Goal: Task Accomplishment & Management: Manage account settings

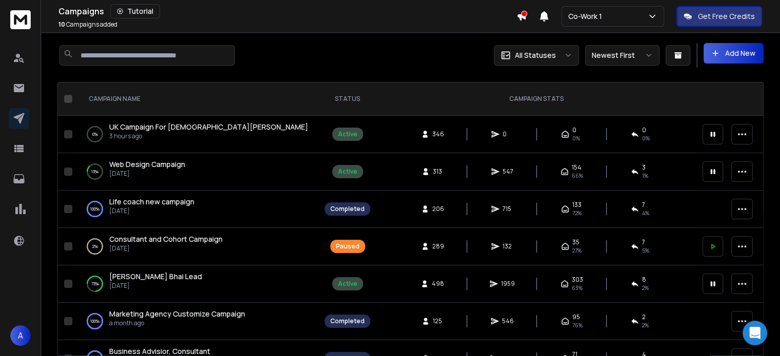
click at [173, 129] on span "UK Campaign For [DEMOGRAPHIC_DATA][PERSON_NAME]" at bounding box center [208, 127] width 199 height 10
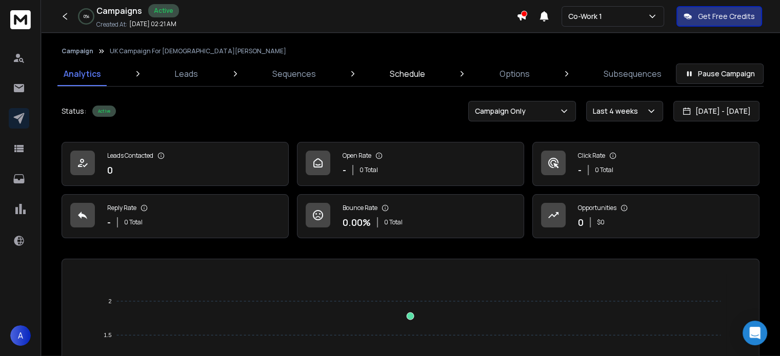
click at [409, 77] on p "Schedule" at bounding box center [406, 74] width 35 height 12
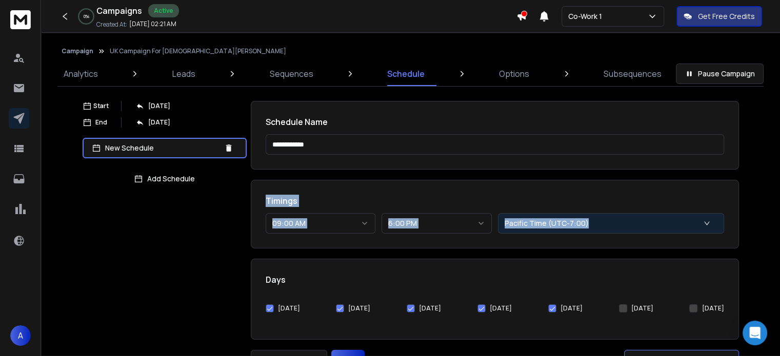
drag, startPoint x: 266, startPoint y: 198, endPoint x: 598, endPoint y: 228, distance: 333.0
click at [598, 228] on div "Timings 09:00 AM ******** ******** ******** ******** ******** ******** ********…" at bounding box center [494, 214] width 458 height 39
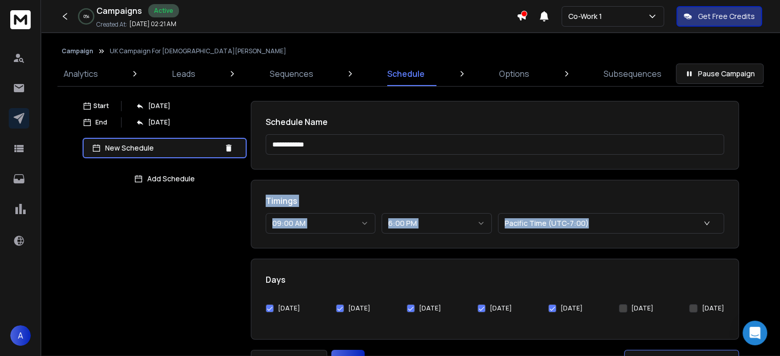
copy div "Timings 09:00 AM ******** ******** ******** ******** ******** ******** ********…"
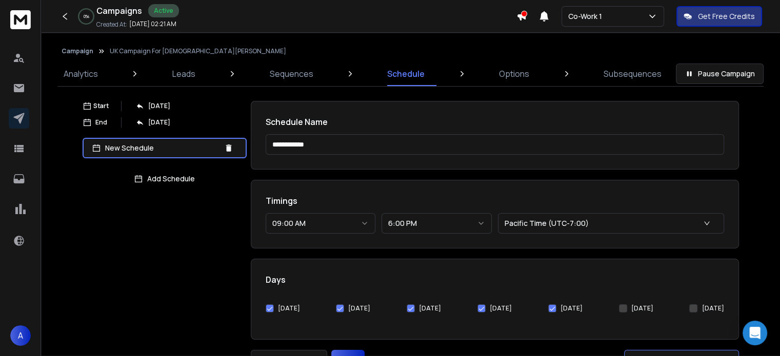
click at [455, 254] on div "**********" at bounding box center [495, 236] width 488 height 270
click at [332, 225] on button "09:00 AM" at bounding box center [320, 223] width 110 height 20
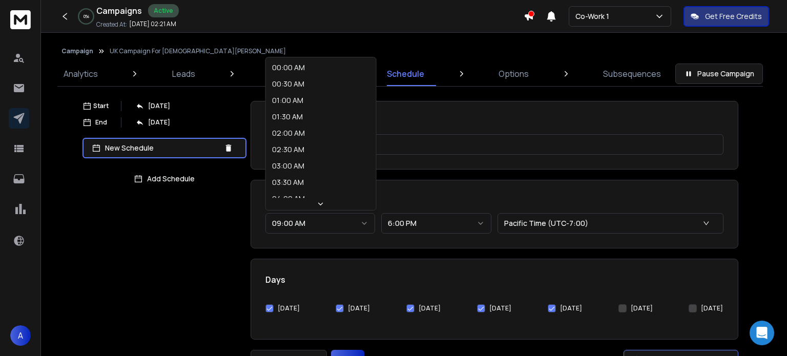
select select "********"
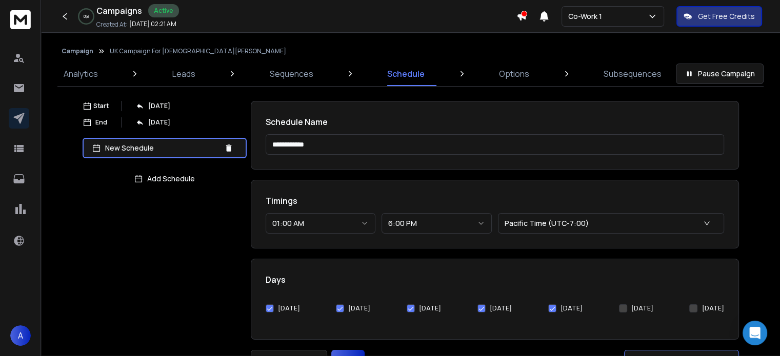
click at [450, 229] on button "6:00 PM" at bounding box center [436, 223] width 110 height 20
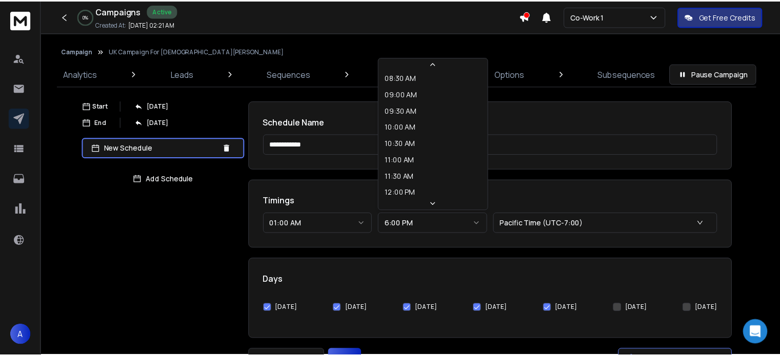
scroll to position [239, 0]
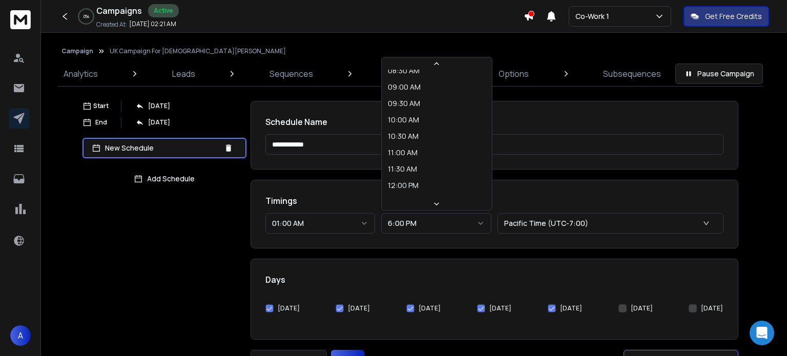
select select "********"
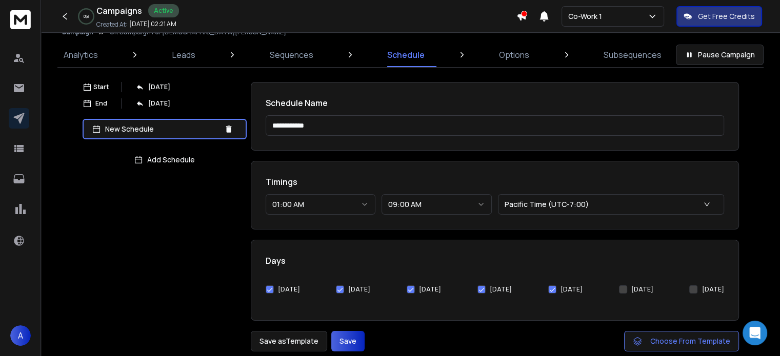
scroll to position [28, 0]
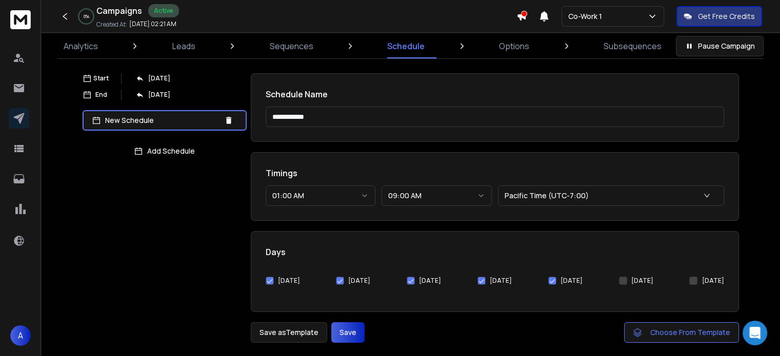
click at [346, 330] on button "Save" at bounding box center [347, 332] width 33 height 20
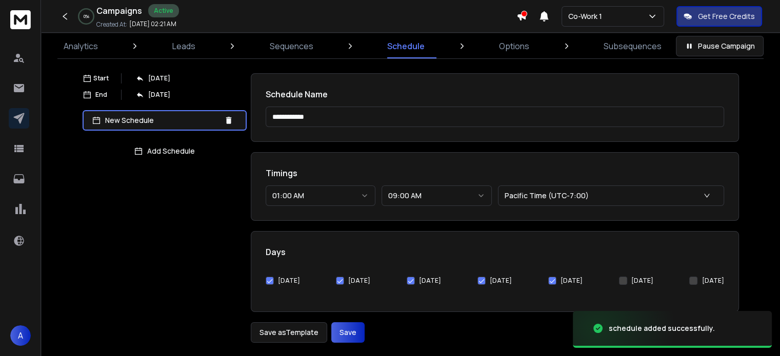
click at [348, 336] on button "Save" at bounding box center [347, 332] width 33 height 20
click at [17, 121] on icon at bounding box center [19, 118] width 12 height 12
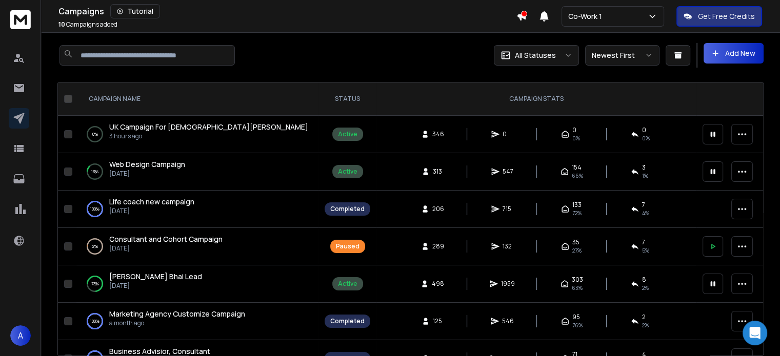
click at [143, 128] on span "UK Campaign For [DEMOGRAPHIC_DATA][PERSON_NAME]" at bounding box center [208, 127] width 199 height 10
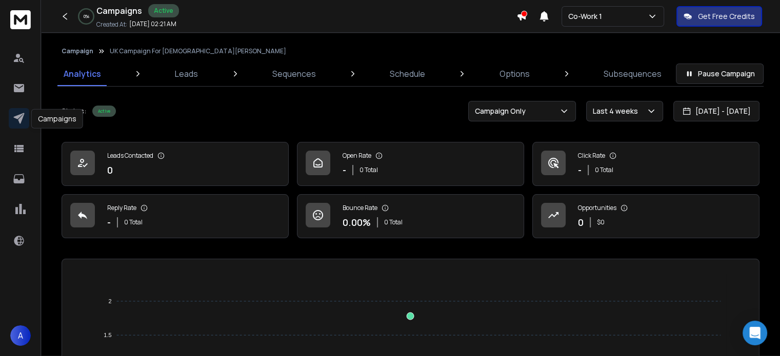
click at [24, 118] on icon at bounding box center [19, 118] width 12 height 12
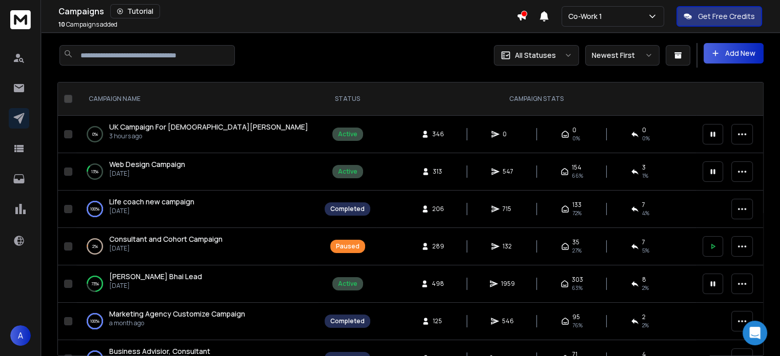
click at [167, 130] on span "UK Campaign For [DEMOGRAPHIC_DATA][PERSON_NAME]" at bounding box center [208, 127] width 199 height 10
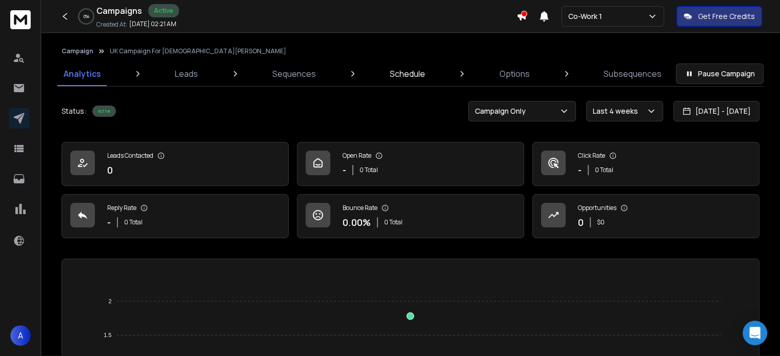
click at [412, 75] on p "Schedule" at bounding box center [406, 74] width 35 height 12
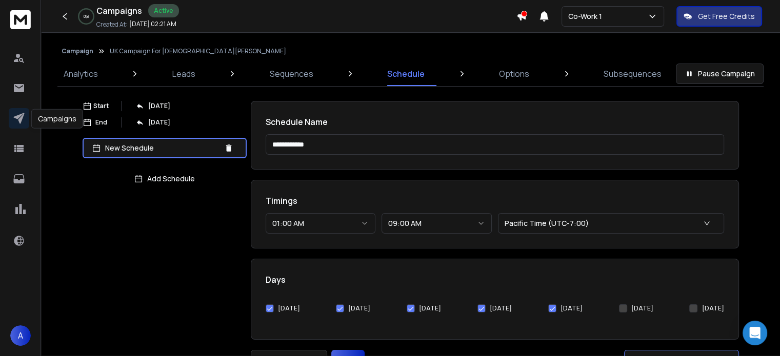
click at [19, 120] on icon at bounding box center [18, 118] width 11 height 11
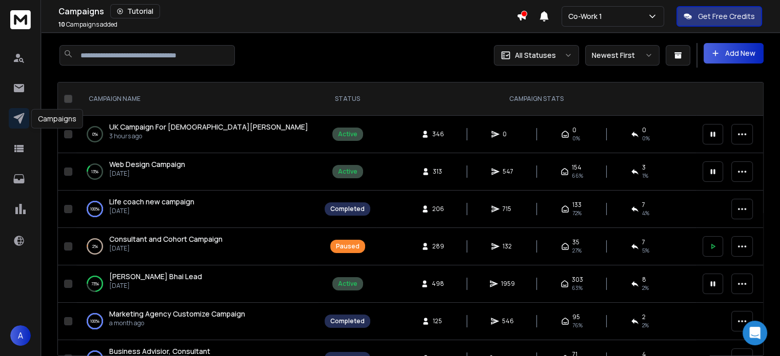
click at [19, 118] on icon at bounding box center [18, 118] width 11 height 11
click at [22, 112] on icon at bounding box center [19, 118] width 12 height 12
click at [18, 177] on icon at bounding box center [19, 179] width 12 height 12
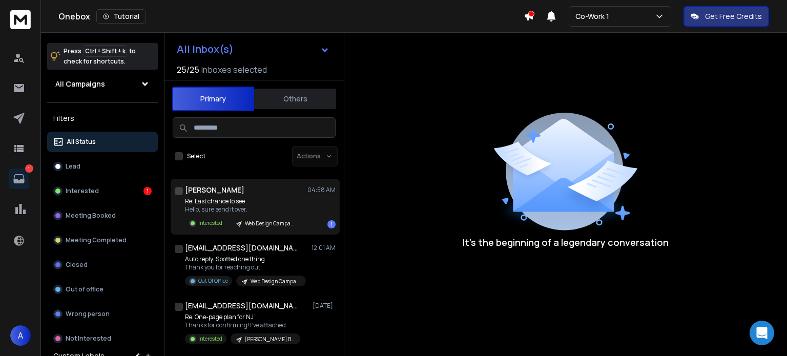
click at [274, 209] on p "Hello, sure send it over." at bounding box center [242, 210] width 115 height 8
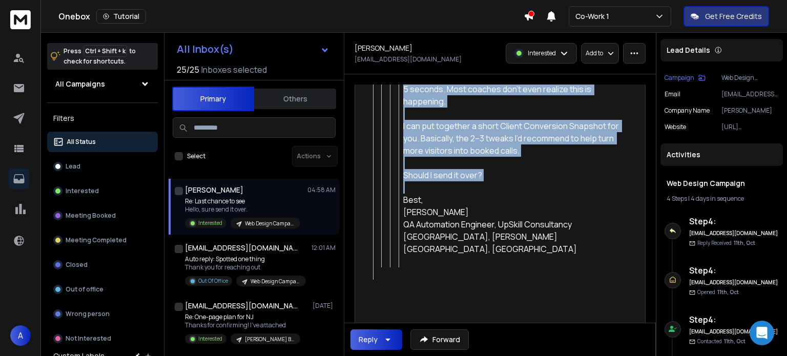
scroll to position [966, 0]
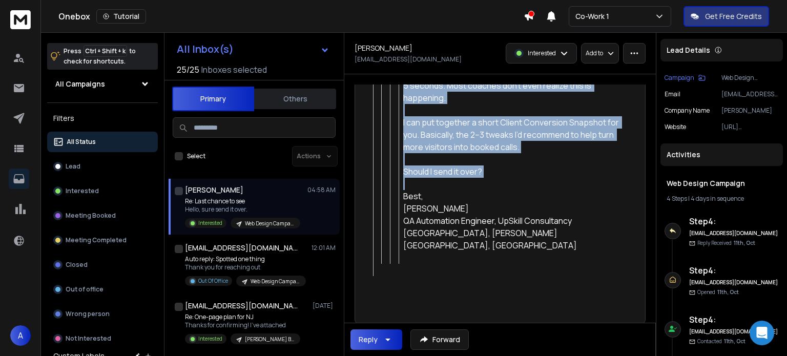
drag, startPoint x: 369, startPoint y: 127, endPoint x: 377, endPoint y: 159, distance: 32.8
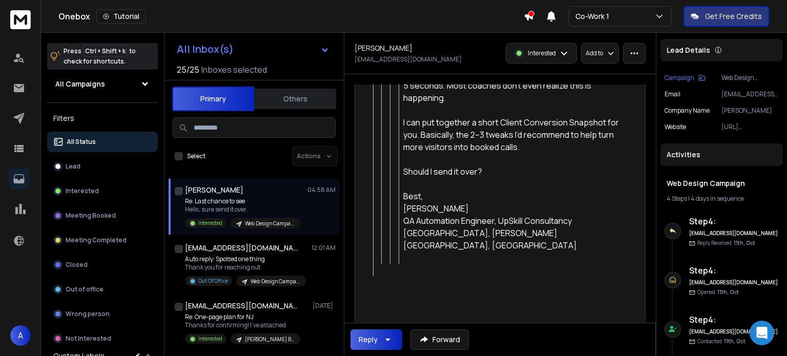
click at [500, 336] on p "View all 4 replies" at bounding box center [506, 340] width 45 height 8
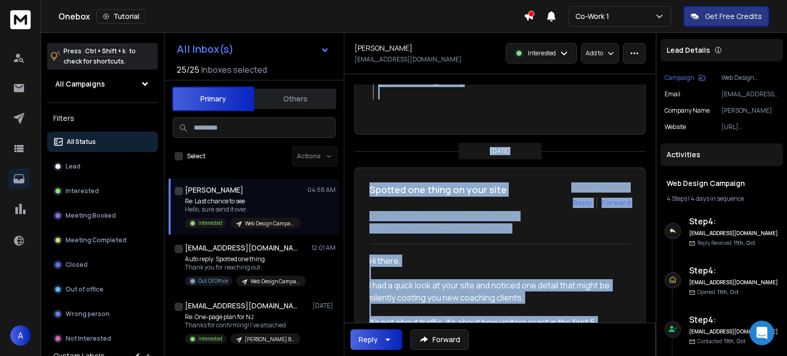
scroll to position [3886, 0]
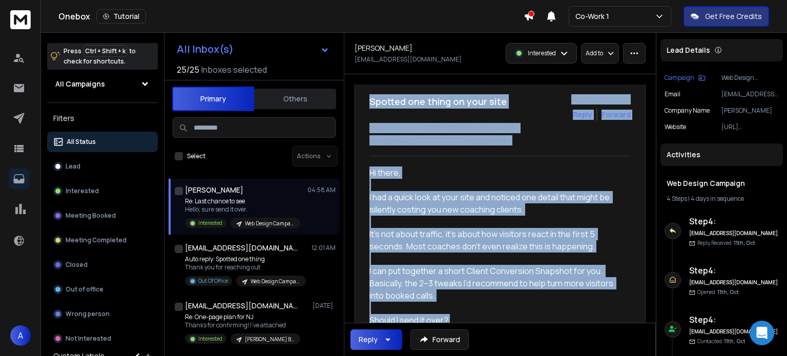
drag, startPoint x: 371, startPoint y: 131, endPoint x: 541, endPoint y: 260, distance: 213.6
copy div "Re: Last chance to see what I found 11 October 2025 : 04:58 am Reply Forward fr…"
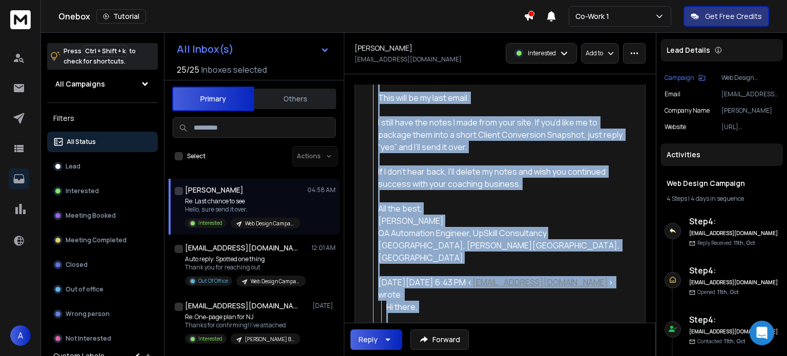
scroll to position [0, 0]
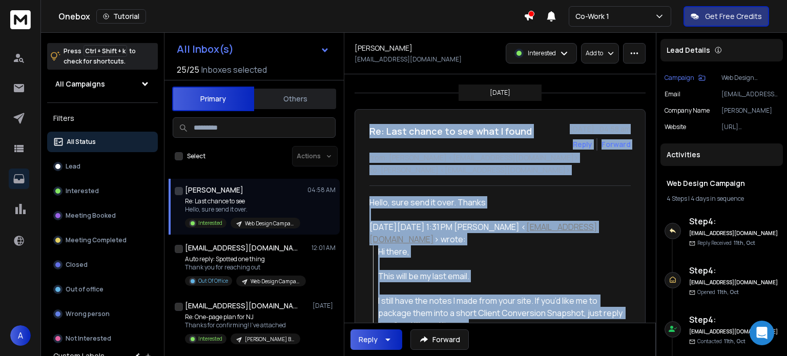
click at [443, 200] on div "Hello, sure send it over. Thanks" at bounding box center [496, 202] width 253 height 12
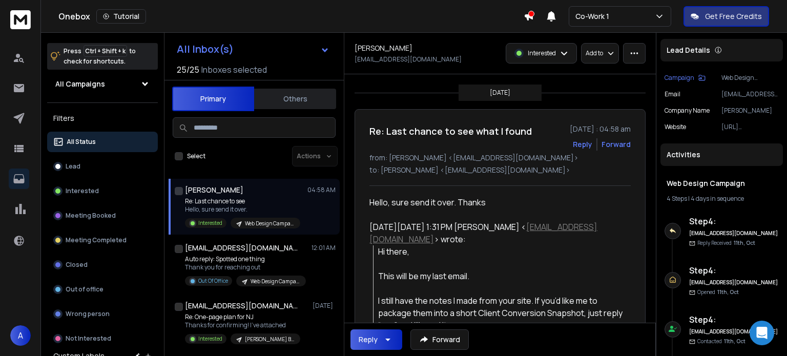
click at [479, 202] on div "Hello, sure send it over. Thanks" at bounding box center [496, 202] width 253 height 12
click at [364, 341] on div "Reply" at bounding box center [368, 340] width 19 height 10
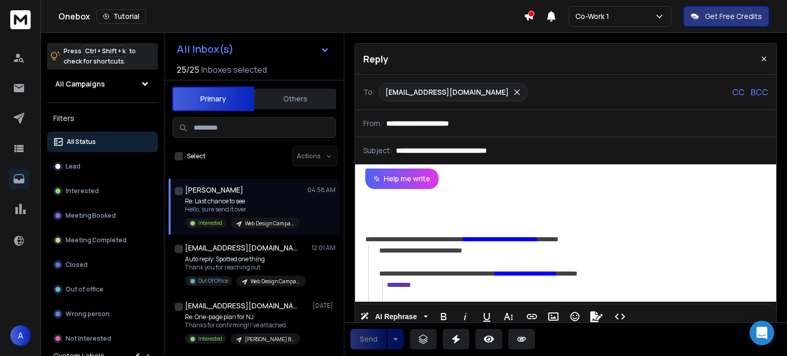
click at [386, 208] on div at bounding box center [565, 204] width 401 height 11
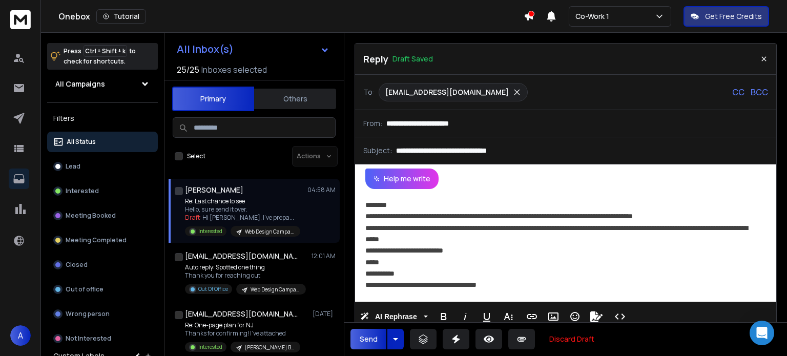
click at [366, 265] on p "**********" at bounding box center [560, 274] width 391 height 34
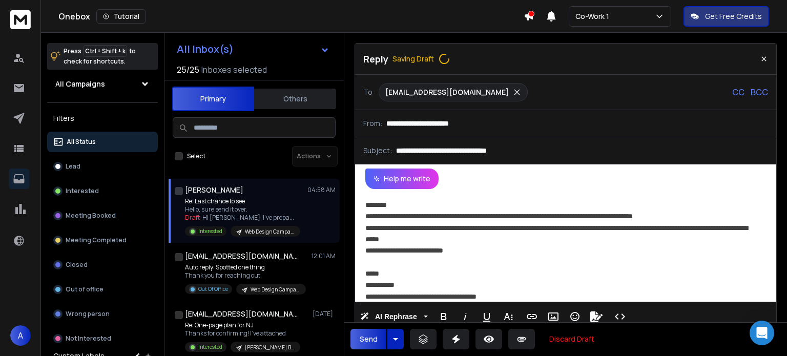
click at [365, 213] on div "**********" at bounding box center [565, 245] width 421 height 113
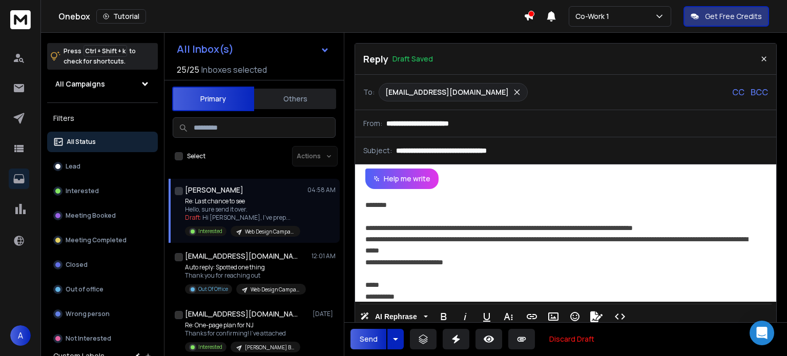
click at [365, 239] on div "**********" at bounding box center [565, 245] width 421 height 113
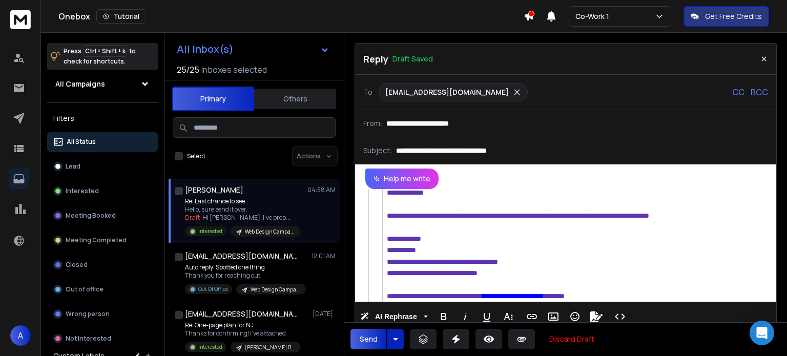
scroll to position [359, 0]
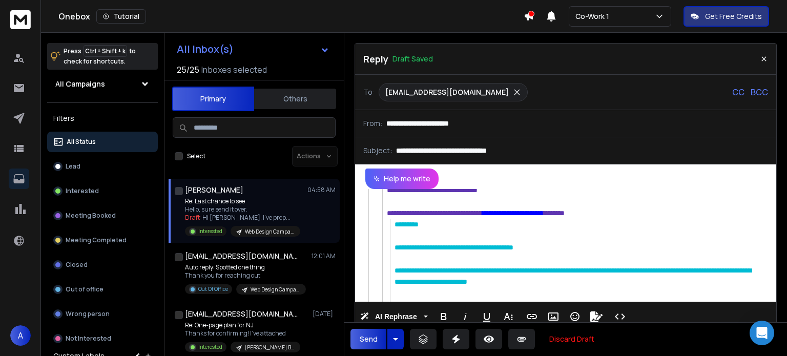
click at [367, 340] on button "Send" at bounding box center [369, 339] width 36 height 20
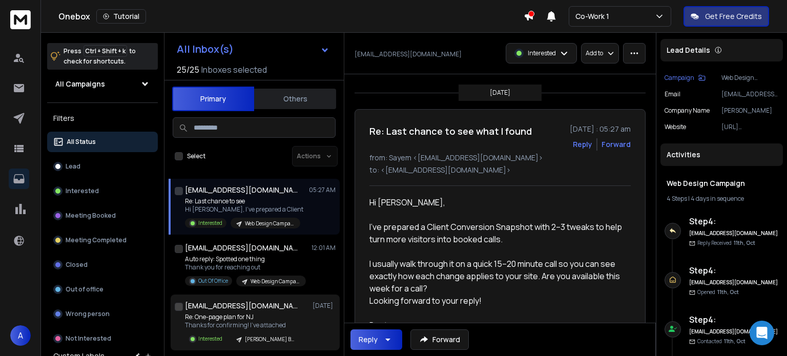
click at [253, 315] on p "Re: One-page plan for NJ" at bounding box center [242, 317] width 115 height 8
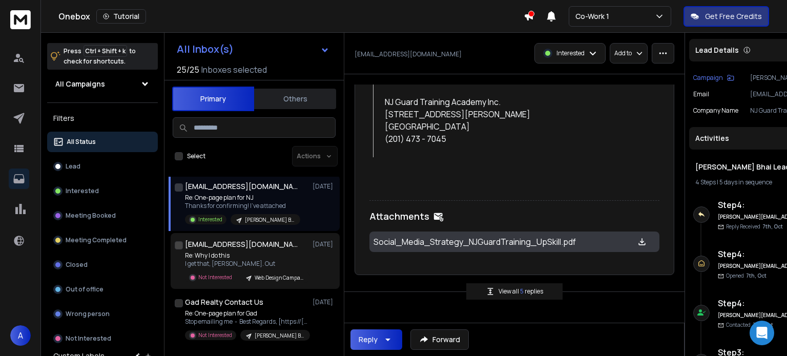
scroll to position [239, 0]
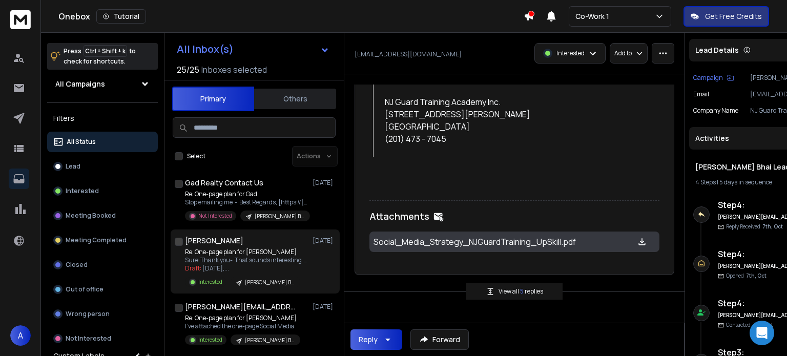
click at [259, 264] on p "Draft: On Wednesday, ..." at bounding box center [246, 268] width 123 height 8
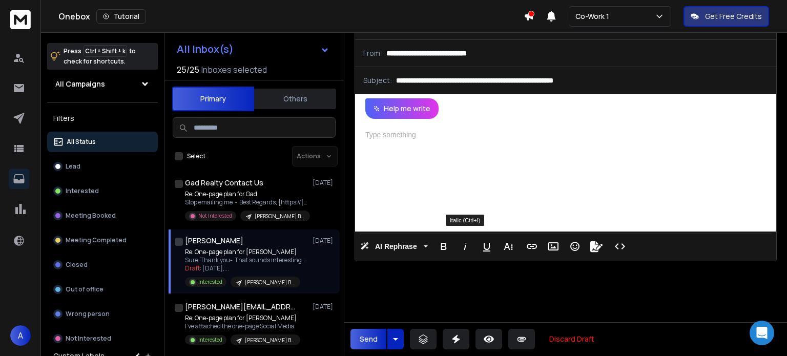
scroll to position [0, 0]
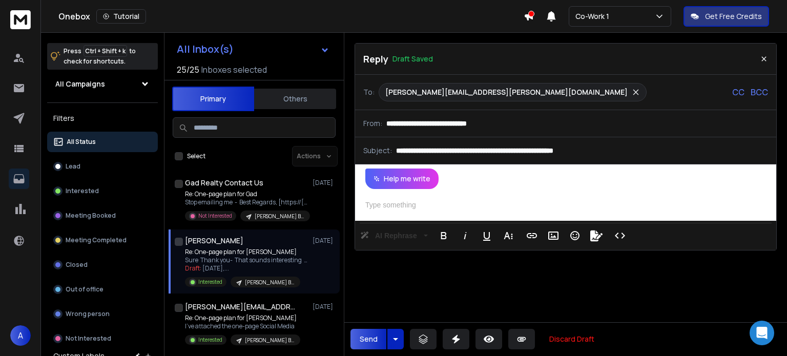
click at [760, 56] on icon at bounding box center [764, 59] width 8 height 8
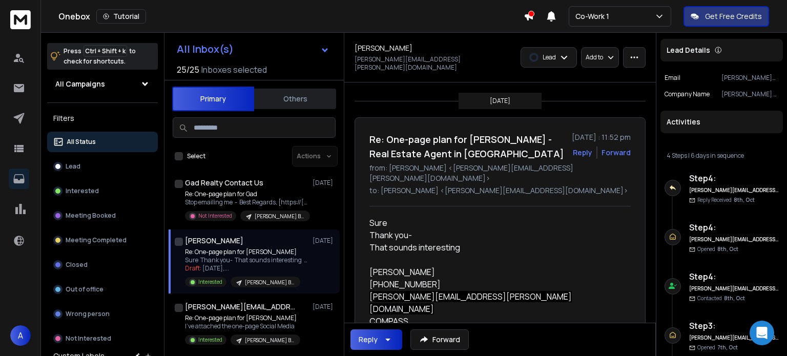
click at [232, 257] on p "Sure Thank you- That sounds interesting Dalia Glazer 917-612-1034 dalia.glazer@…" at bounding box center [246, 260] width 123 height 8
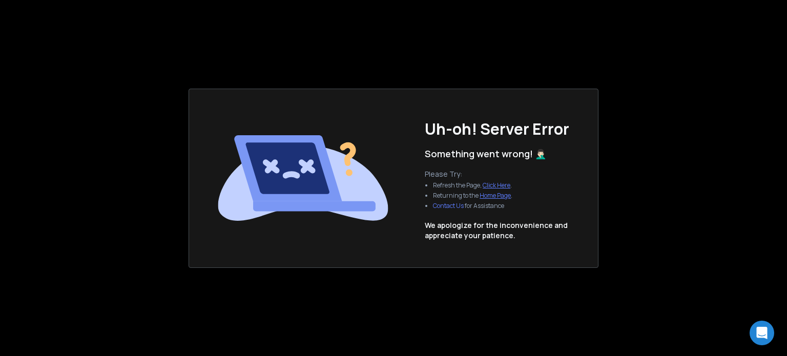
click at [500, 186] on link "Click Here" at bounding box center [497, 185] width 28 height 9
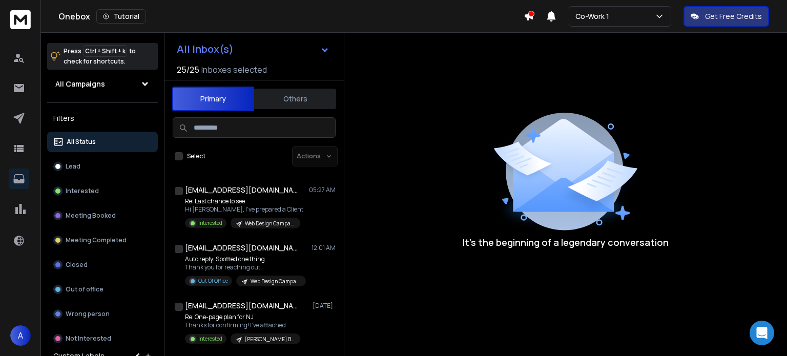
click at [85, 193] on p "Interested" at bounding box center [82, 191] width 33 height 8
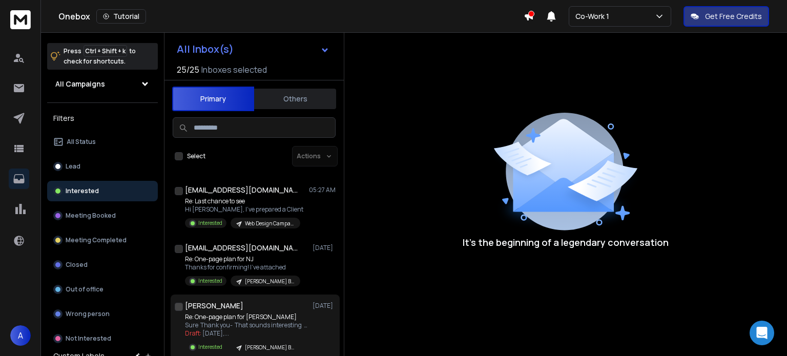
click at [268, 328] on p "Sure Thank you- That sounds interesting Dalia Glazer 917-612-1034 dalia.glazer@…" at bounding box center [246, 325] width 123 height 8
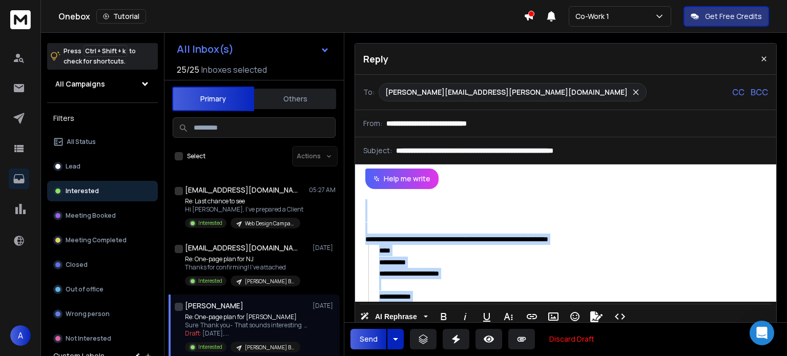
click at [392, 207] on div at bounding box center [564, 204] width 398 height 11
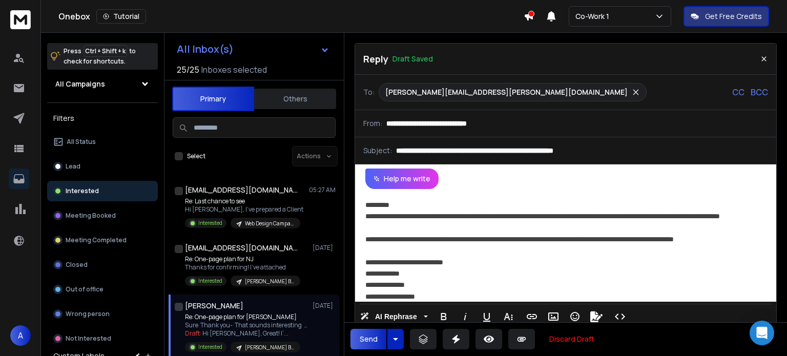
click at [366, 238] on p "**********" at bounding box center [560, 245] width 391 height 23
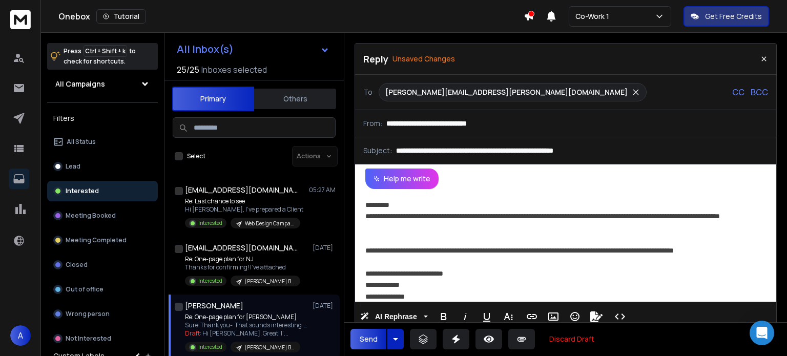
click at [365, 274] on p "**********" at bounding box center [560, 273] width 391 height 11
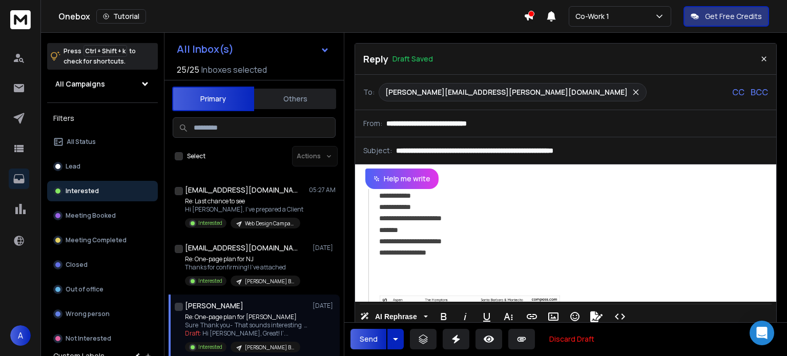
scroll to position [239, 0]
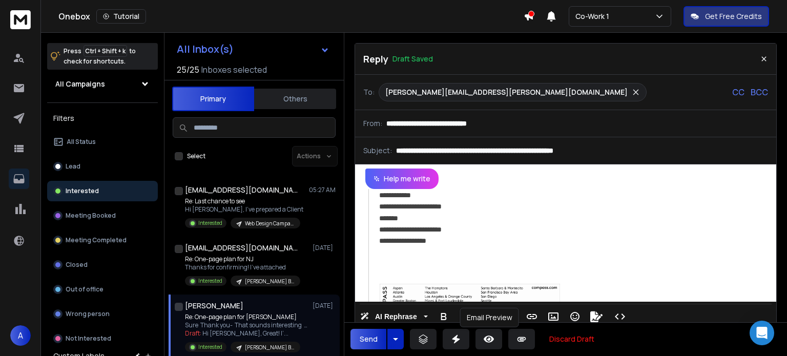
click at [483, 340] on button at bounding box center [489, 339] width 27 height 20
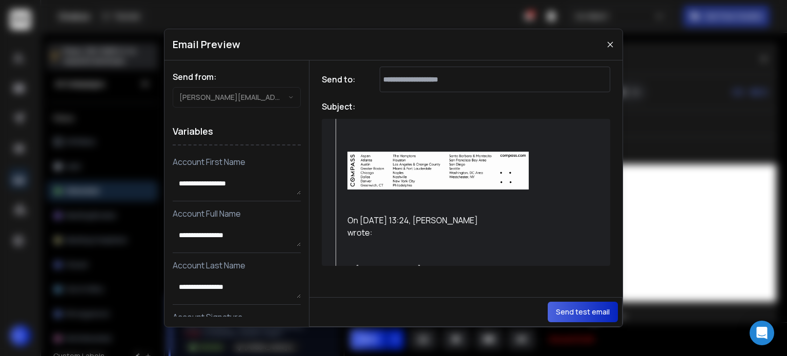
scroll to position [0, 0]
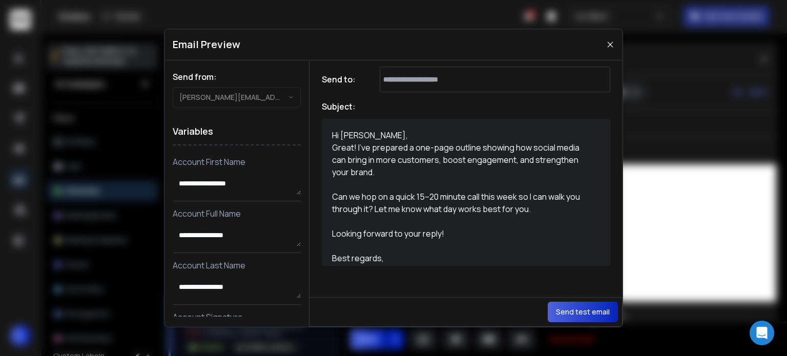
click at [611, 45] on icon at bounding box center [611, 45] width 6 height 6
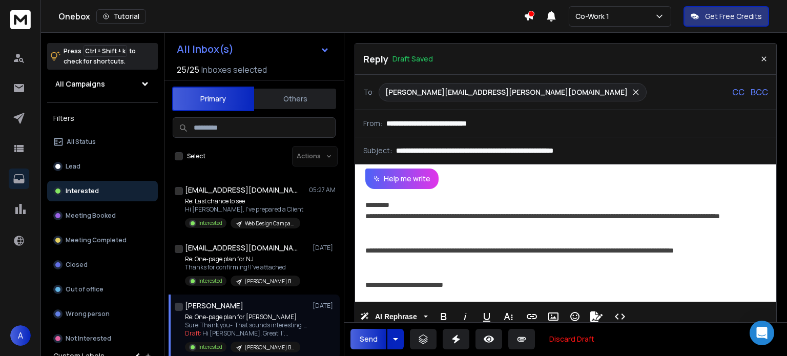
click at [366, 214] on p "**********" at bounding box center [560, 222] width 391 height 23
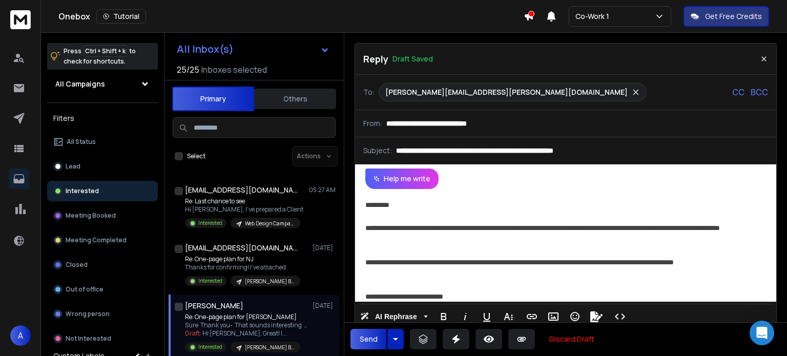
click at [371, 342] on button "Send" at bounding box center [369, 339] width 36 height 20
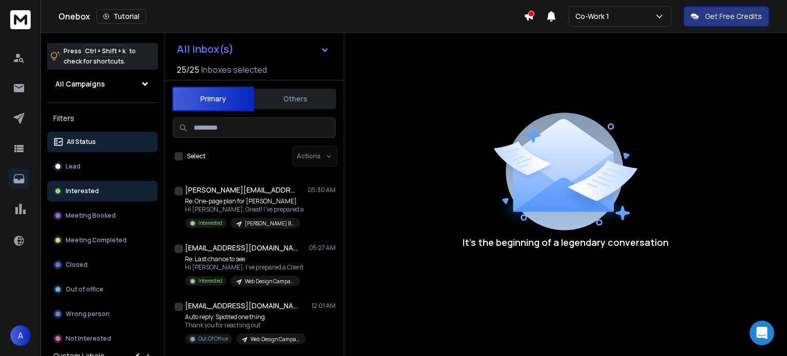
click at [74, 194] on p "Interested" at bounding box center [82, 191] width 33 height 8
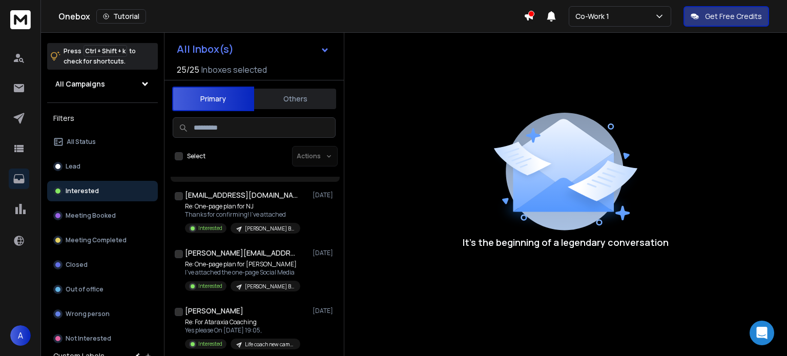
scroll to position [119, 0]
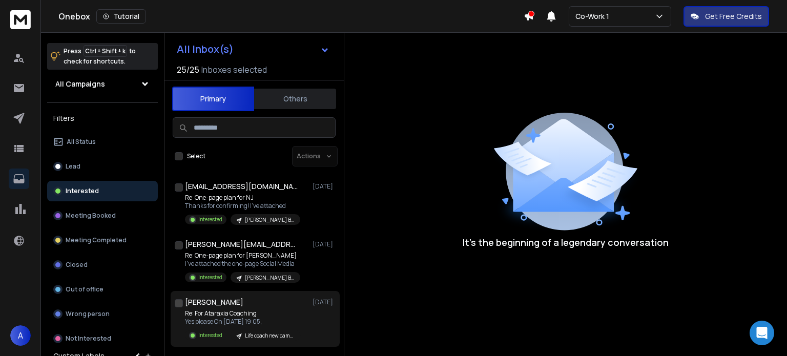
click at [271, 305] on div "[PERSON_NAME] [DATE]" at bounding box center [260, 302] width 151 height 10
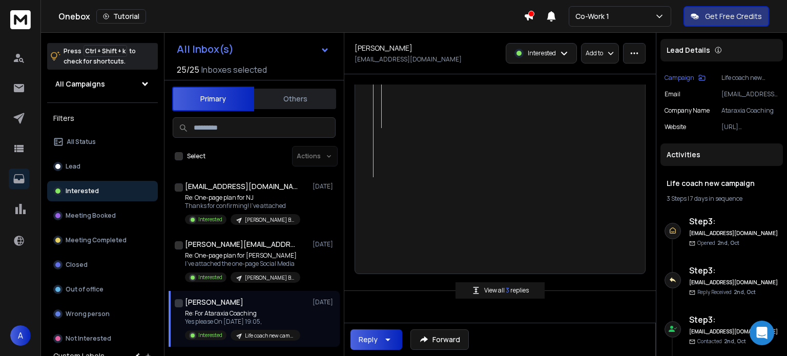
scroll to position [1347, 0]
drag, startPoint x: 371, startPoint y: 131, endPoint x: 453, endPoint y: 206, distance: 111.0
click at [495, 290] on p "View all 3 replies" at bounding box center [506, 290] width 45 height 8
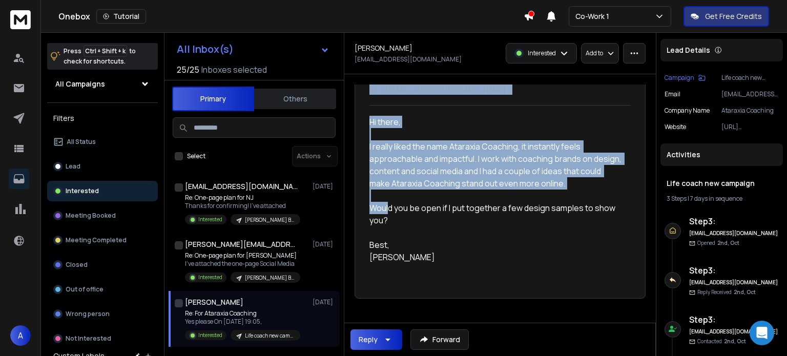
scroll to position [2761, 0]
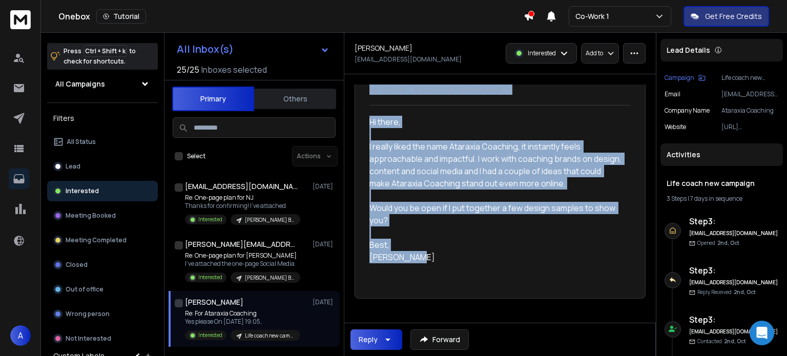
drag, startPoint x: 371, startPoint y: 129, endPoint x: 460, endPoint y: 271, distance: 167.8
copy div "Re: For Ataraxia Coaching 2 October 2025 : 12:10 am Reply Forward from: olufunm…"
click at [433, 198] on div "Hi there, I really liked the name Ataraxia Coaching, it instantly feels approac…" at bounding box center [496, 190] width 253 height 148
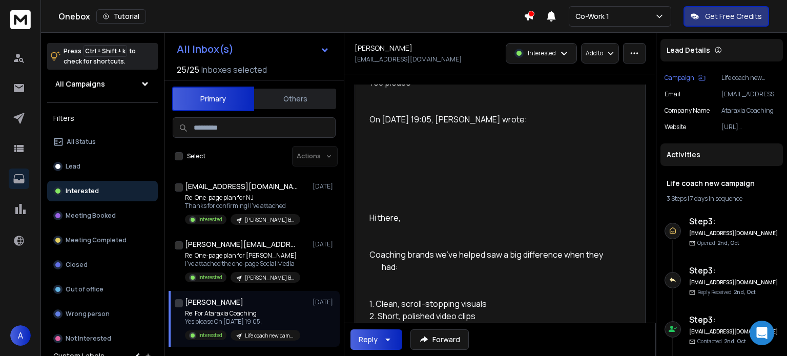
scroll to position [0, 0]
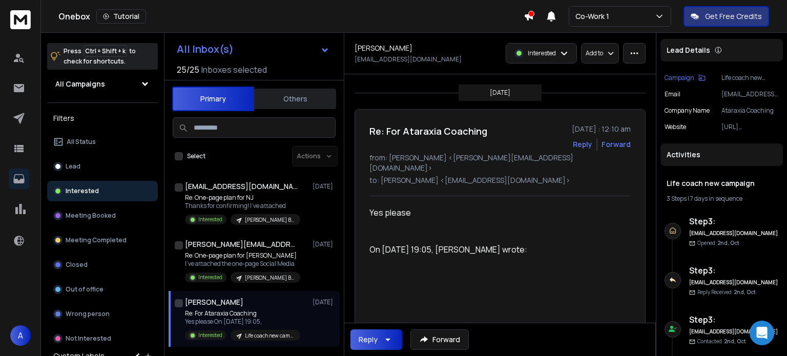
click at [368, 344] on div "Reply" at bounding box center [368, 340] width 19 height 10
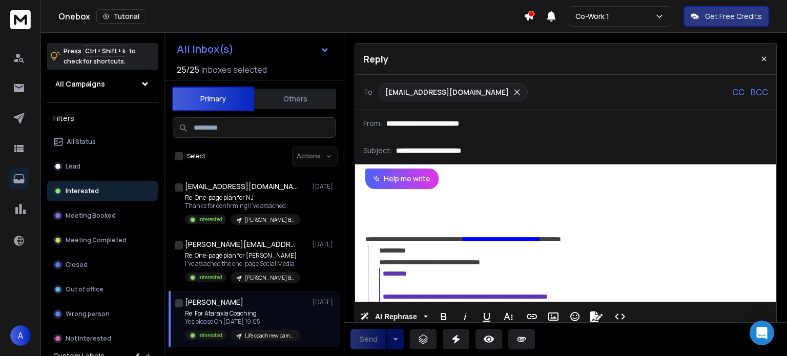
click at [385, 208] on div at bounding box center [565, 204] width 401 height 11
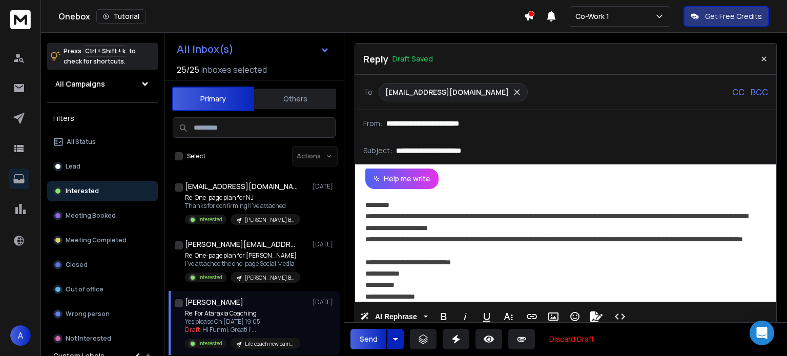
click at [367, 215] on p "**********" at bounding box center [560, 222] width 391 height 23
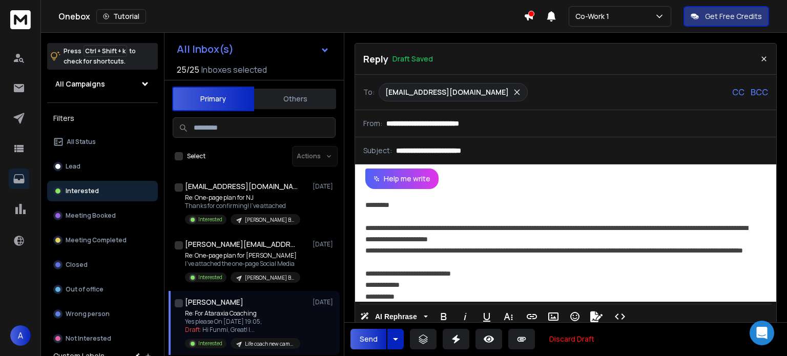
drag, startPoint x: 364, startPoint y: 250, endPoint x: 367, endPoint y: 271, distance: 21.2
click at [364, 250] on div "**********" at bounding box center [565, 245] width 421 height 113
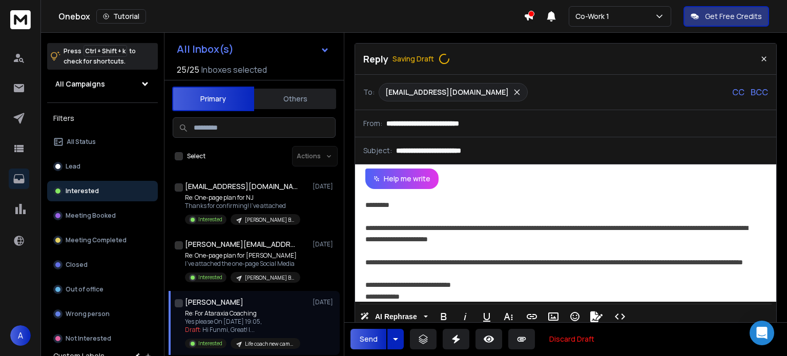
click at [363, 286] on div "**********" at bounding box center [565, 245] width 421 height 113
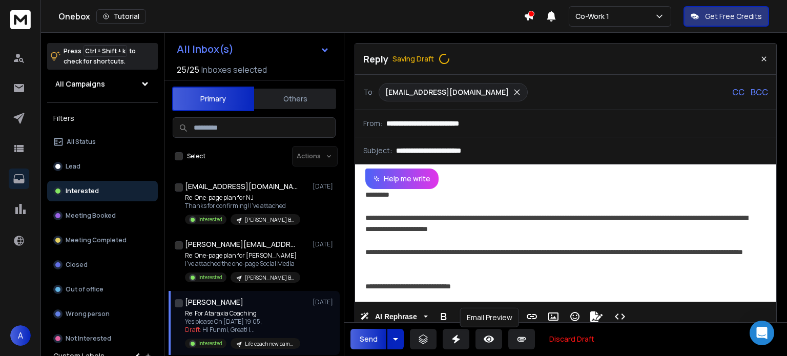
click at [486, 342] on icon at bounding box center [489, 339] width 10 height 10
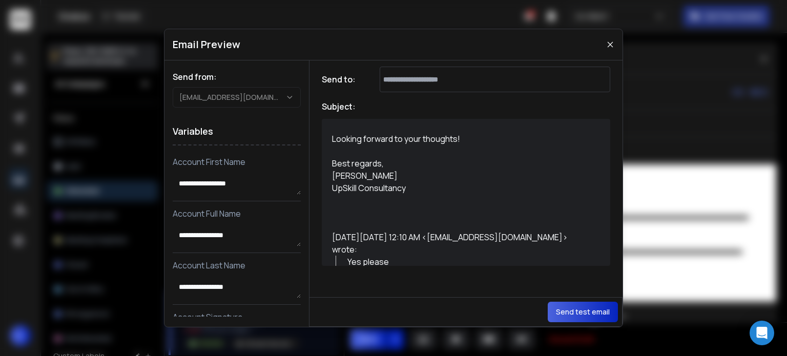
scroll to position [0, 0]
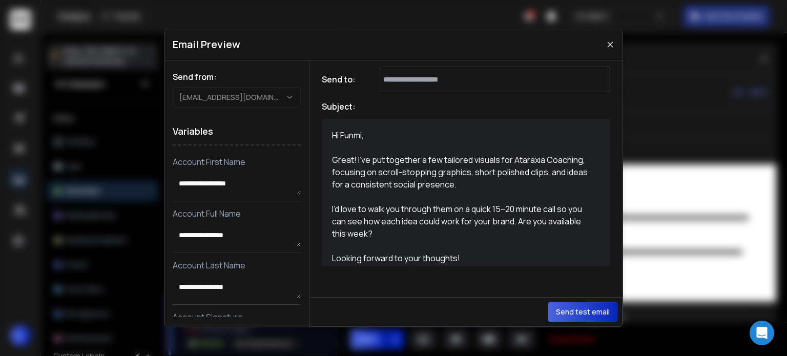
click at [612, 46] on icon at bounding box center [611, 45] width 6 height 6
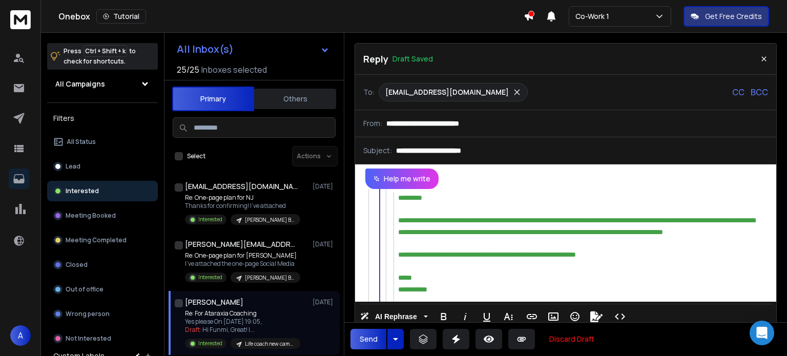
scroll to position [516, 0]
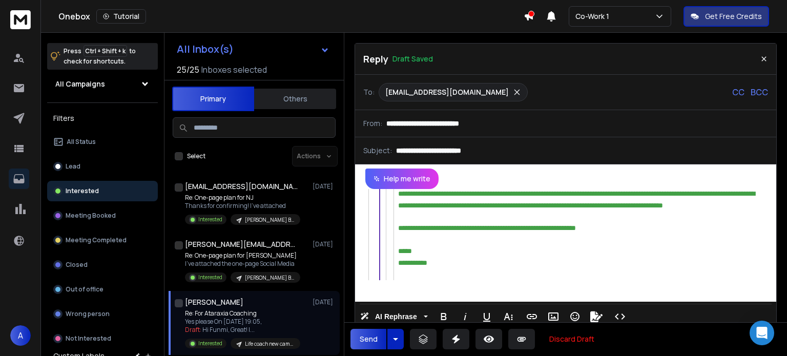
click at [369, 338] on button "Send" at bounding box center [369, 339] width 36 height 20
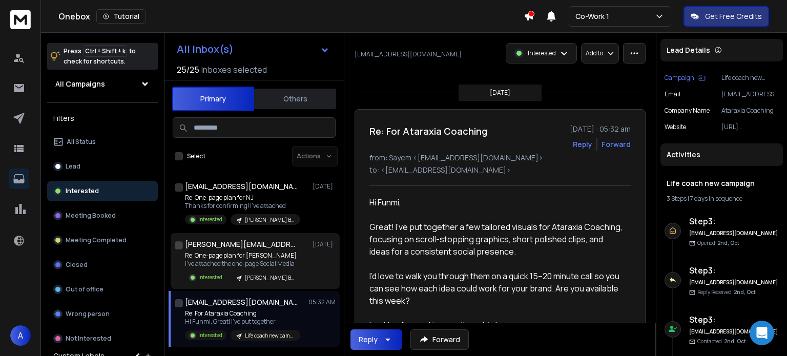
scroll to position [239, 0]
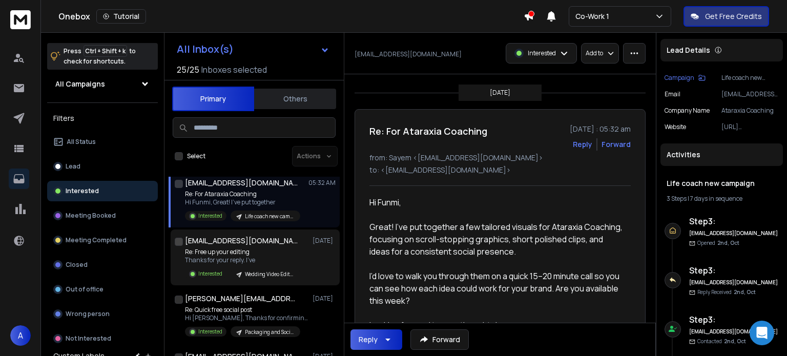
click at [266, 257] on p "Thanks for your reply. I’ve" at bounding box center [242, 260] width 115 height 8
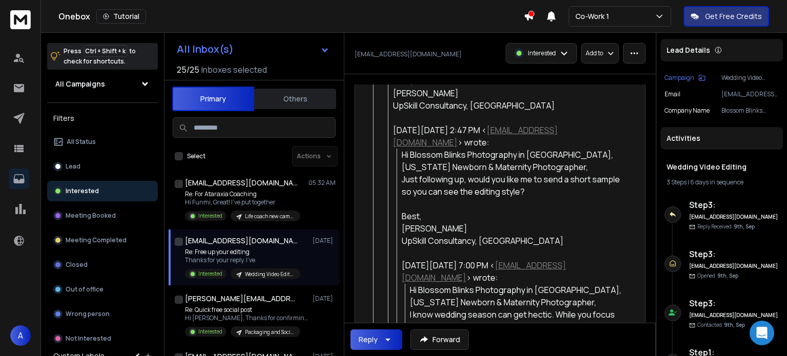
scroll to position [732, 0]
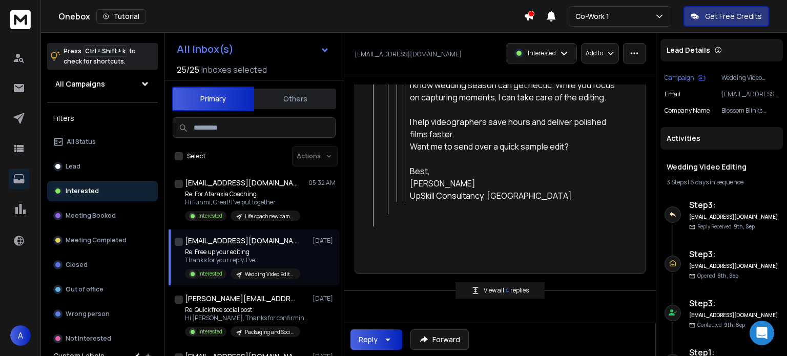
click at [502, 290] on p "View all 4 replies" at bounding box center [506, 290] width 45 height 8
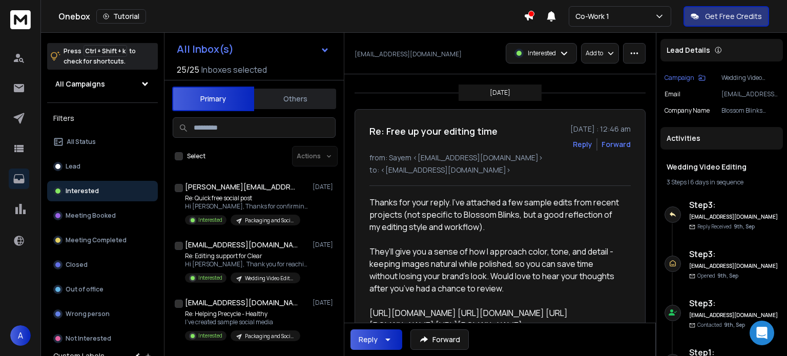
scroll to position [359, 0]
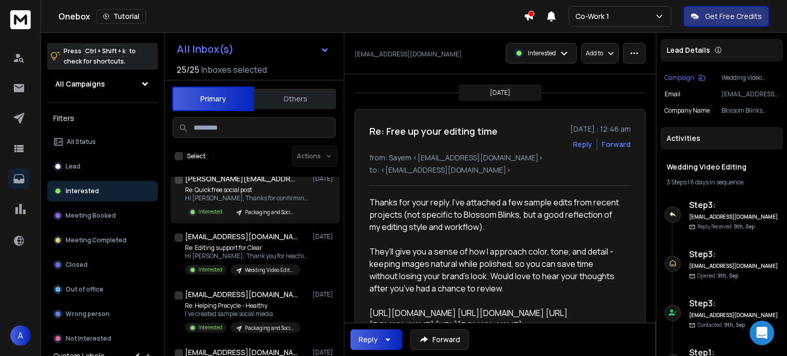
click at [247, 198] on p "Hi Jim, Thanks for confirming." at bounding box center [246, 198] width 123 height 8
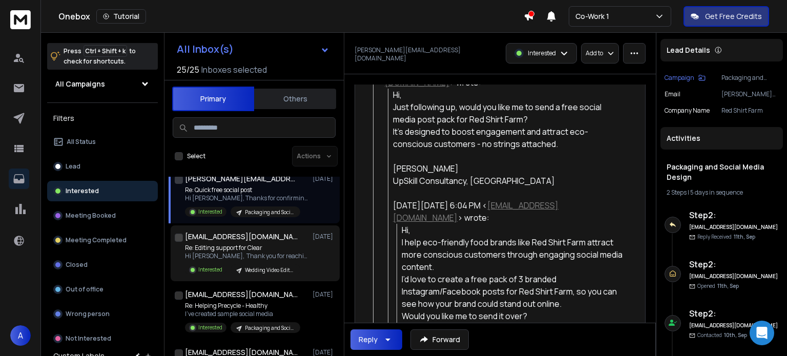
scroll to position [478, 0]
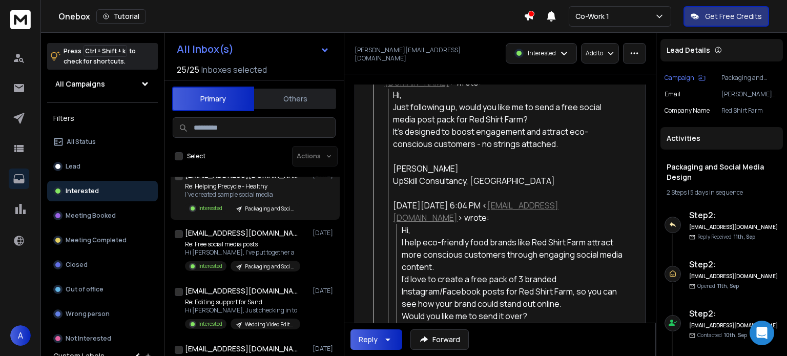
click at [242, 191] on p "I’ve created sample social media" at bounding box center [242, 195] width 115 height 8
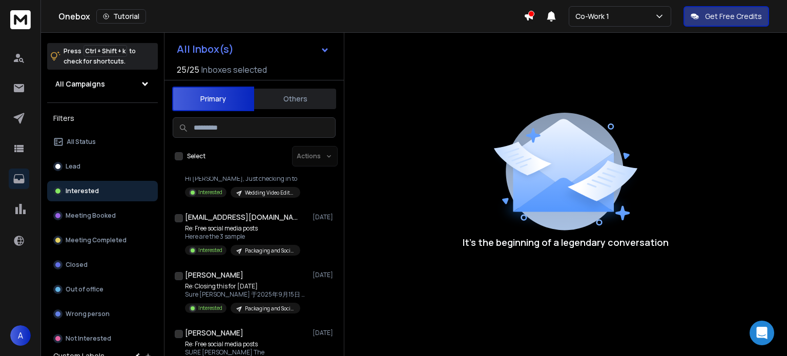
scroll to position [615, 0]
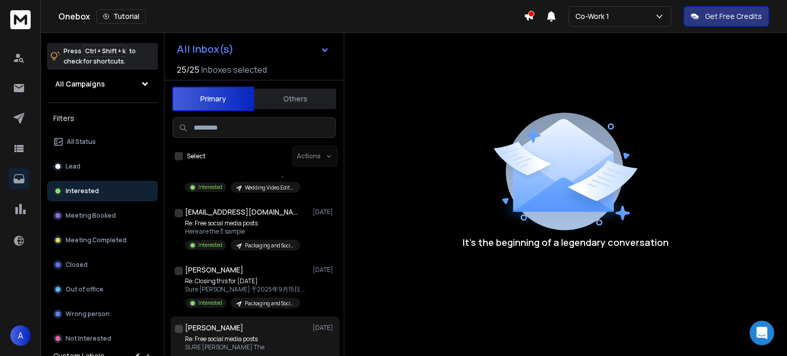
click at [261, 343] on p "SURE Veerinder S. Chawla The" at bounding box center [242, 347] width 115 height 8
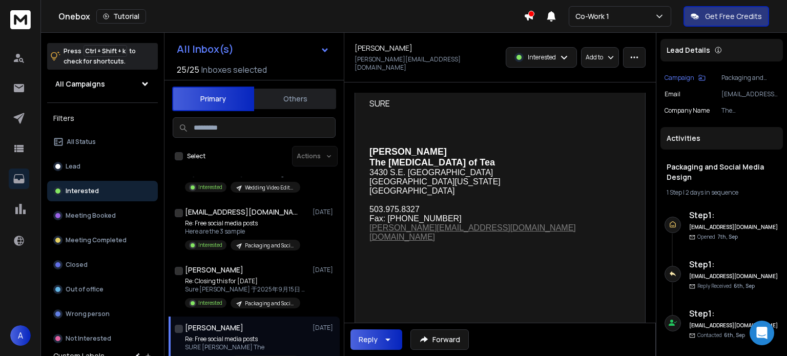
scroll to position [359, 0]
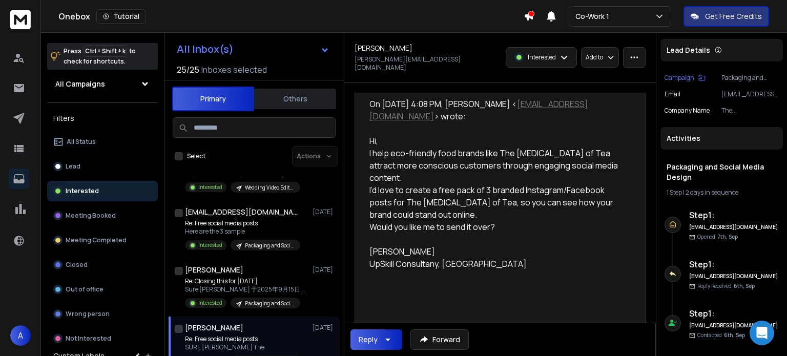
click at [482, 338] on div "View all 1 reply" at bounding box center [500, 346] width 89 height 16
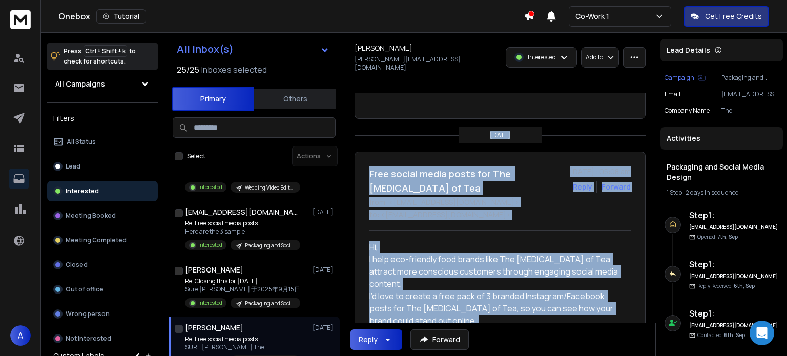
scroll to position [641, 0]
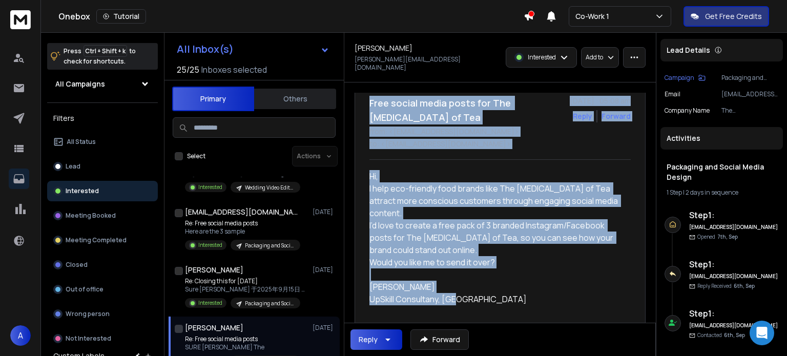
drag, startPoint x: 369, startPoint y: 129, endPoint x: 514, endPoint y: 265, distance: 199.0
copy div "Re: Free social media posts for The Tao of Tea 6 September 2025 : 05:21 am Repl…"
click at [443, 269] on div "Ashok Bhattacharjee UpSkill Consultany, NYC" at bounding box center [496, 287] width 253 height 37
click at [430, 186] on div "Hi, I help eco-friendly food brands like The Tao of Tea attract more conscious …" at bounding box center [496, 219] width 253 height 98
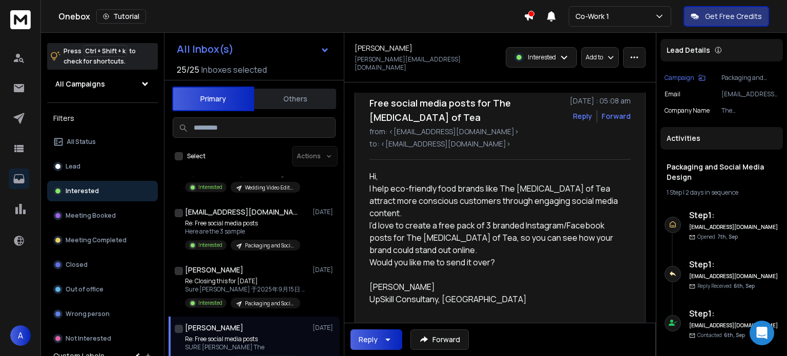
click at [373, 339] on div "Reply" at bounding box center [368, 340] width 19 height 10
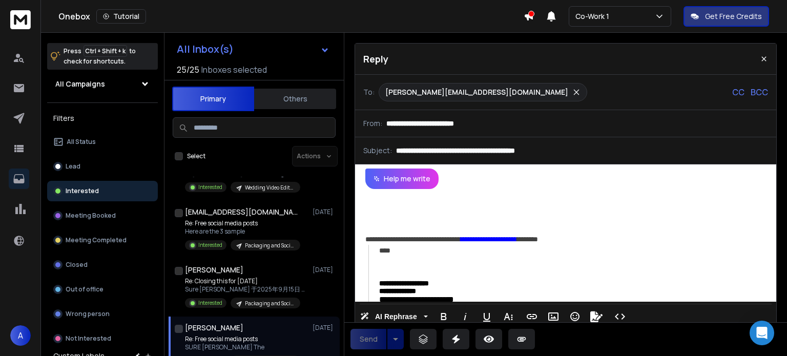
click at [373, 205] on div at bounding box center [565, 204] width 401 height 11
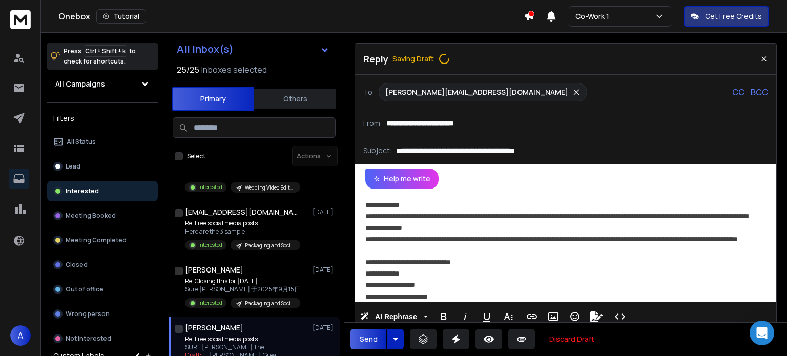
click at [365, 216] on p "**********" at bounding box center [560, 222] width 391 height 23
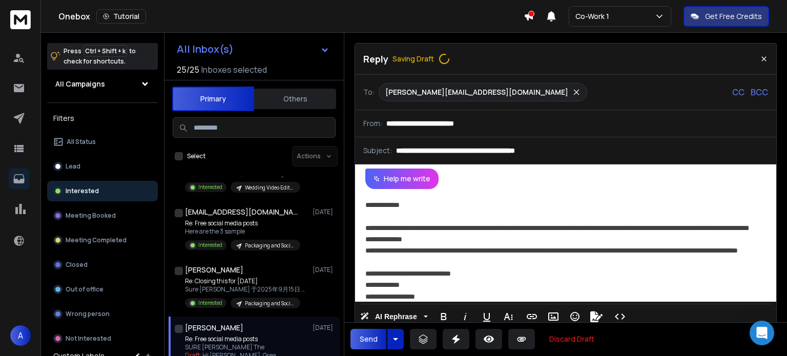
click at [364, 251] on div "**********" at bounding box center [565, 245] width 421 height 113
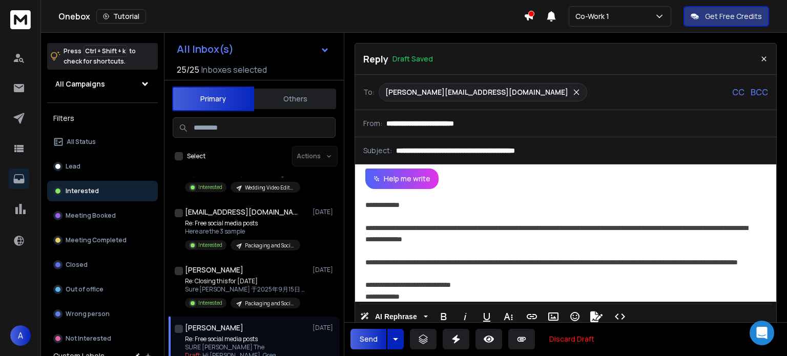
click at [365, 288] on div "**********" at bounding box center [564, 245] width 419 height 113
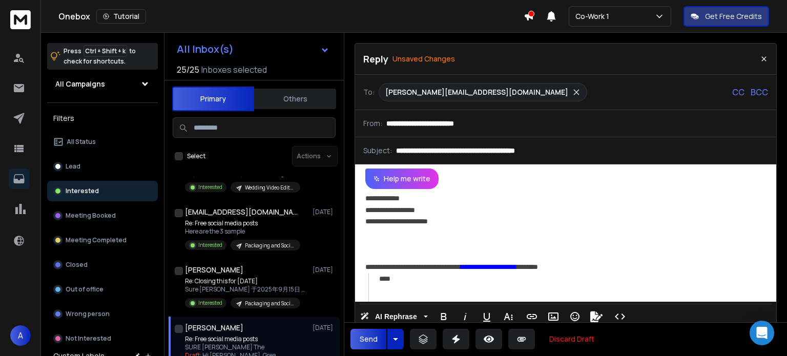
scroll to position [119, 0]
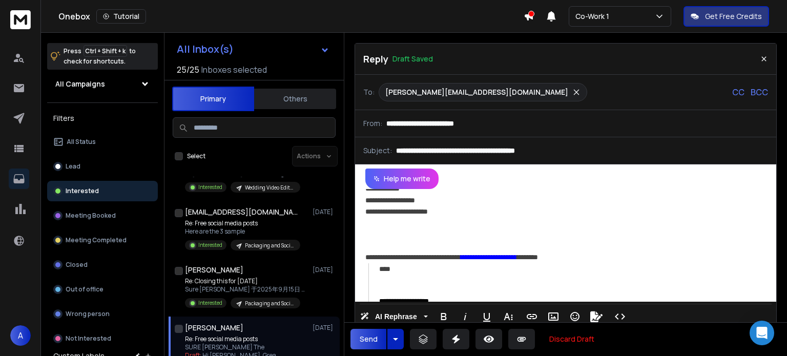
click at [367, 206] on p "**********" at bounding box center [560, 200] width 391 height 34
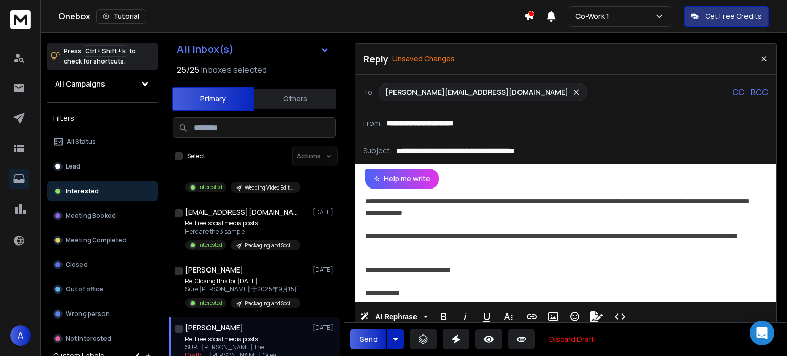
scroll to position [0, 0]
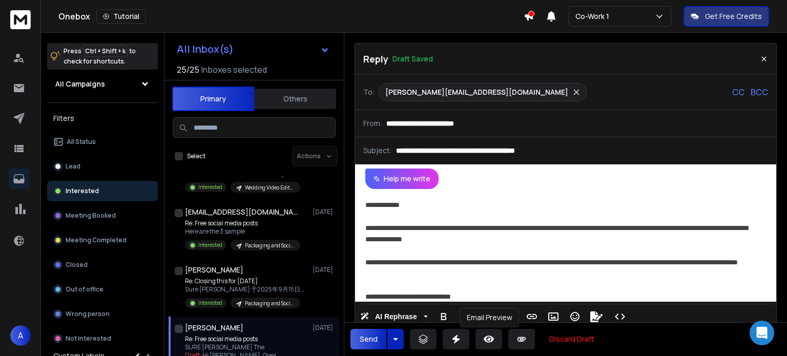
click at [487, 343] on icon at bounding box center [489, 339] width 10 height 10
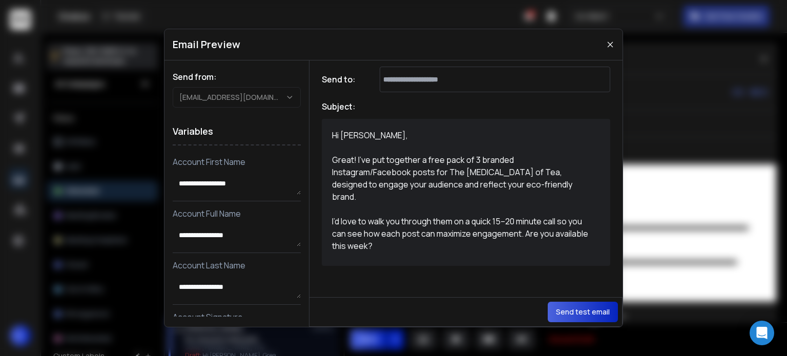
click at [611, 46] on icon at bounding box center [610, 44] width 8 height 8
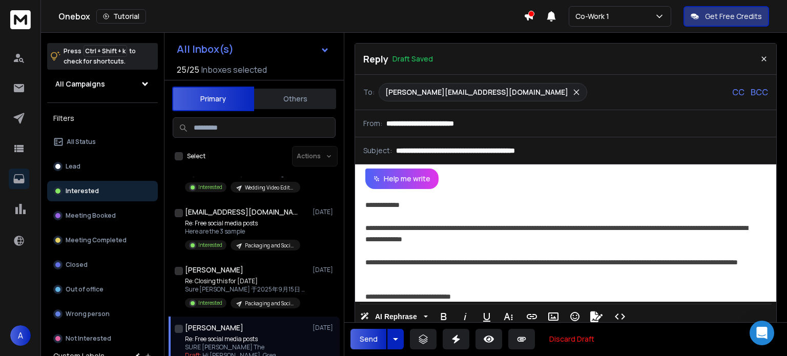
click at [374, 340] on button "Send" at bounding box center [369, 339] width 36 height 20
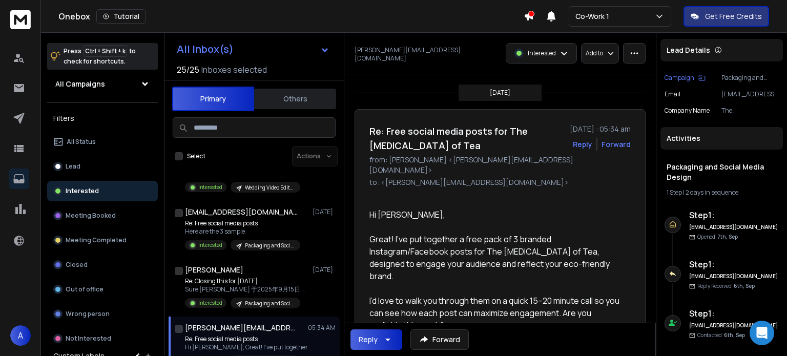
click at [258, 336] on p "Re: Free social media posts" at bounding box center [246, 339] width 123 height 8
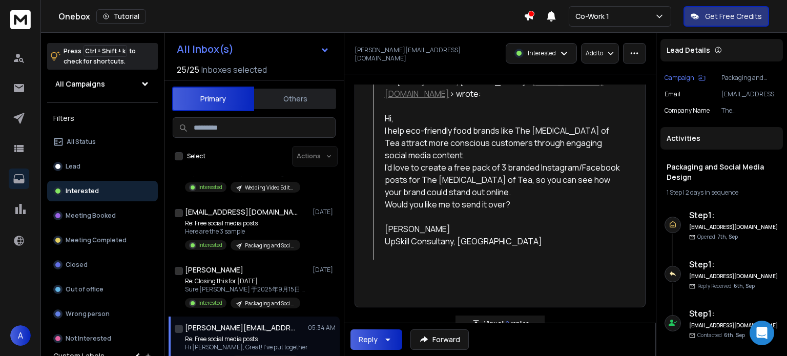
scroll to position [100, 0]
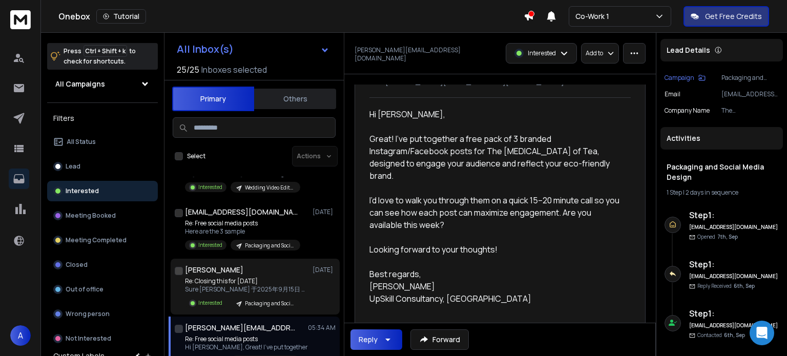
click at [242, 279] on p "Re: Closing this for Sunday" at bounding box center [246, 281] width 123 height 8
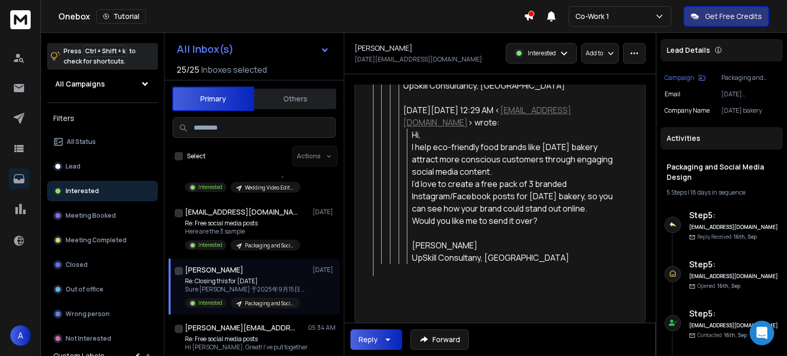
scroll to position [732, 0]
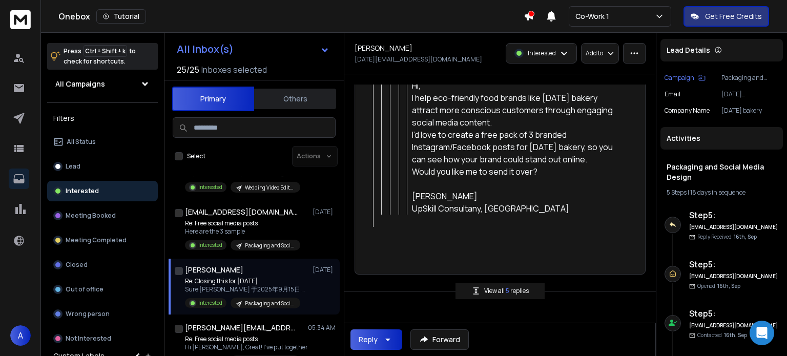
click at [494, 287] on p "View all 5 replies" at bounding box center [506, 291] width 45 height 8
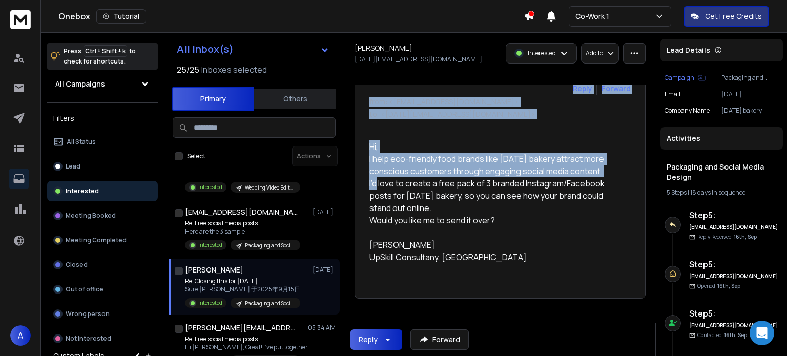
scroll to position [3533, 0]
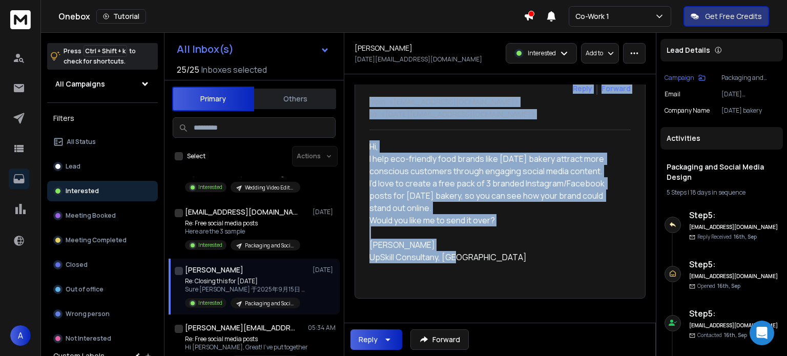
drag, startPoint x: 369, startPoint y: 128, endPoint x: 496, endPoint y: 265, distance: 186.8
copy div "Re: Closing this for Sunday bakery 16 September 2025 : 06:07 am Reply Forward f…"
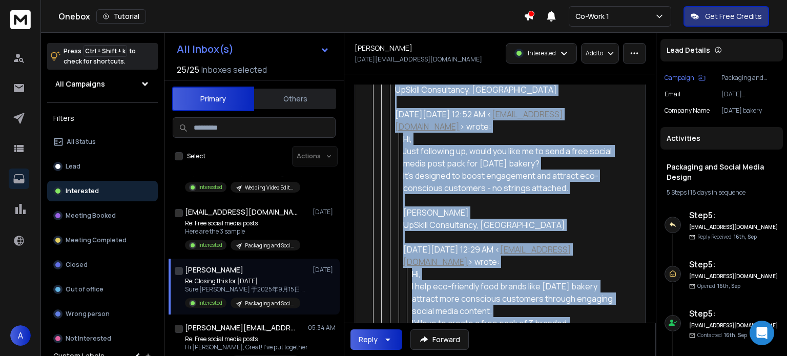
scroll to position [0, 0]
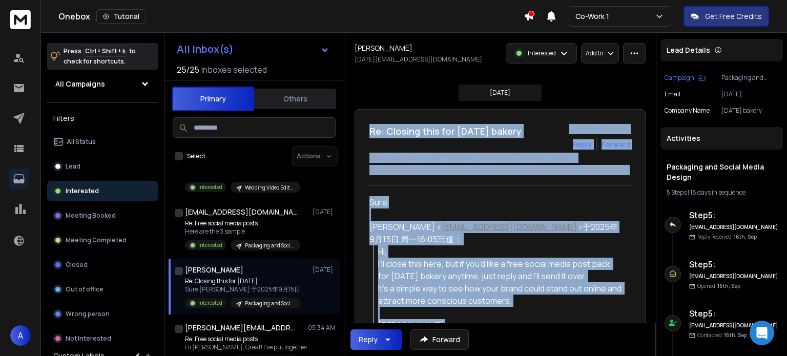
click at [404, 162] on p "from: xuqin sun <sunday6629@gmail.com>" at bounding box center [500, 158] width 261 height 10
click at [407, 170] on p "to: Ashok Bhattacharjee <ashok@upskillstudio.pro>" at bounding box center [500, 170] width 261 height 10
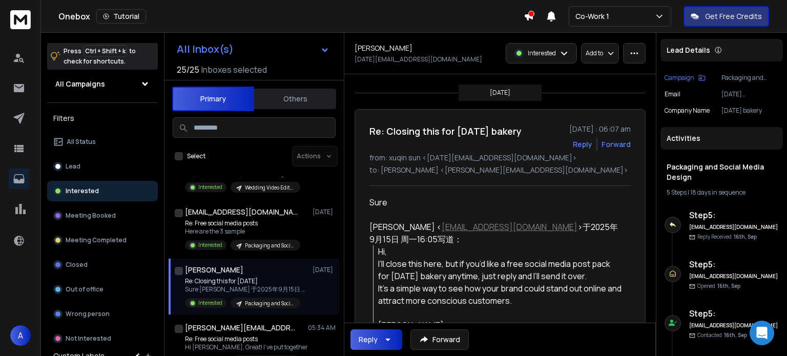
click at [370, 340] on div "Reply" at bounding box center [368, 340] width 19 height 10
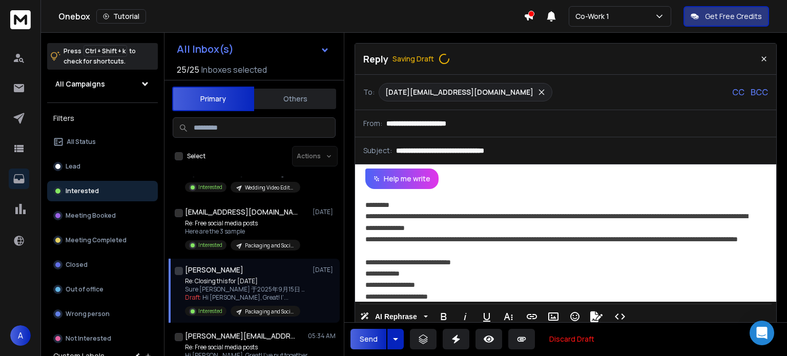
click at [365, 217] on div "**********" at bounding box center [565, 245] width 421 height 113
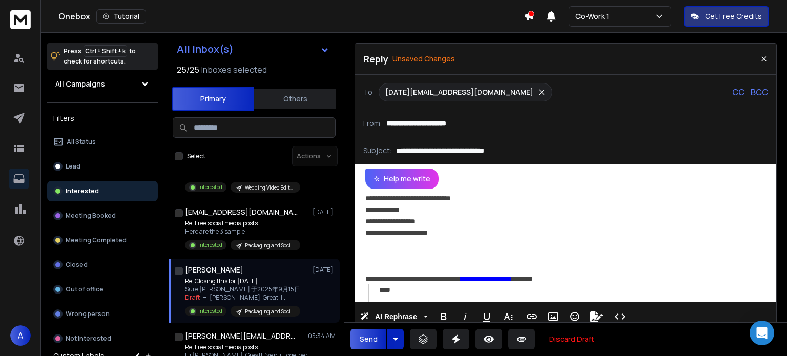
scroll to position [119, 0]
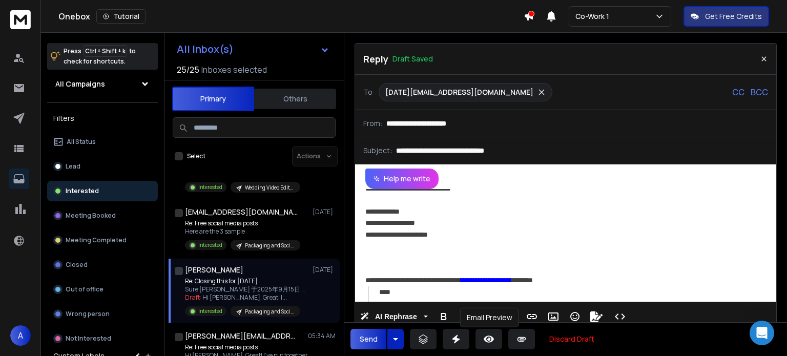
click at [490, 342] on icon at bounding box center [489, 339] width 10 height 7
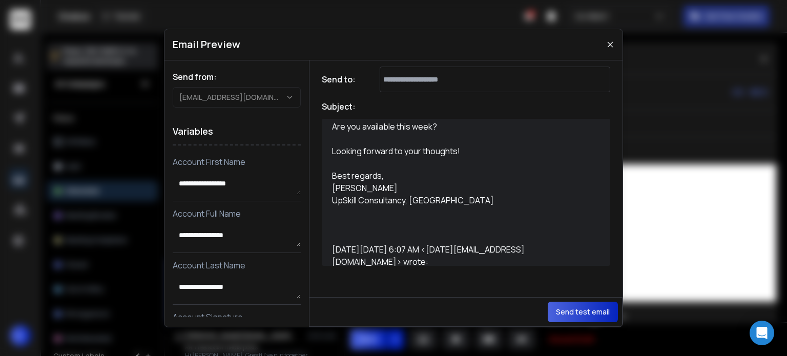
click at [609, 43] on icon at bounding box center [611, 45] width 6 height 6
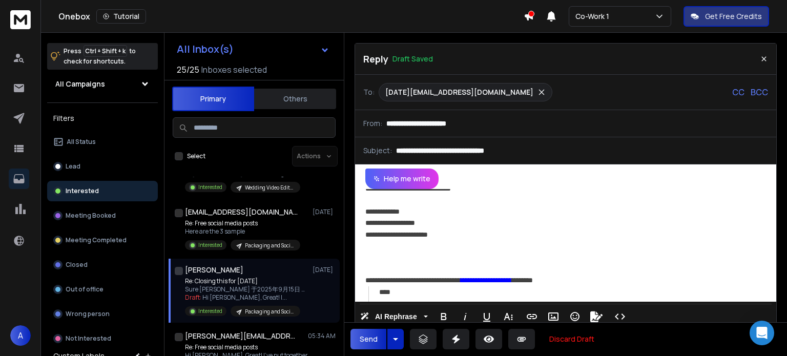
scroll to position [0, 0]
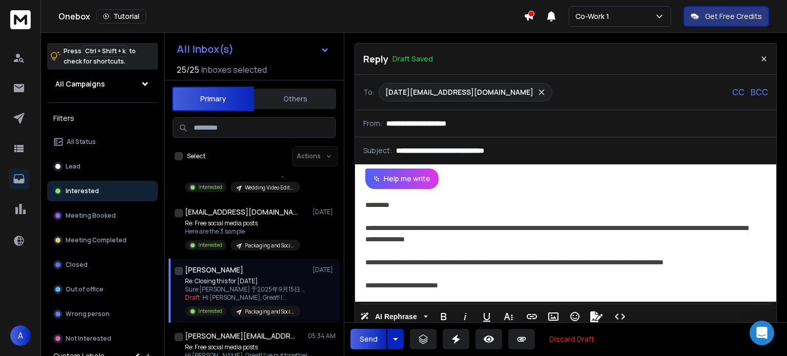
click at [407, 286] on p "**********" at bounding box center [560, 268] width 391 height 46
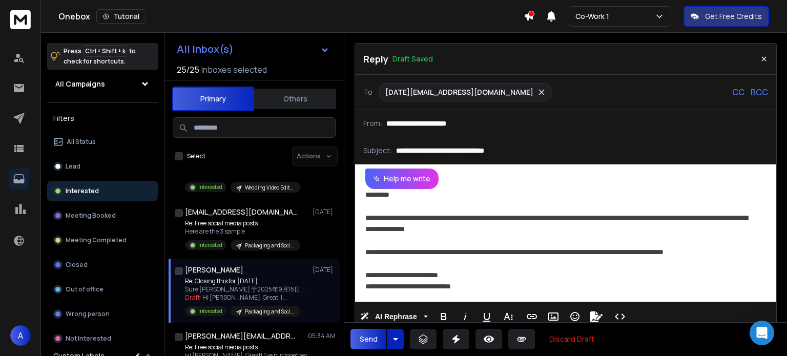
click at [376, 337] on button "Send" at bounding box center [369, 339] width 36 height 20
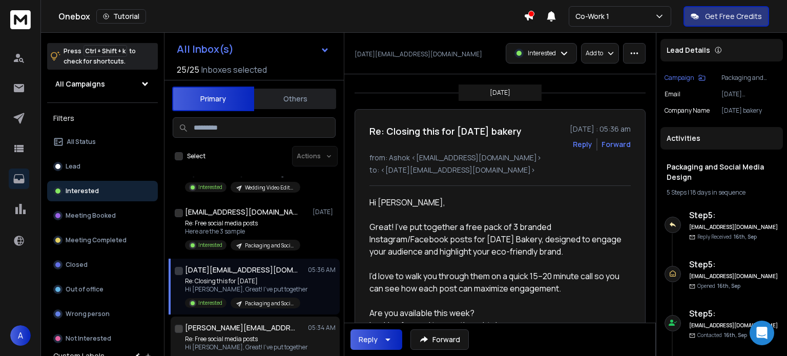
click at [258, 343] on p "Hi Veerinder, Great! I’ve put together" at bounding box center [246, 347] width 123 height 8
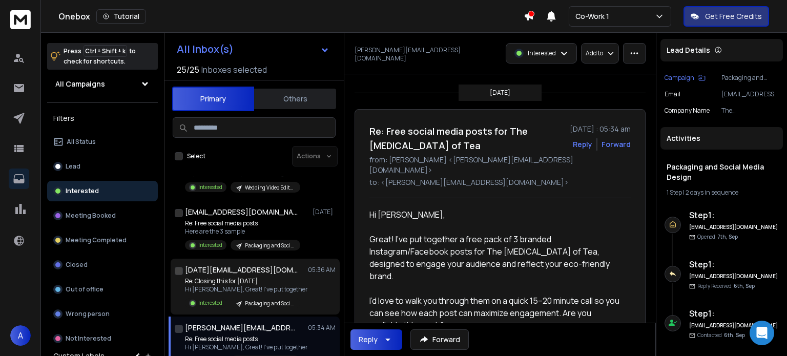
click at [268, 280] on p "Re: Closing this for Sunday" at bounding box center [246, 281] width 123 height 8
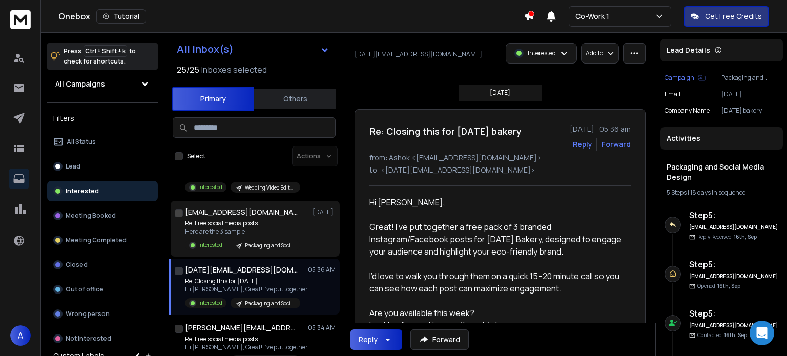
click at [280, 221] on p "Re: Free social media posts" at bounding box center [242, 223] width 115 height 8
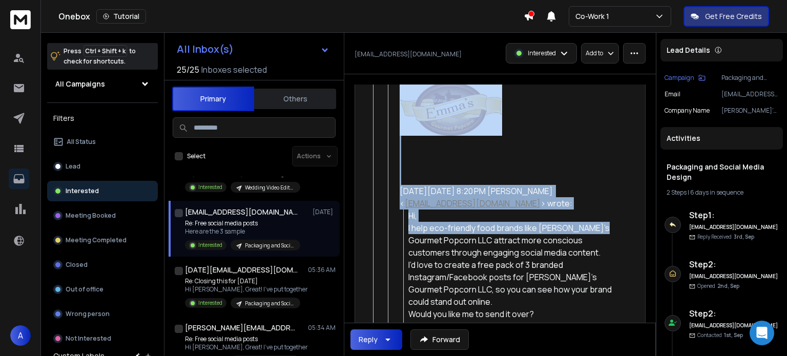
scroll to position [993, 0]
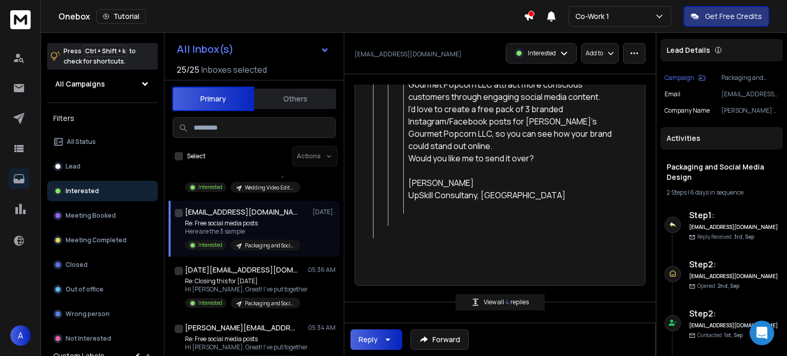
drag, startPoint x: 372, startPoint y: 129, endPoint x: 400, endPoint y: 204, distance: 80.9
click at [498, 298] on p "View all 4 replies" at bounding box center [506, 302] width 45 height 8
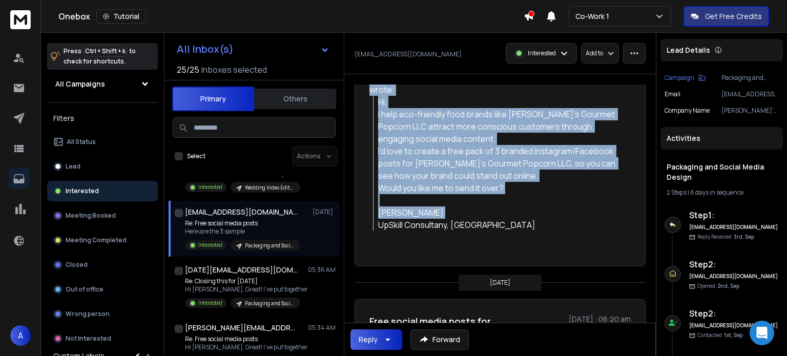
scroll to position [3081, 0]
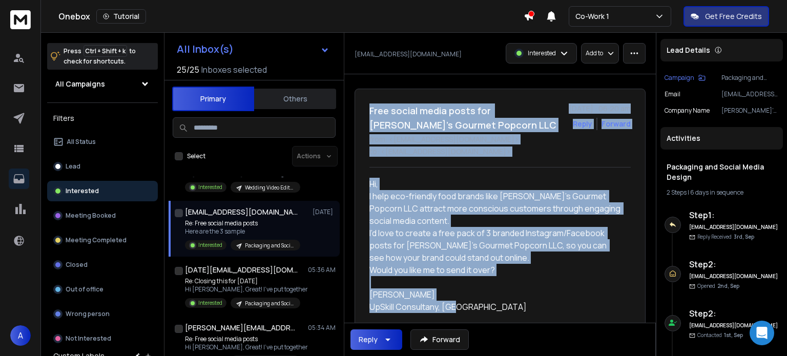
drag, startPoint x: 368, startPoint y: 128, endPoint x: 506, endPoint y: 262, distance: 192.4
copy div "Re: Free social media posts for Emma's Gourmet Popcorn LLC 23 September 2025 : …"
click at [457, 198] on div "Hi, I help eco-friendly food brands like Emma's Gourmet Popcorn LLC attract mor…" at bounding box center [496, 227] width 253 height 98
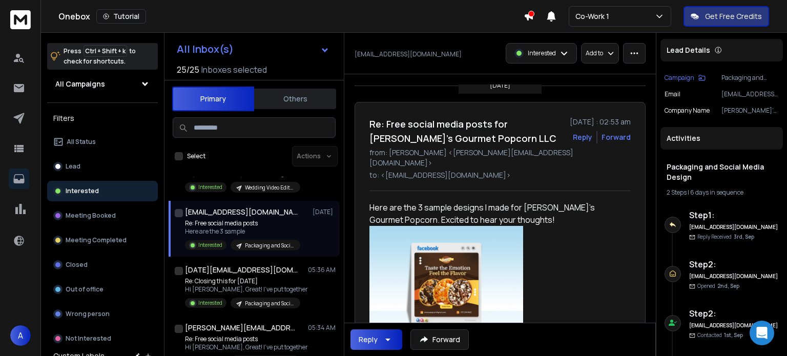
scroll to position [0, 0]
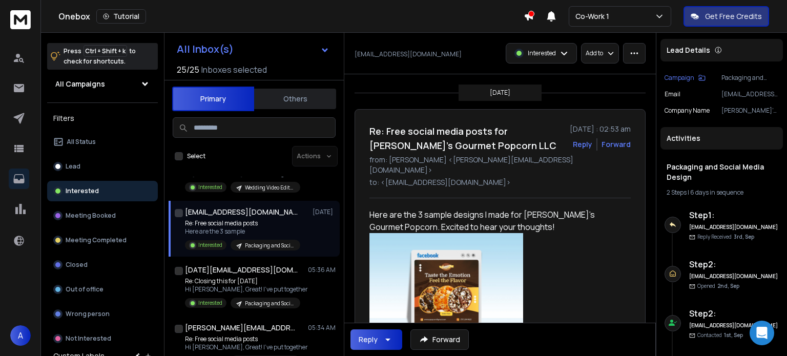
click at [370, 339] on div "Reply" at bounding box center [368, 340] width 19 height 10
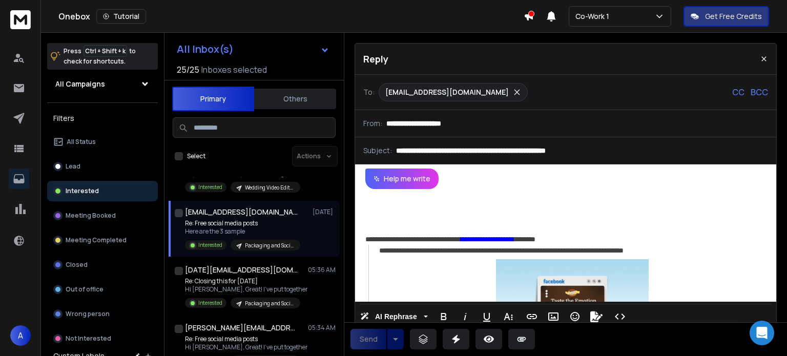
click at [384, 209] on div at bounding box center [565, 204] width 401 height 11
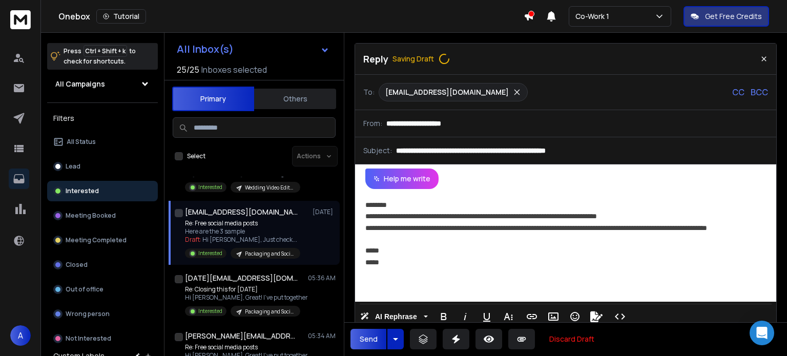
click at [365, 216] on p "**********" at bounding box center [560, 216] width 391 height 11
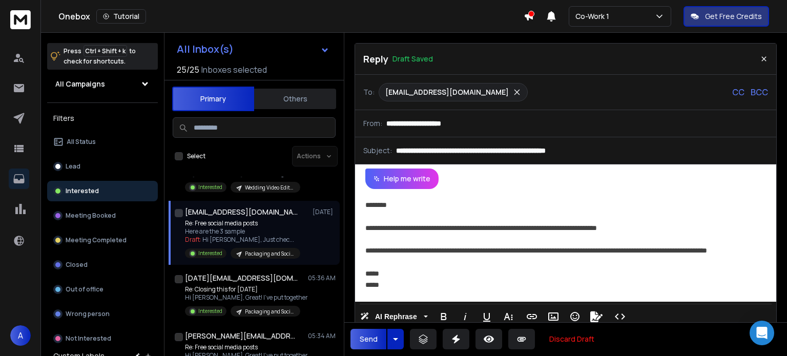
click at [365, 274] on p "***** *****" at bounding box center [560, 279] width 391 height 23
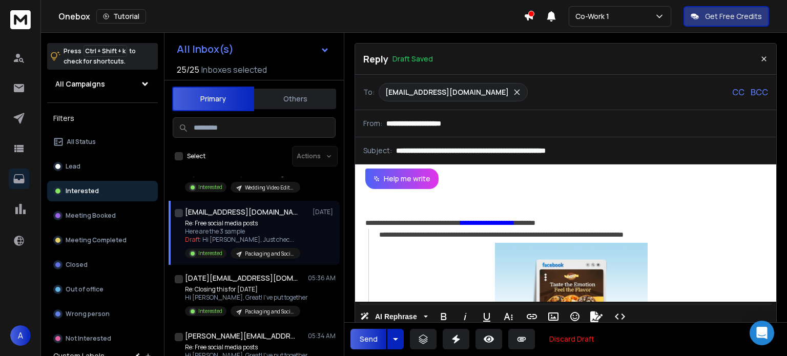
click at [368, 339] on button "Send" at bounding box center [369, 339] width 36 height 20
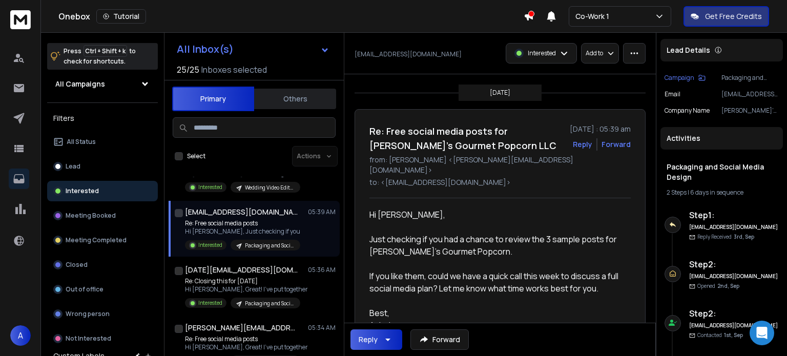
click at [256, 233] on p "Hi Anna, Just checking if you" at bounding box center [242, 232] width 115 height 8
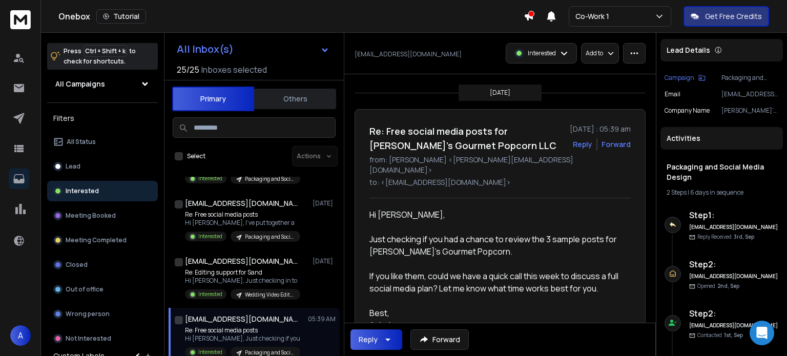
scroll to position [495, 0]
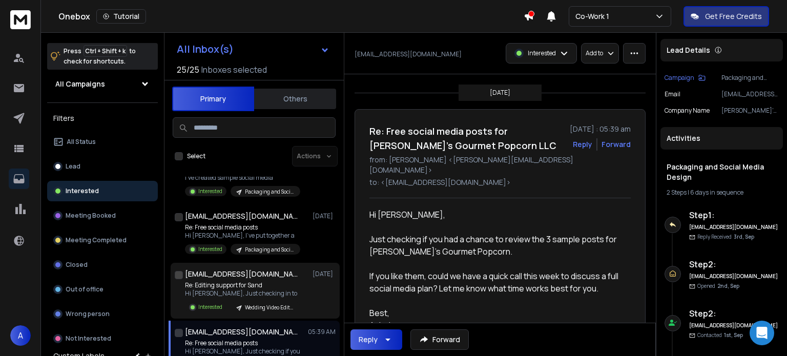
click at [241, 290] on p "Hi Courtney, Just checking in to" at bounding box center [242, 294] width 115 height 8
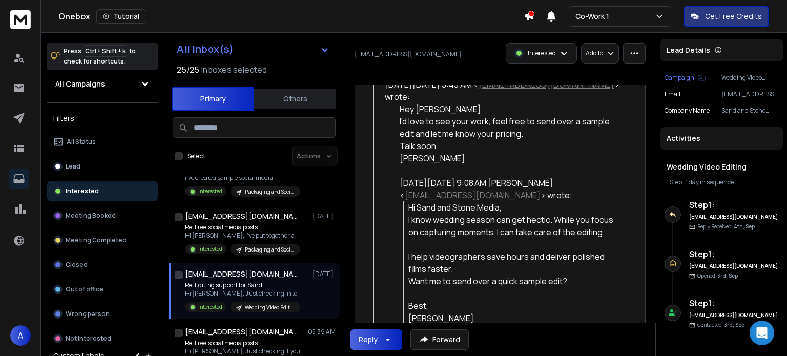
scroll to position [598, 0]
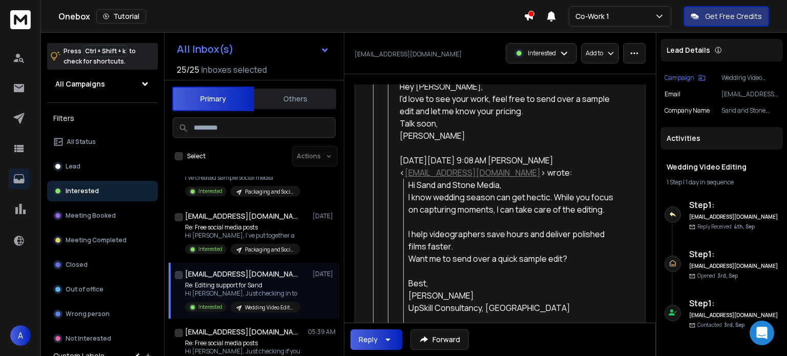
click at [234, 282] on p "Re: Editing support for Sand" at bounding box center [242, 285] width 115 height 8
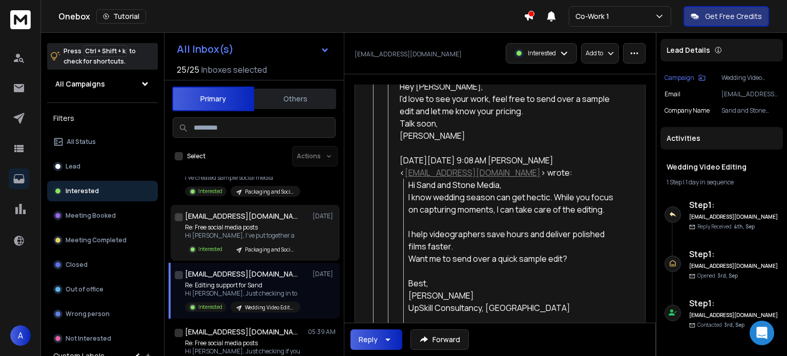
click at [253, 233] on p "Hi Courtney, I’ve put together a" at bounding box center [242, 236] width 115 height 8
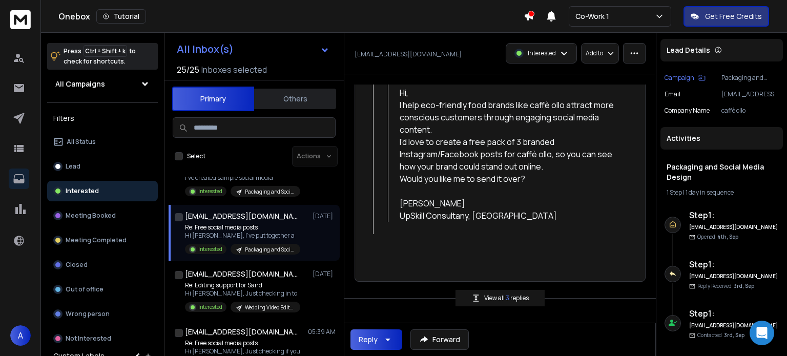
scroll to position [786, 0]
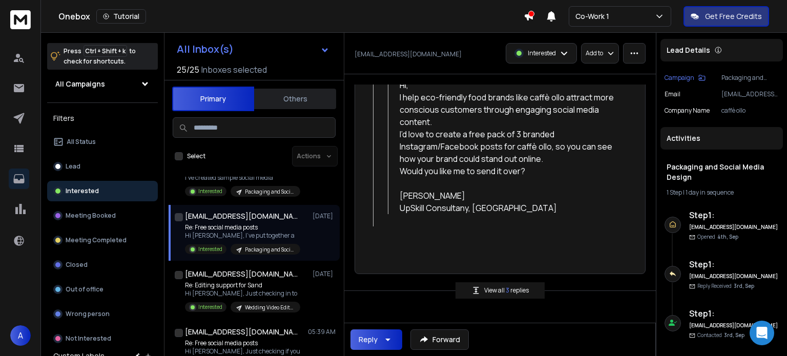
click at [496, 291] on p "View all 3 replies" at bounding box center [506, 290] width 45 height 8
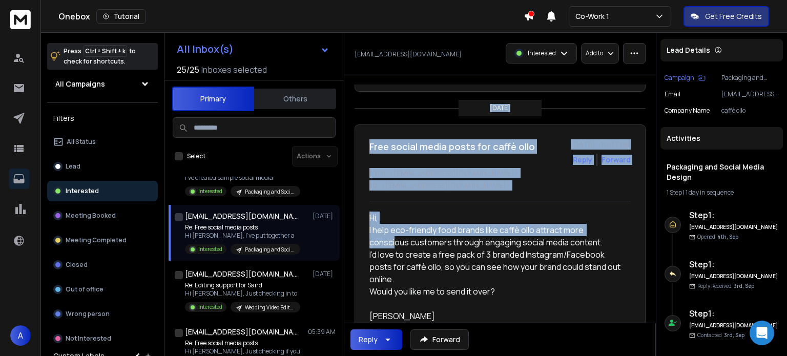
scroll to position [1885, 0]
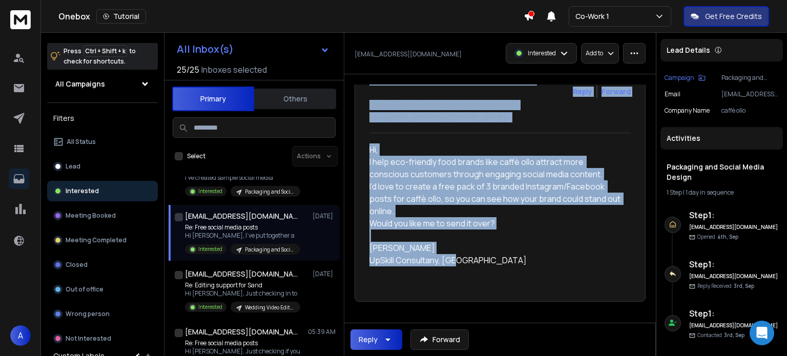
drag, startPoint x: 370, startPoint y: 130, endPoint x: 529, endPoint y: 258, distance: 204.5
copy div "Re: Free social media posts for caffè ollo 23 September 2025 : 02:57 am Reply F…"
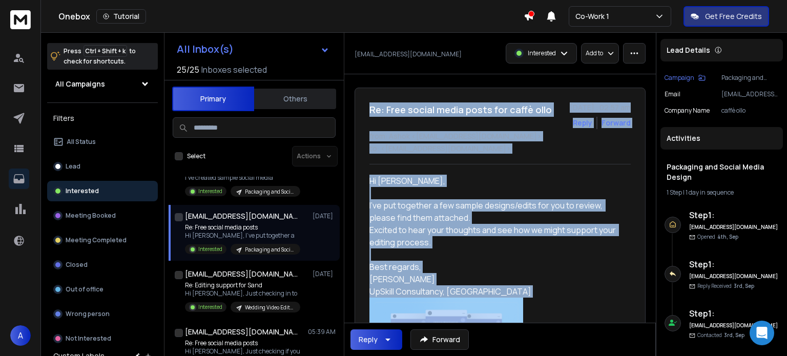
scroll to position [0, 0]
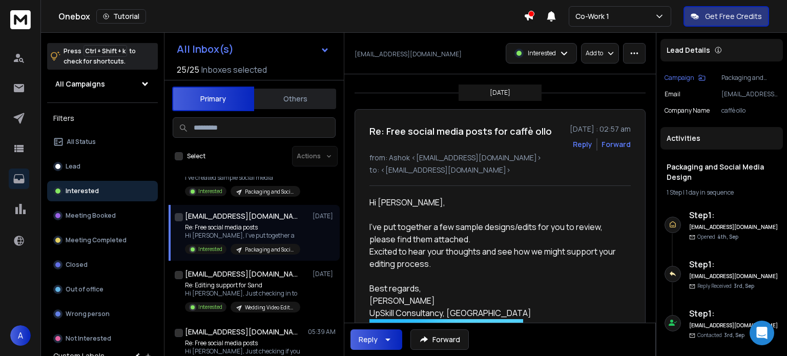
click at [367, 342] on div "Reply" at bounding box center [368, 340] width 19 height 10
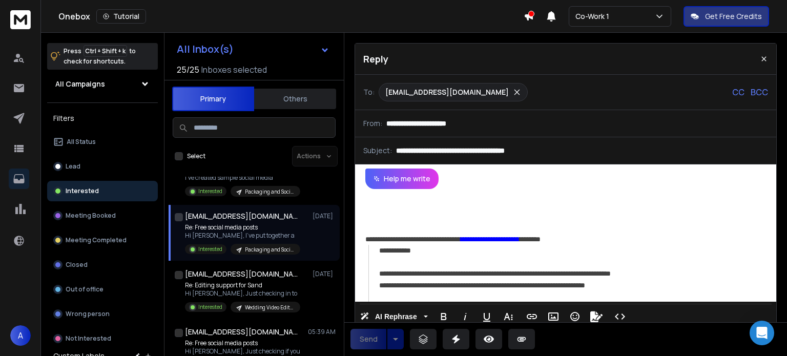
click at [385, 213] on div at bounding box center [565, 216] width 401 height 11
click at [379, 207] on div at bounding box center [565, 204] width 401 height 11
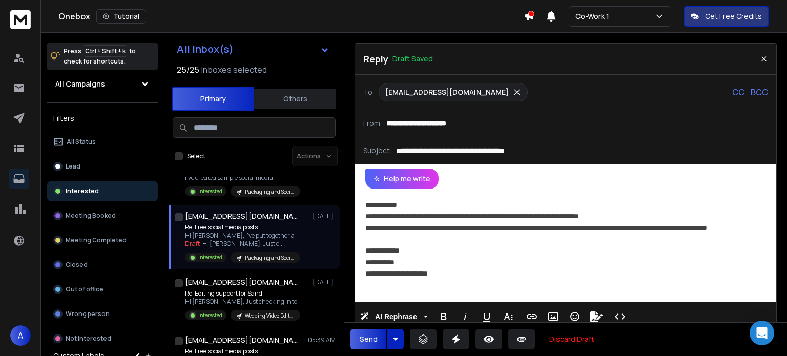
click at [364, 253] on div "**********" at bounding box center [565, 245] width 421 height 113
click at [364, 225] on div "**********" at bounding box center [565, 245] width 421 height 113
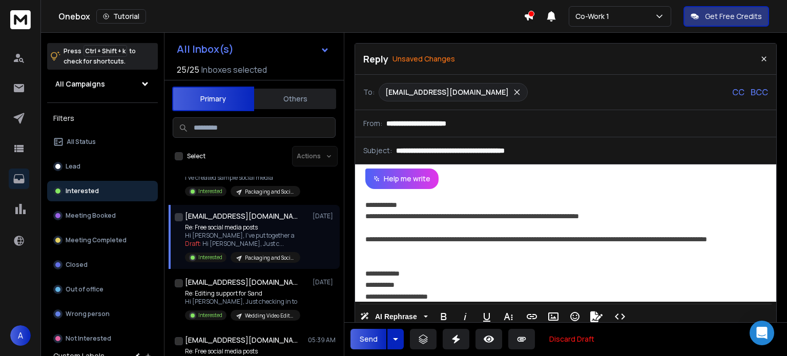
click at [367, 211] on p "**********" at bounding box center [560, 216] width 391 height 11
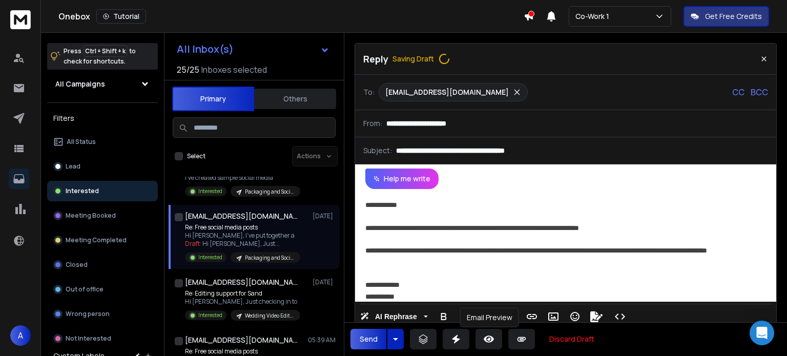
click at [492, 340] on icon at bounding box center [489, 339] width 10 height 7
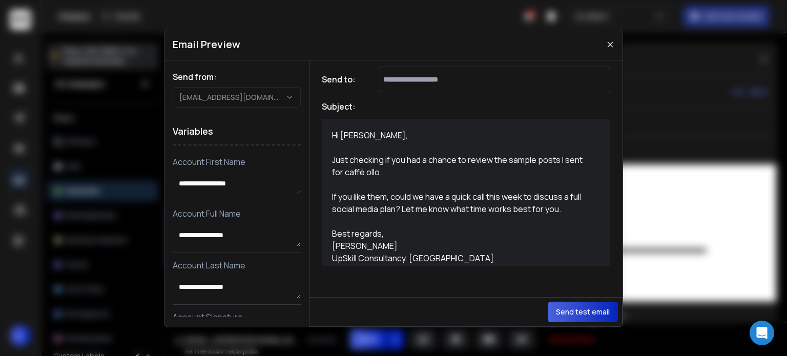
click at [611, 45] on icon at bounding box center [611, 45] width 6 height 6
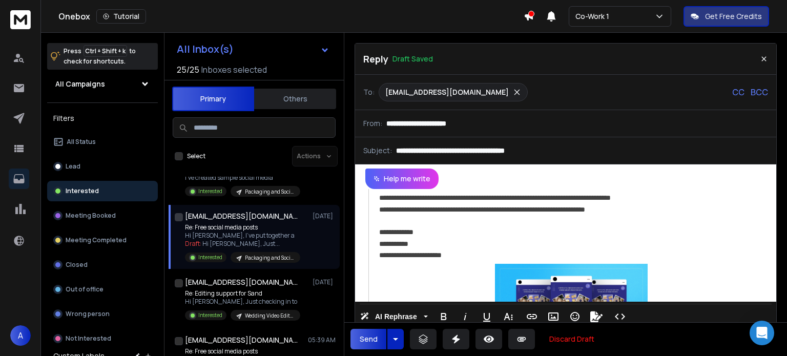
scroll to position [359, 0]
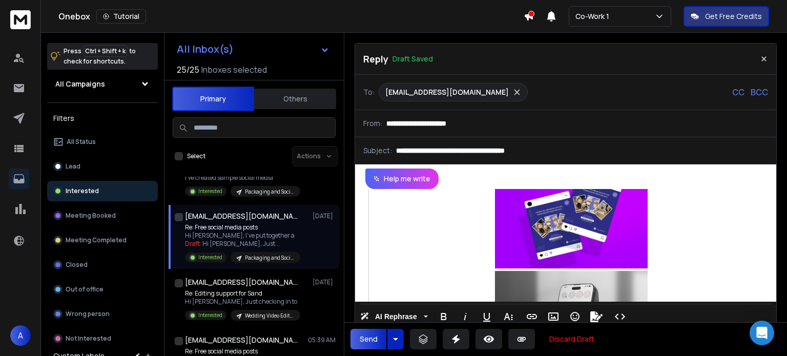
click at [379, 342] on button "Send" at bounding box center [369, 339] width 36 height 20
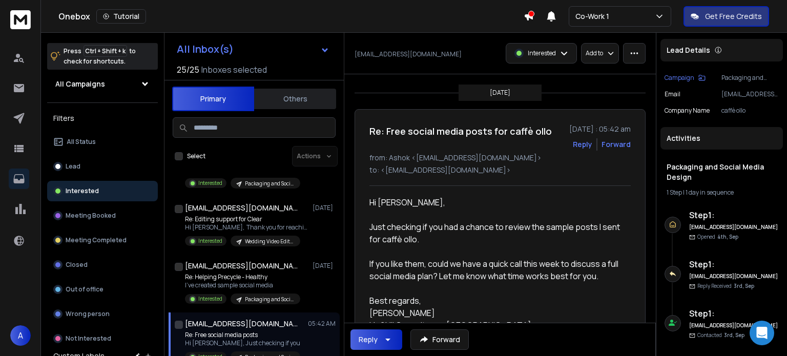
scroll to position [376, 0]
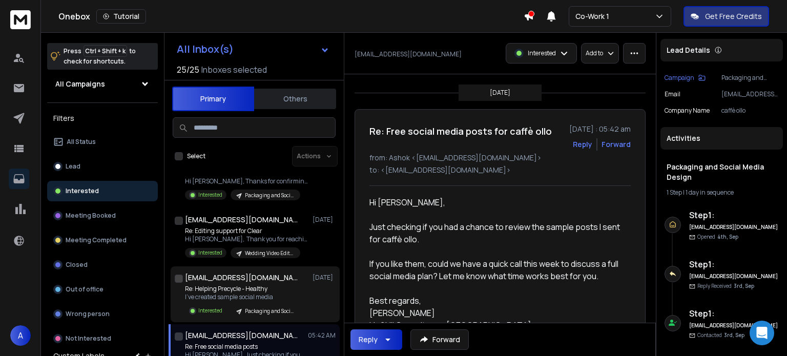
click at [257, 290] on p "Re: Helping Precycle - Healthy" at bounding box center [242, 289] width 115 height 8
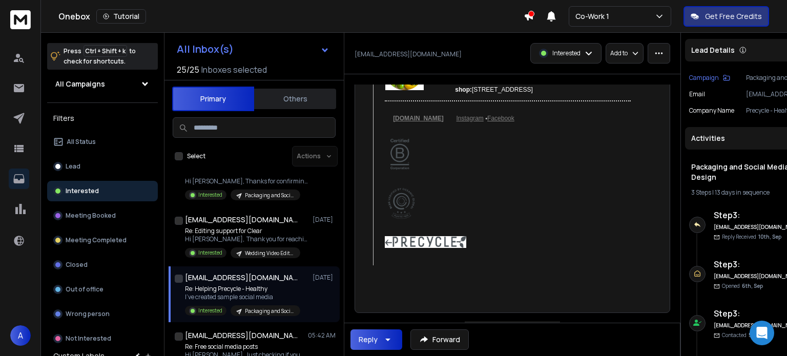
scroll to position [1189, 0]
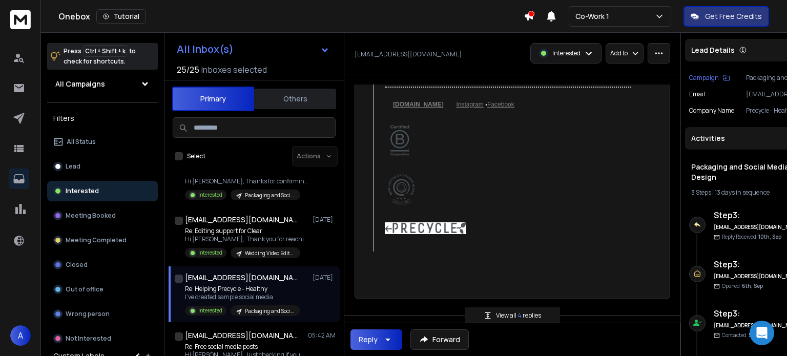
click at [520, 311] on span "4" at bounding box center [520, 315] width 5 height 9
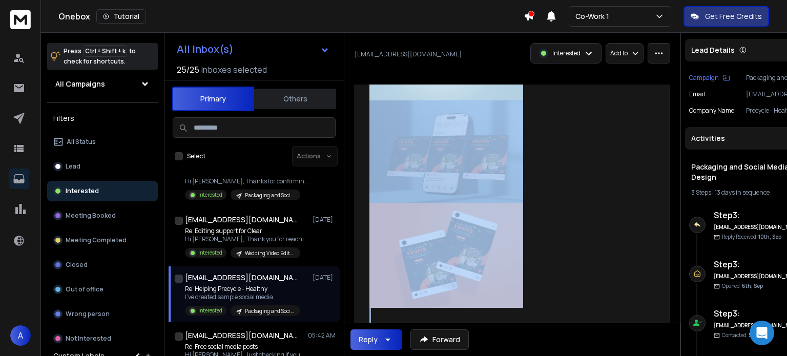
scroll to position [0, 0]
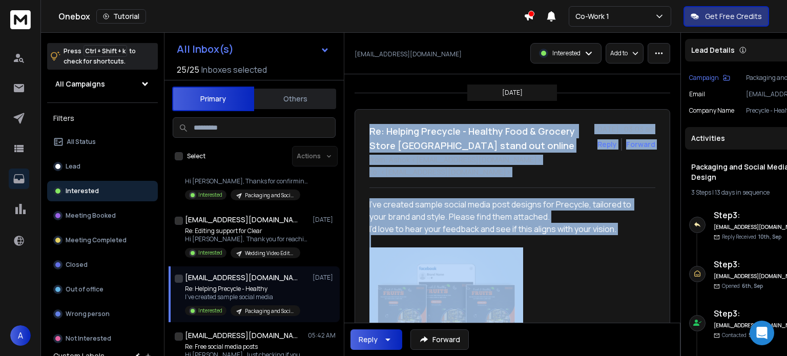
drag, startPoint x: 470, startPoint y: 260, endPoint x: 359, endPoint y: 128, distance: 172.1
copy div "Re: Helping Precycle - Healthy Food & Grocery Store NYC stand out online 23 Sep…"
click at [566, 251] on div "I’ve created sample social media post designs for Precycle, tailored to your br…" at bounding box center [509, 280] width 278 height 165
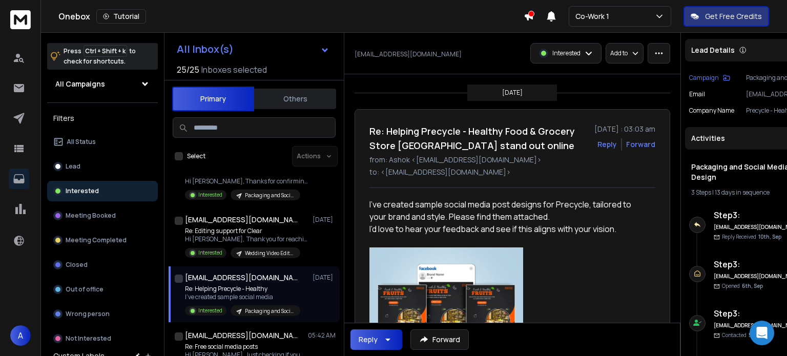
click at [375, 341] on div "Reply" at bounding box center [368, 340] width 19 height 10
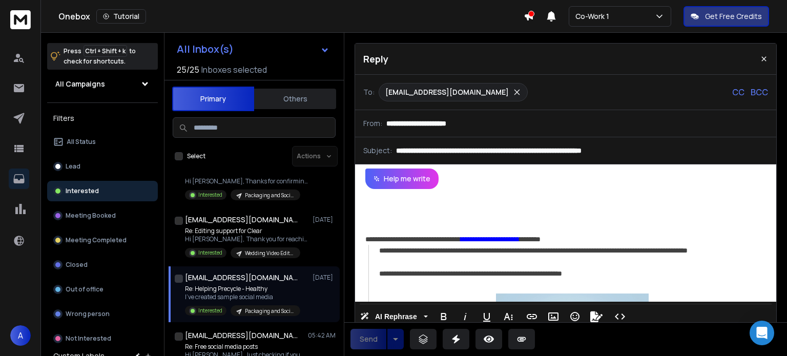
click at [378, 205] on div at bounding box center [565, 204] width 401 height 11
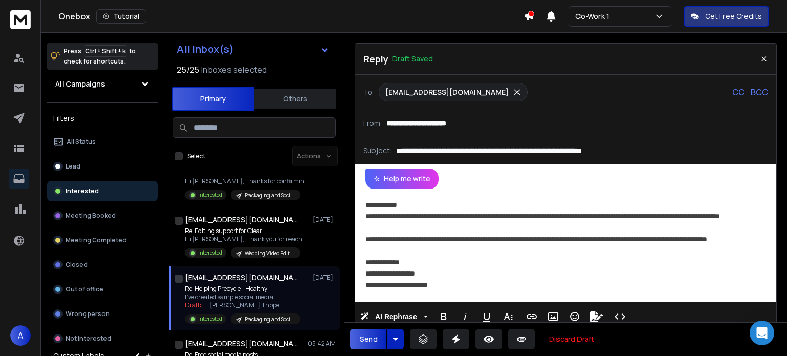
click at [365, 215] on p "**********" at bounding box center [560, 222] width 391 height 23
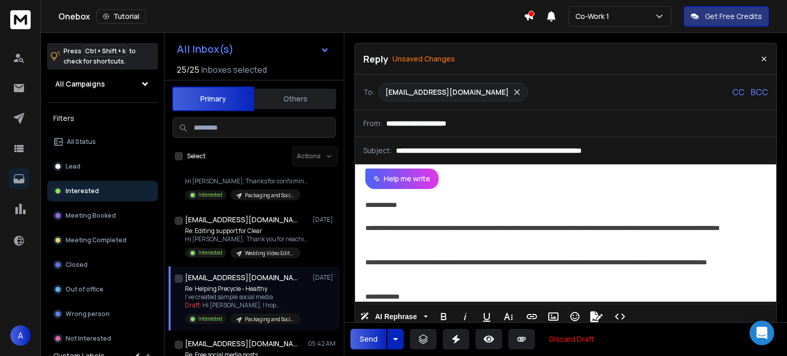
scroll to position [119, 0]
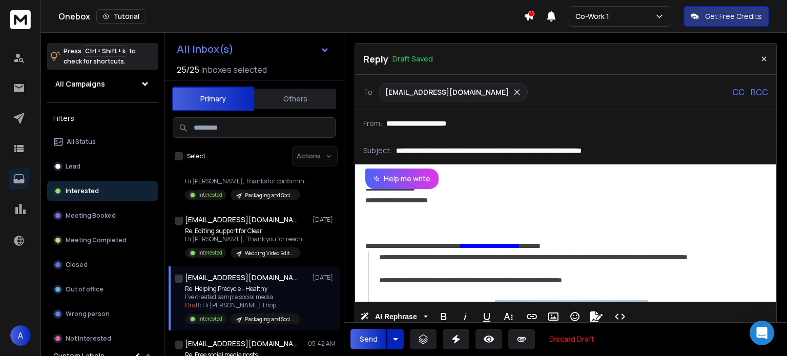
click at [370, 342] on button "Send" at bounding box center [369, 339] width 36 height 20
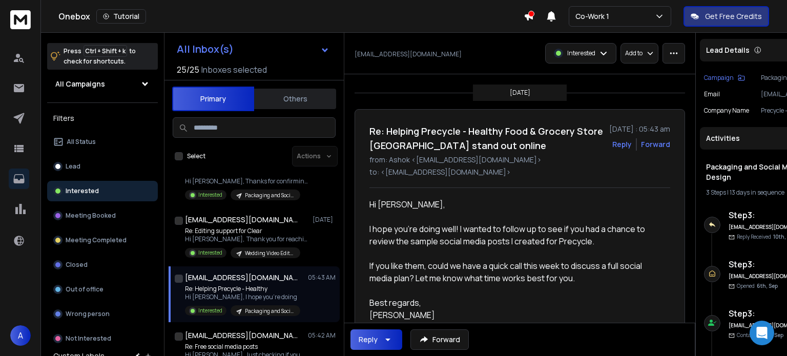
click at [241, 299] on p "Hi Katerina, I hope you’re doing" at bounding box center [242, 297] width 115 height 8
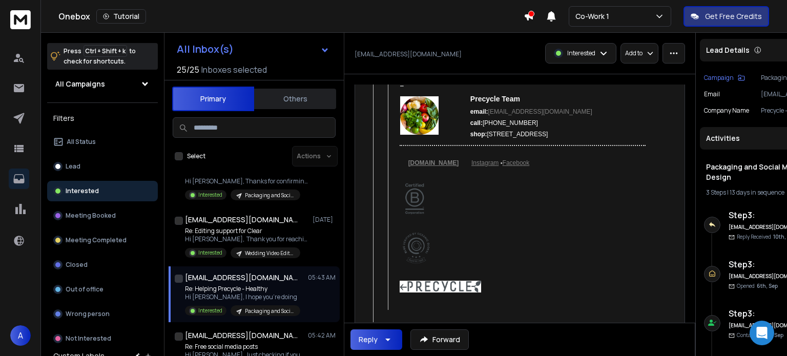
scroll to position [1386, 0]
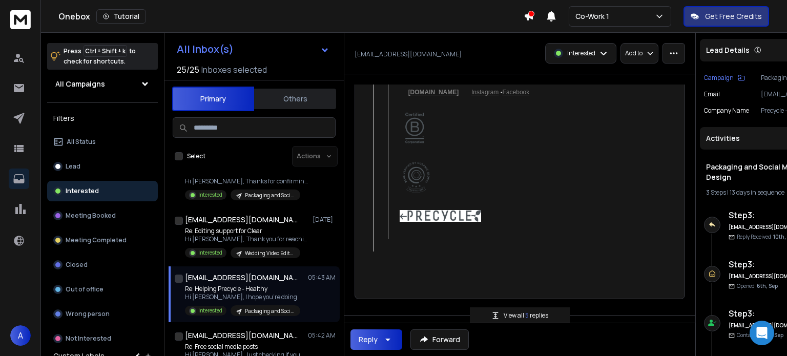
click at [223, 296] on p "Hi Katerina, I hope you’re doing" at bounding box center [242, 297] width 115 height 8
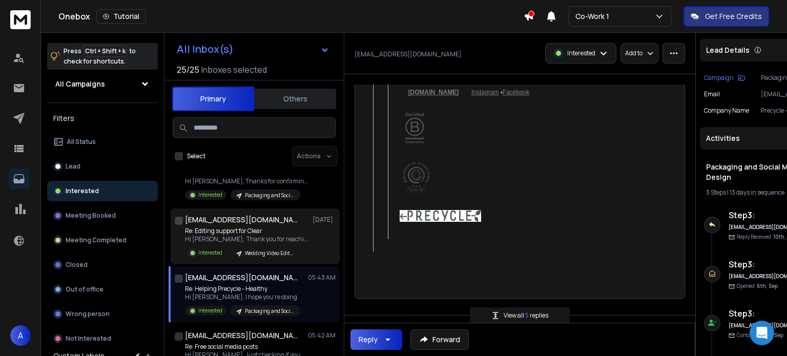
click at [227, 241] on p "Hi Robert, Thank you for reaching" at bounding box center [246, 239] width 123 height 8
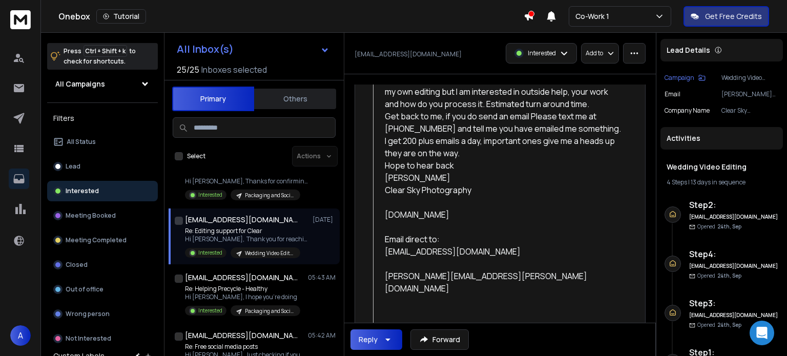
scroll to position [648, 0]
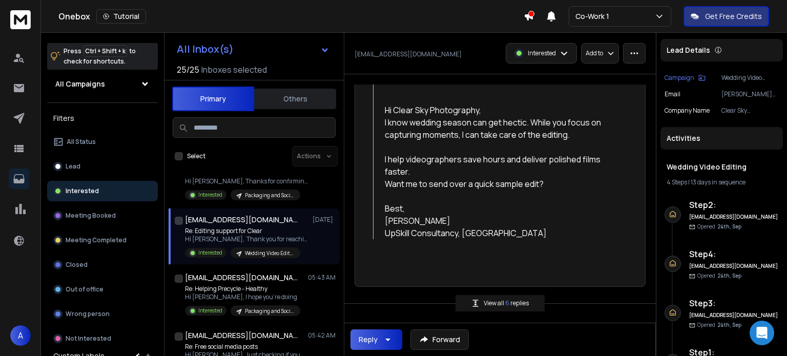
click at [500, 299] on p "View all 6 replies" at bounding box center [506, 303] width 45 height 8
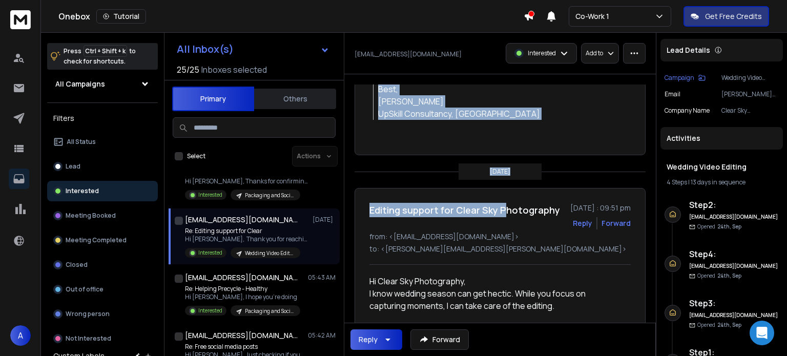
scroll to position [4045, 0]
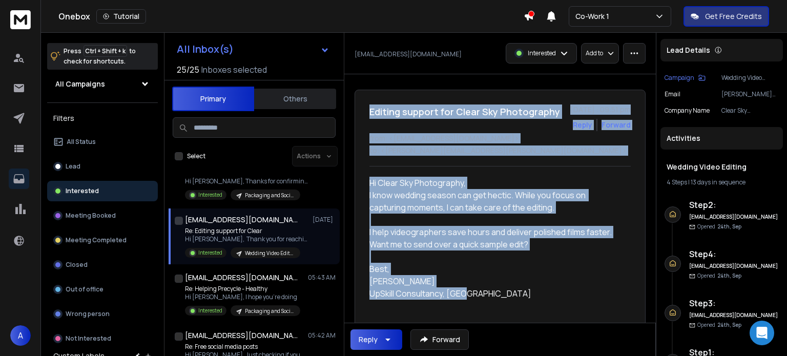
drag, startPoint x: 369, startPoint y: 129, endPoint x: 524, endPoint y: 284, distance: 219.6
copy div "Re: Editing support for Clear Sky Photography 23 September 2025 : 11:57 pm Repl…"
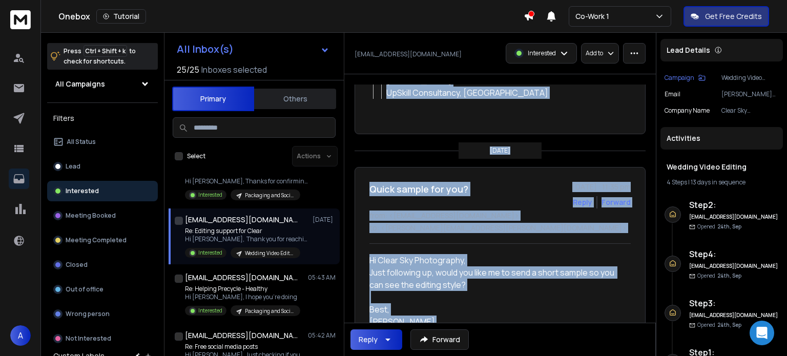
scroll to position [3327, 0]
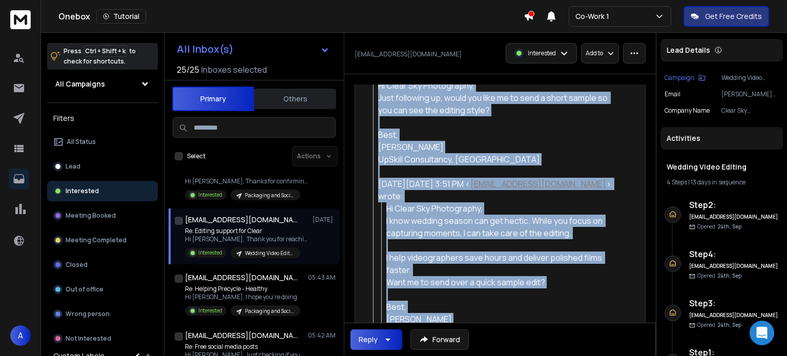
click at [446, 202] on div "Hi Clear Sky Photography, I know wedding season can get hectic. While you focus…" at bounding box center [504, 226] width 236 height 49
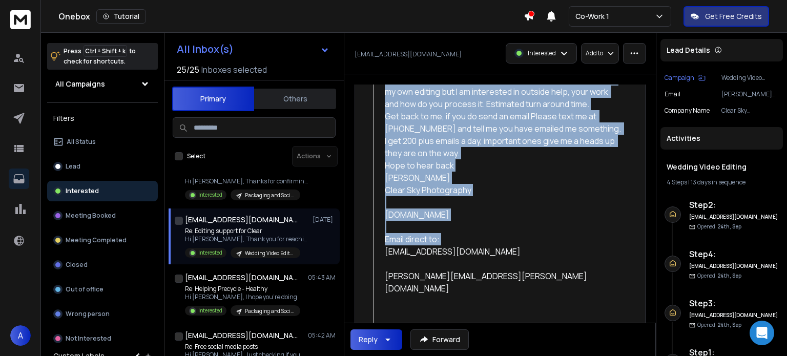
scroll to position [478, 0]
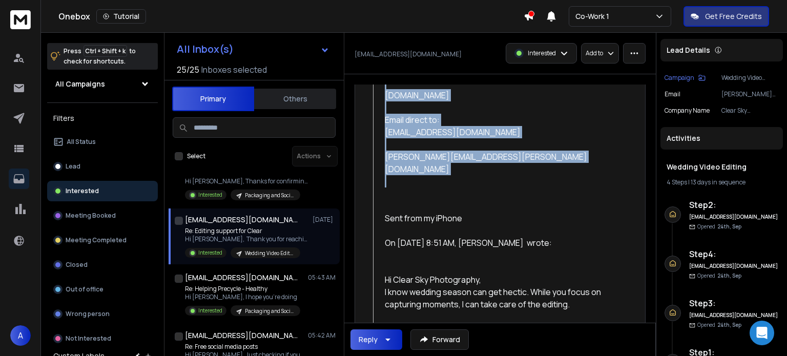
drag, startPoint x: 371, startPoint y: 128, endPoint x: 570, endPoint y: 168, distance: 203.4
click at [570, 168] on div "Re: Editing support for Clear Sky Photography 23 September 2025 : 11:57 pm Repl…" at bounding box center [500, 44] width 261 height 796
copy div "Re: Editing support for Clear Sky Photography 23 September 2025 : 11:57 pm Repl…"
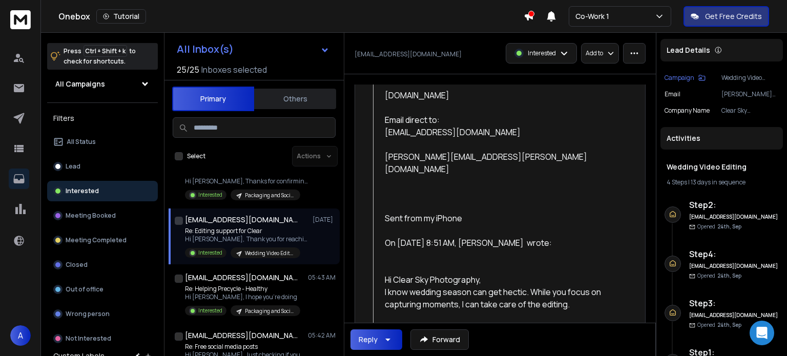
click at [462, 200] on div at bounding box center [504, 206] width 238 height 12
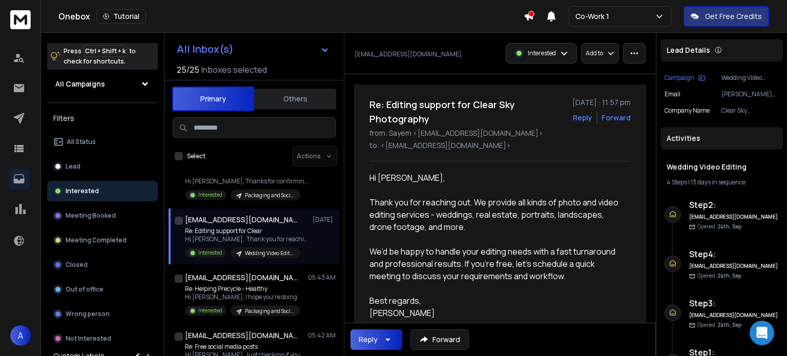
scroll to position [0, 0]
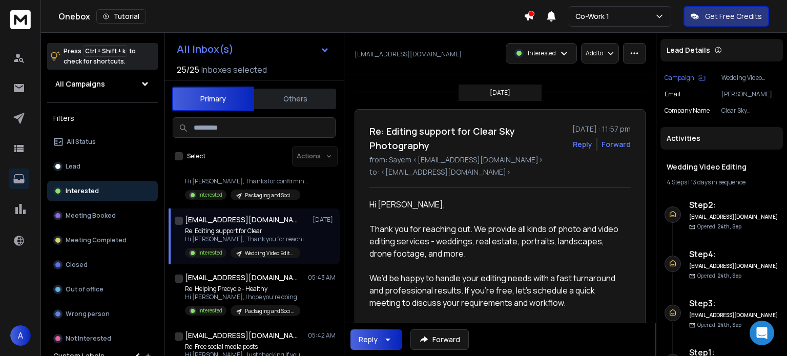
click at [414, 211] on div "Hi Robert, Thank you for reaching out. We provide all kinds of photo and video …" at bounding box center [496, 272] width 253 height 148
click at [367, 344] on div "Reply" at bounding box center [368, 340] width 19 height 10
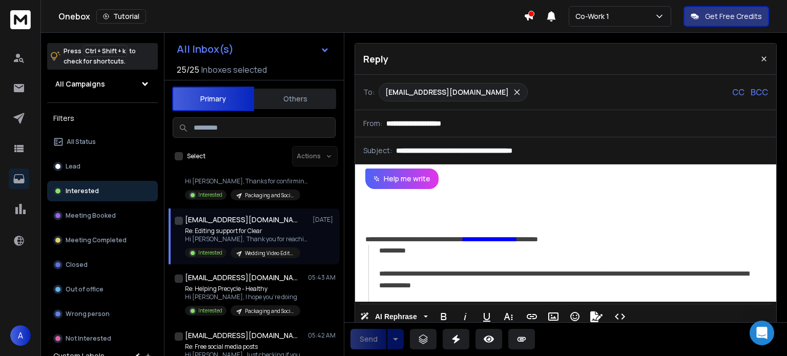
click at [379, 208] on div at bounding box center [565, 204] width 401 height 11
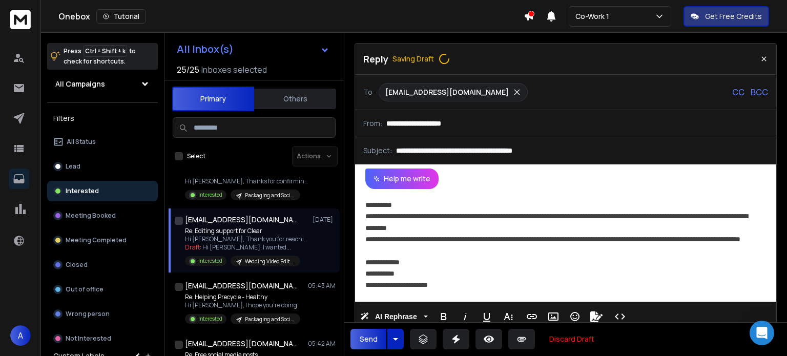
click at [366, 240] on p "**********" at bounding box center [560, 245] width 391 height 23
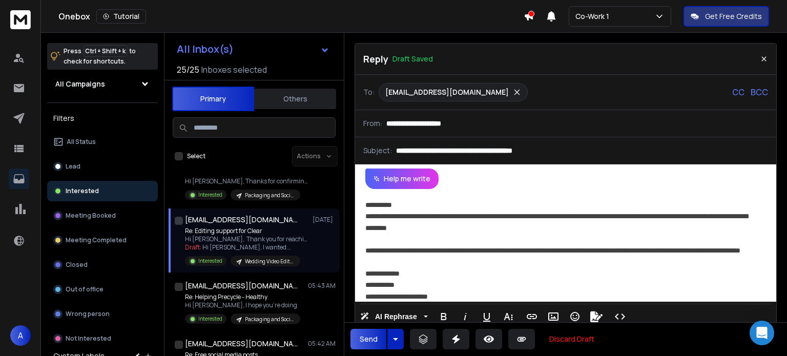
click at [648, 216] on p "**********" at bounding box center [560, 222] width 391 height 23
click at [486, 225] on p "**********" at bounding box center [560, 222] width 391 height 23
click at [449, 264] on p "**********" at bounding box center [560, 251] width 391 height 34
click at [365, 216] on p "**********" at bounding box center [560, 222] width 391 height 23
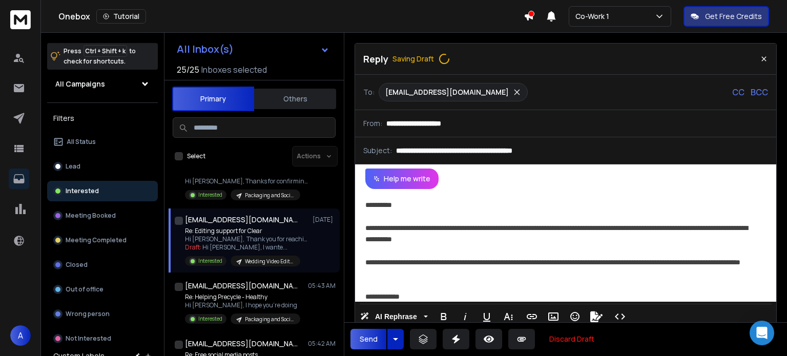
click at [371, 338] on button "Send" at bounding box center [369, 339] width 36 height 20
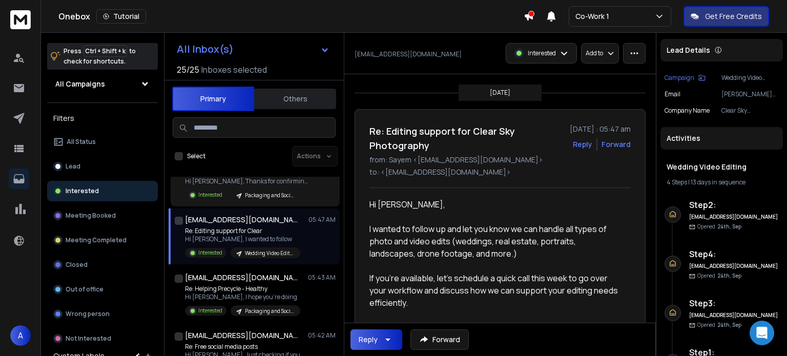
click at [251, 184] on p "Hi Jim, Thanks for confirming." at bounding box center [246, 181] width 123 height 8
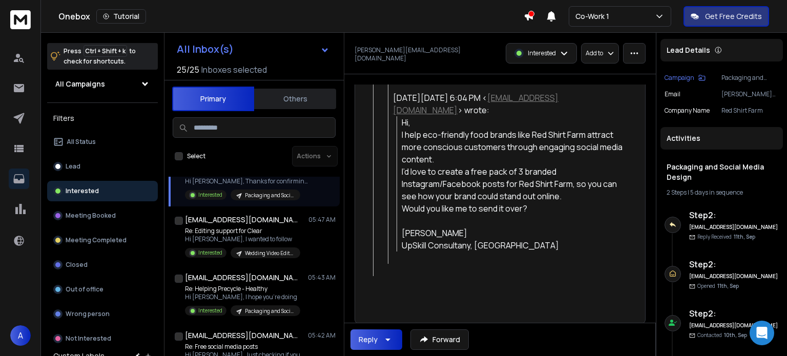
scroll to position [1089, 0]
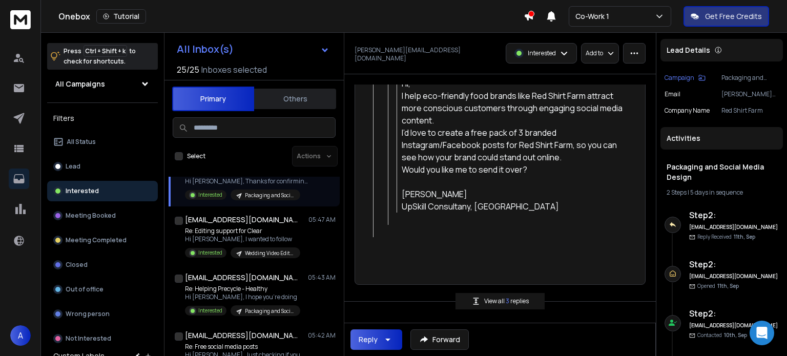
click at [503, 297] on p "View all 3 replies" at bounding box center [506, 301] width 45 height 8
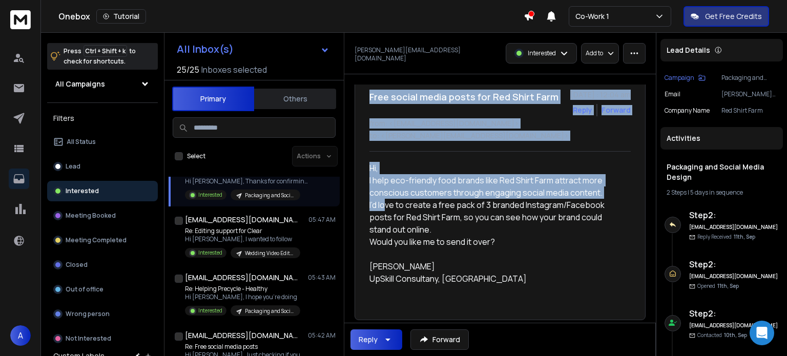
scroll to position [2539, 0]
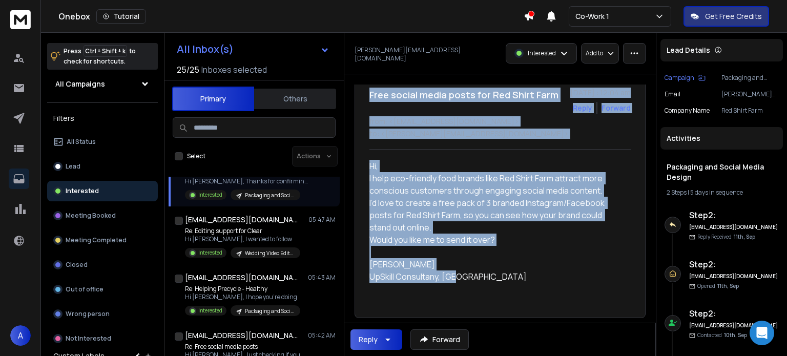
drag, startPoint x: 371, startPoint y: 131, endPoint x: 489, endPoint y: 263, distance: 177.5
copy div "Re: Quick free social post pack for Red Shirt Farm 24 September 2025 : 12:35 am…"
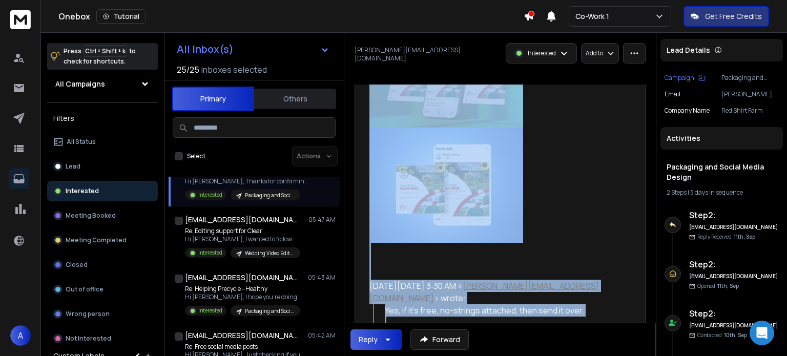
scroll to position [0, 0]
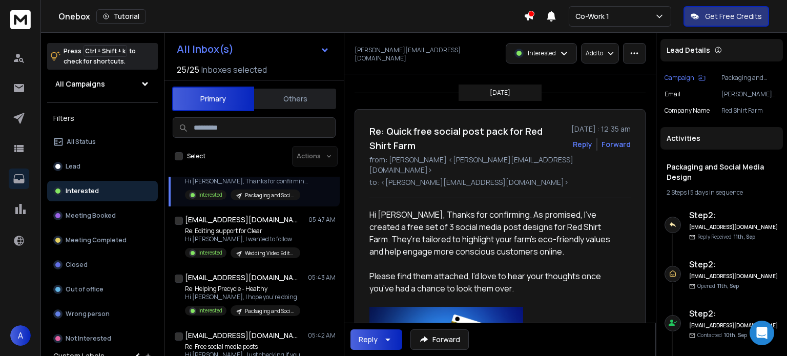
click at [370, 343] on div "Reply" at bounding box center [368, 340] width 19 height 10
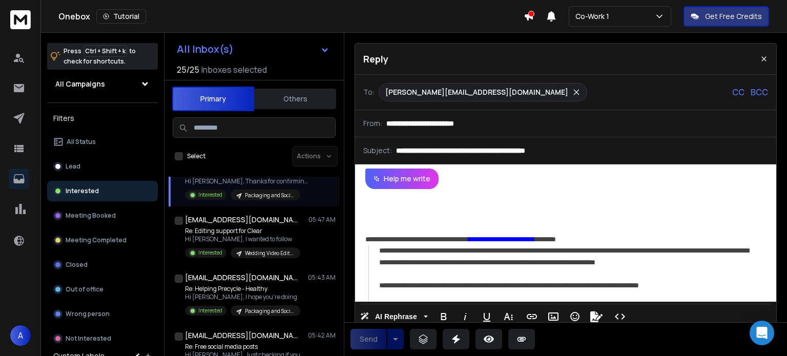
click at [377, 205] on div at bounding box center [565, 204] width 401 height 11
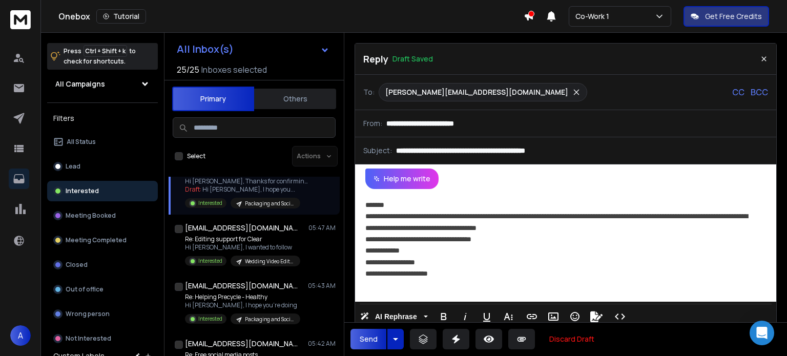
click at [367, 250] on p "**********" at bounding box center [560, 262] width 391 height 34
click at [365, 237] on div "**********" at bounding box center [565, 245] width 421 height 113
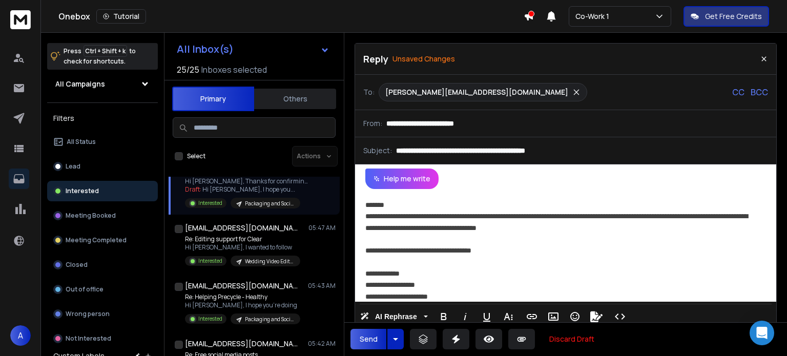
click at [366, 217] on p "**********" at bounding box center [560, 222] width 391 height 23
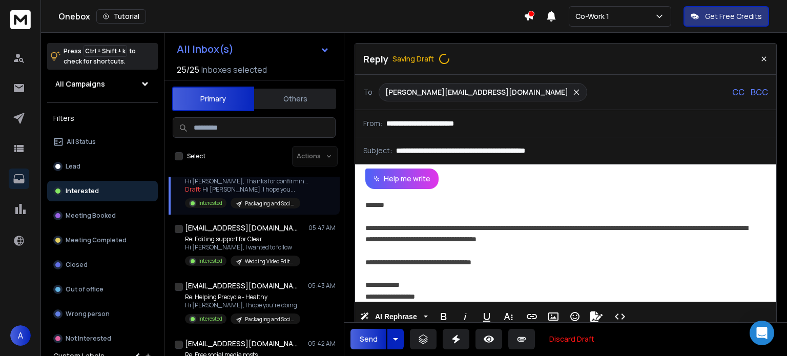
click at [369, 340] on button "Send" at bounding box center [369, 339] width 36 height 20
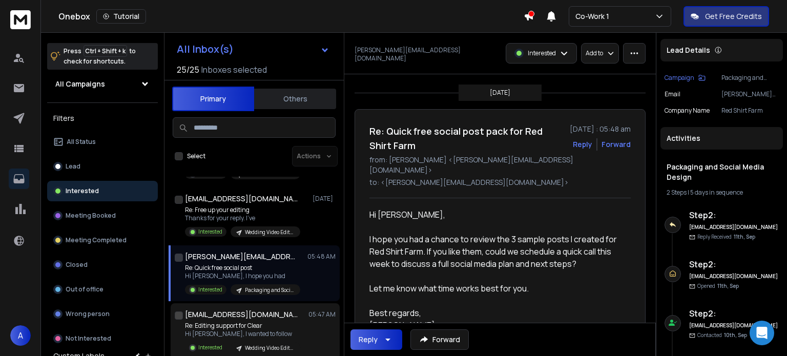
scroll to position [256, 0]
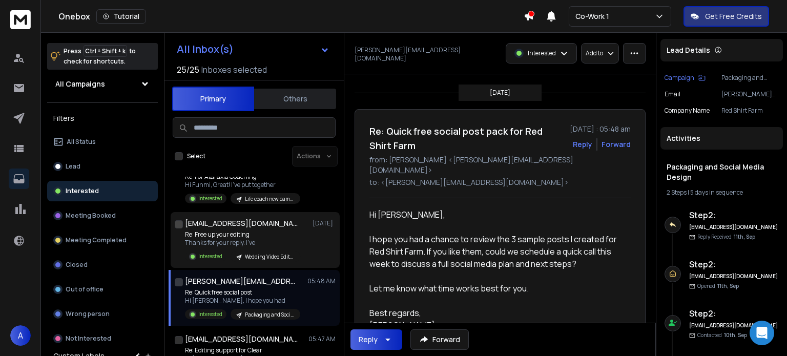
click at [252, 247] on div "Re: Free up your editing Thanks for your reply. I’ve Interested Wedding Video E…" at bounding box center [242, 246] width 115 height 31
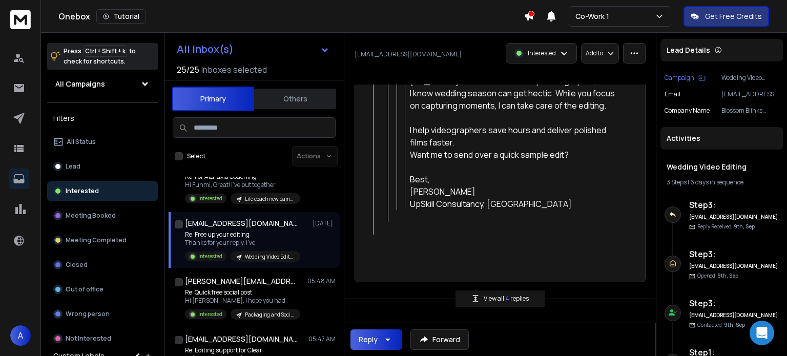
scroll to position [732, 0]
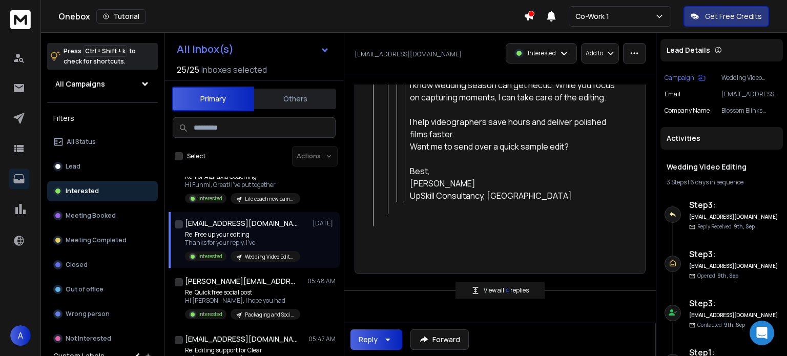
click at [497, 287] on p "View all 4 replies" at bounding box center [506, 290] width 45 height 8
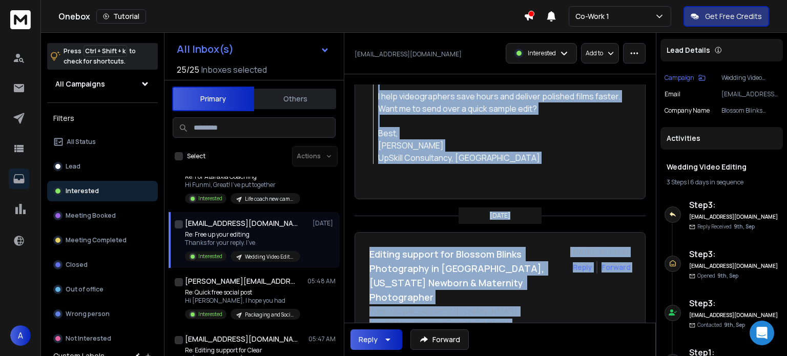
scroll to position [2734, 0]
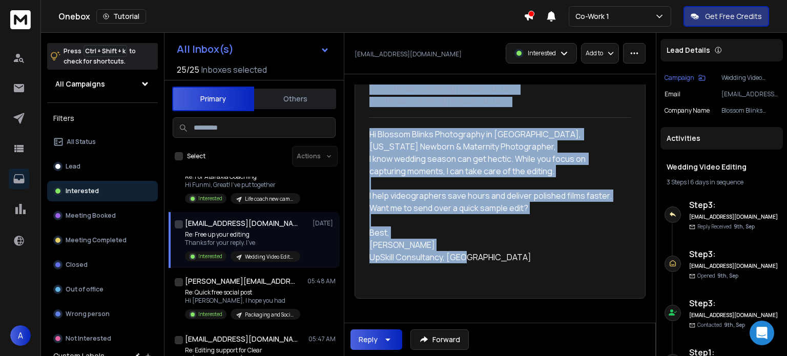
drag, startPoint x: 371, startPoint y: 129, endPoint x: 523, endPoint y: 275, distance: 210.9
copy div "Re: Free up your editing time 24 September 2025 : 12:46 am Reply Forward from: …"
click at [436, 176] on div "Hi Blossom Blinks Photography in Bay Area, California Newborn & Maternity Photo…" at bounding box center [496, 158] width 253 height 61
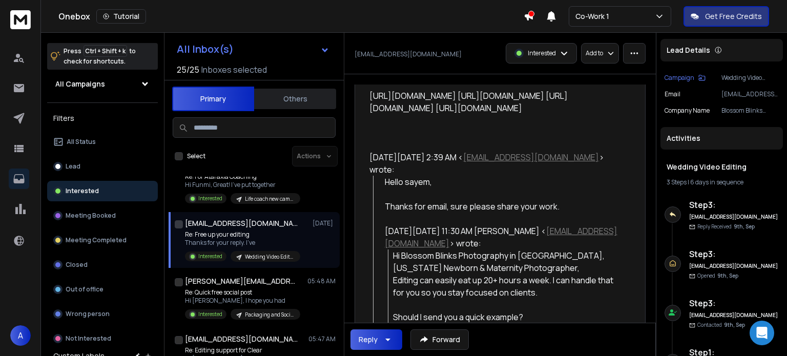
scroll to position [0, 0]
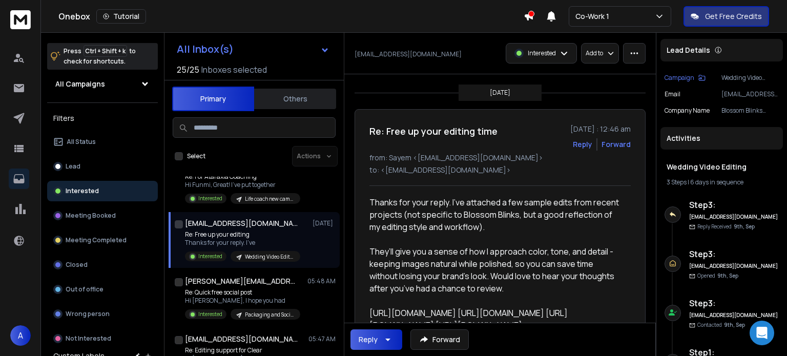
click at [371, 344] on div "Reply" at bounding box center [368, 340] width 19 height 10
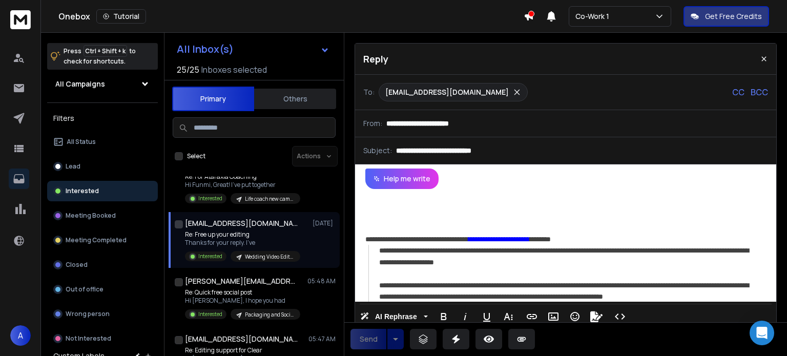
click at [380, 207] on div at bounding box center [565, 204] width 401 height 11
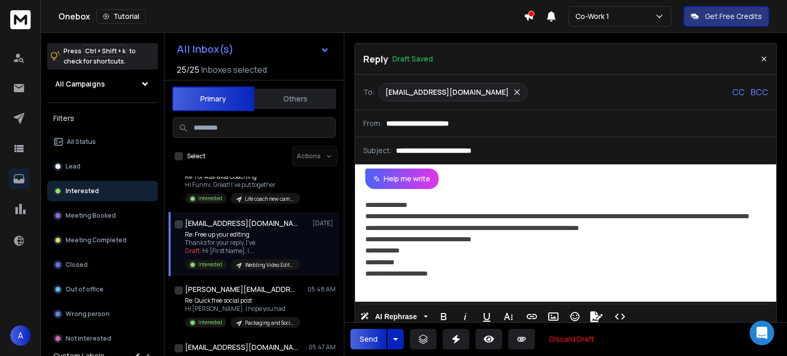
click at [412, 204] on p "**********" at bounding box center [560, 204] width 391 height 11
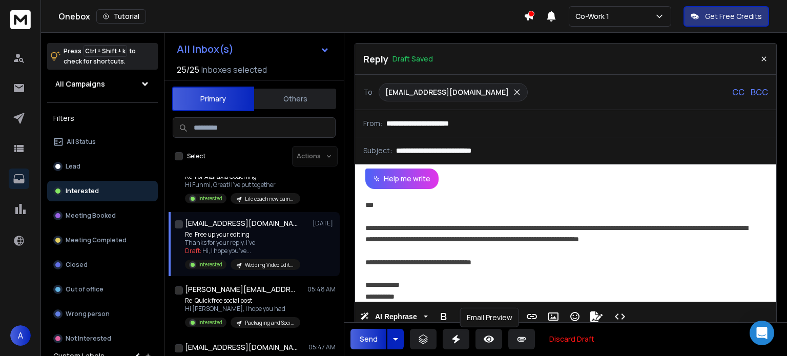
click at [496, 340] on button at bounding box center [489, 339] width 27 height 20
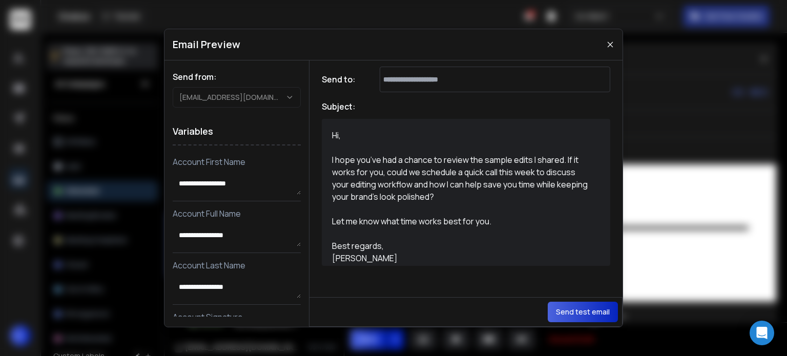
click at [609, 42] on icon at bounding box center [610, 44] width 8 height 8
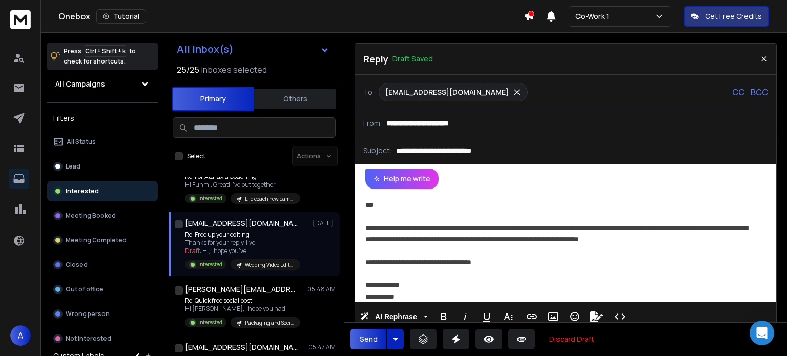
scroll to position [239, 0]
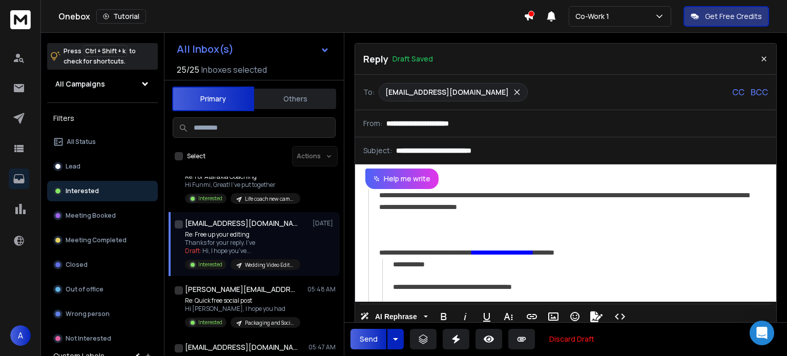
click at [374, 335] on button "Send" at bounding box center [369, 339] width 36 height 20
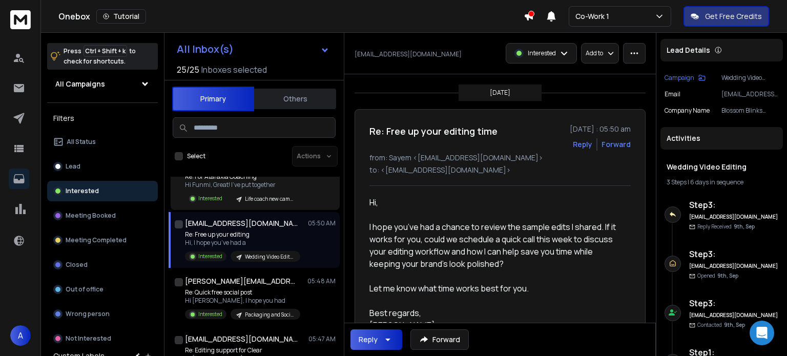
click at [266, 185] on p "Hi Funmi, Great! I’ve put together" at bounding box center [242, 185] width 115 height 8
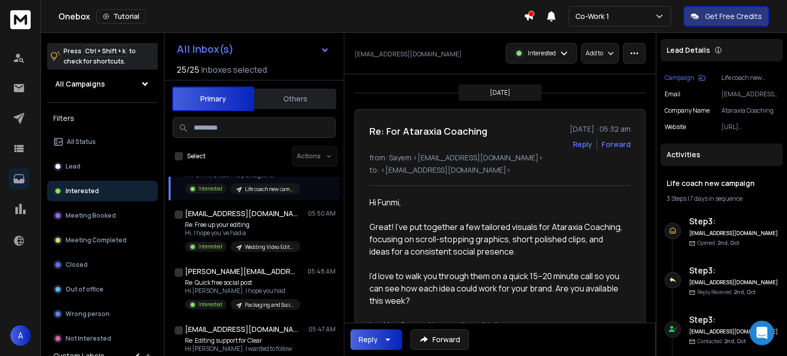
scroll to position [615, 0]
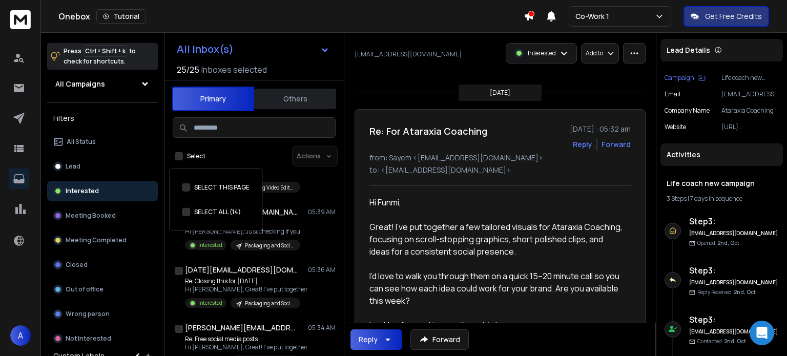
click at [179, 155] on button "SELECT THIS PAGE" at bounding box center [179, 156] width 8 height 8
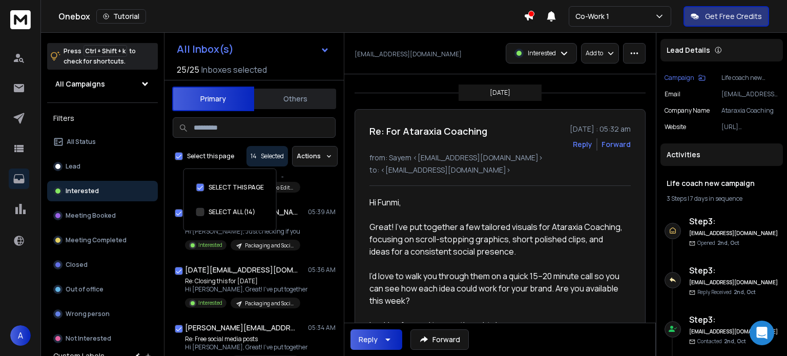
click at [179, 155] on button "SELECT THIS PAGE" at bounding box center [179, 156] width 8 height 8
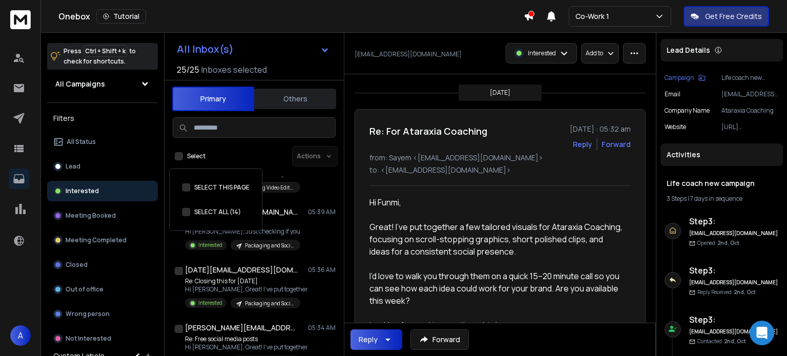
click at [178, 154] on button "SELECT THIS PAGE" at bounding box center [179, 156] width 8 height 8
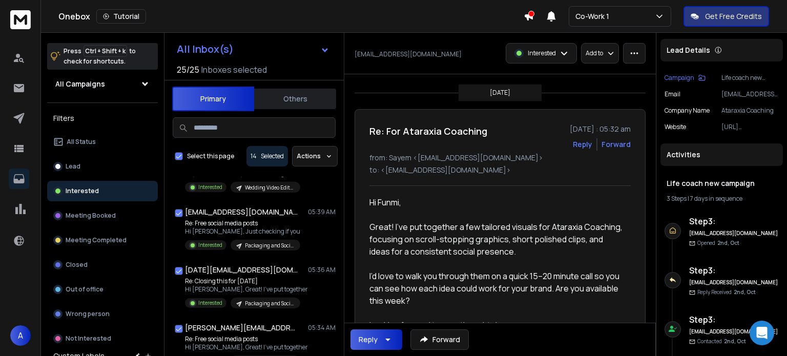
click at [178, 154] on button "Select this page" at bounding box center [179, 156] width 8 height 8
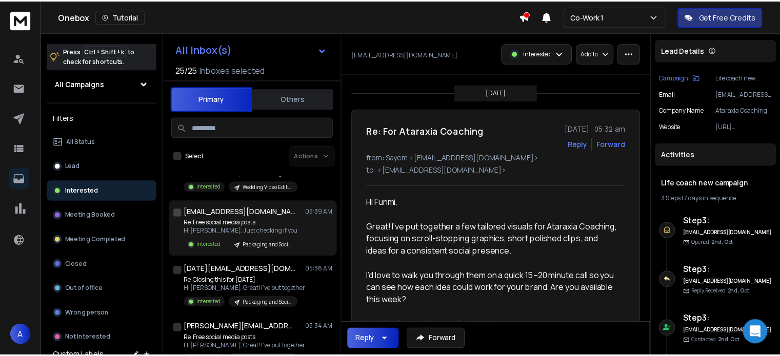
scroll to position [0, 0]
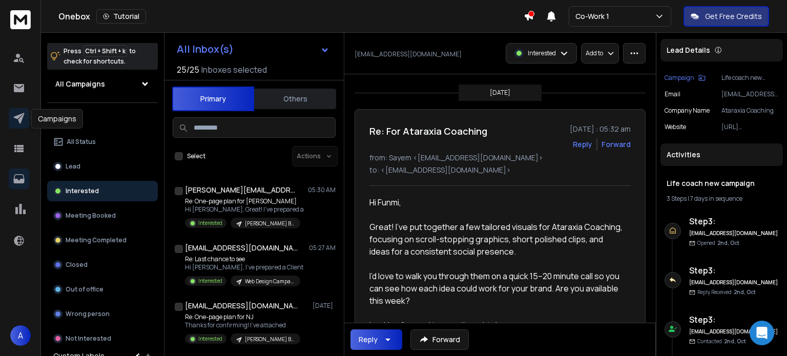
click at [20, 120] on icon at bounding box center [18, 118] width 11 height 11
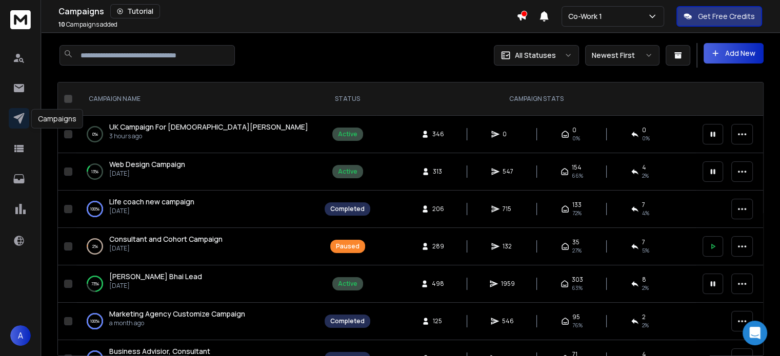
click at [19, 122] on icon at bounding box center [18, 118] width 11 height 11
click at [19, 89] on icon at bounding box center [19, 88] width 10 height 8
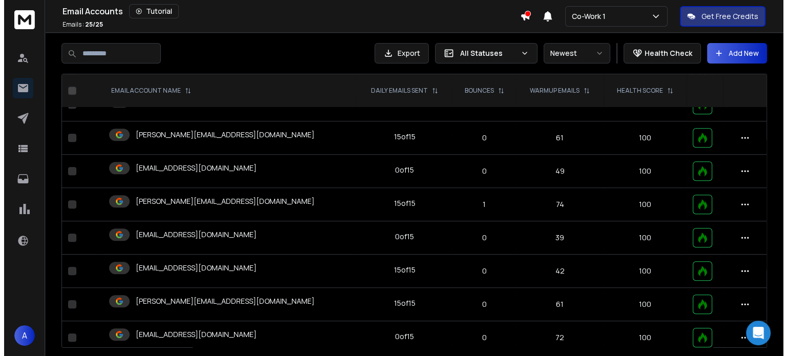
scroll to position [598, 0]
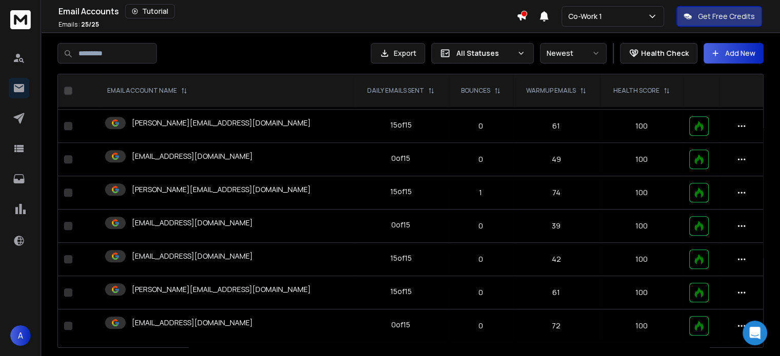
click at [390, 121] on div "15 of 15" at bounding box center [401, 125] width 22 height 10
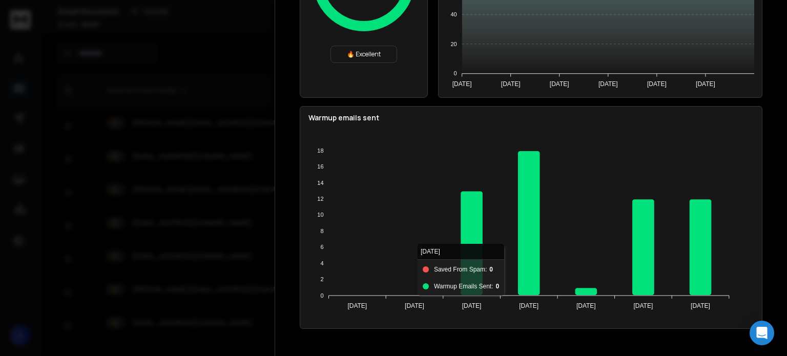
scroll to position [0, 0]
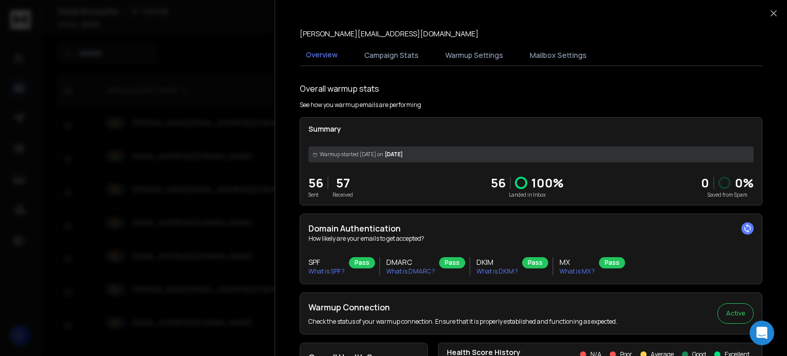
click at [316, 182] on p "56" at bounding box center [316, 183] width 15 height 16
click at [471, 55] on button "Warmup Settings" at bounding box center [474, 55] width 70 height 23
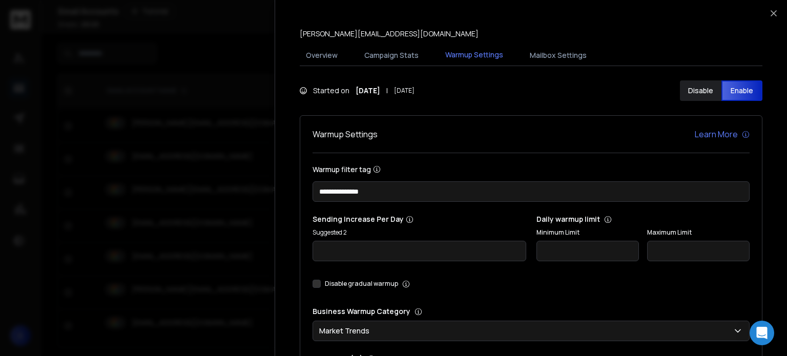
click at [553, 49] on button "Mailbox Settings" at bounding box center [558, 55] width 69 height 23
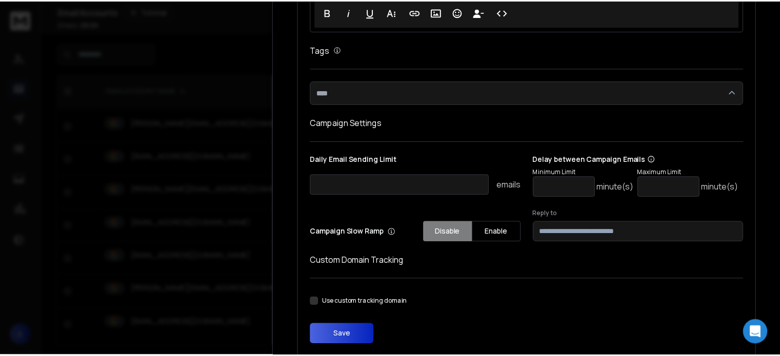
scroll to position [239, 0]
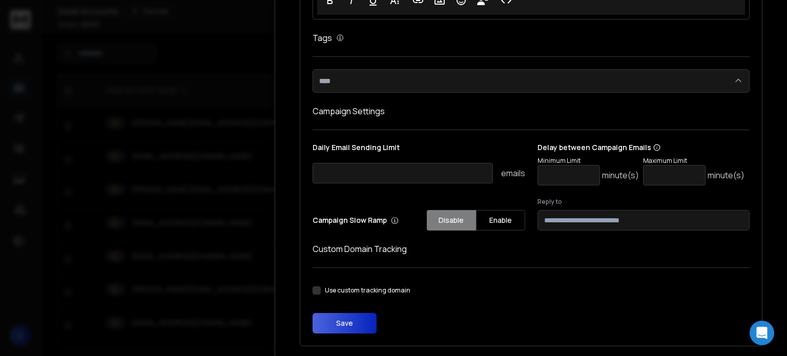
drag, startPoint x: 330, startPoint y: 174, endPoint x: 306, endPoint y: 175, distance: 24.1
click at [306, 175] on div "Sender Name First Name ******** Last Name ****** Signature Type something Clear…" at bounding box center [531, 90] width 463 height 511
type input "**"
click at [345, 321] on button "Save" at bounding box center [345, 323] width 64 height 20
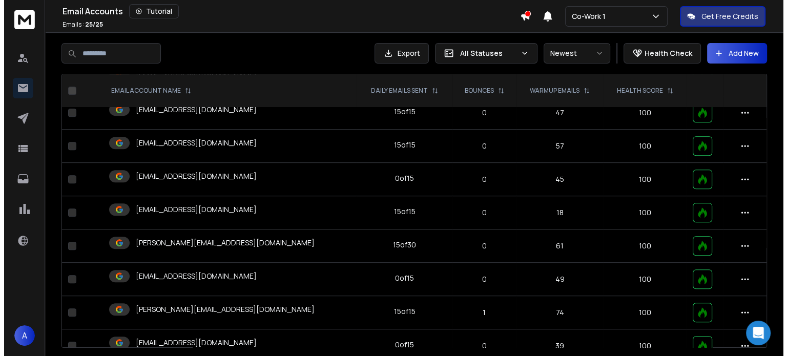
scroll to position [0, 0]
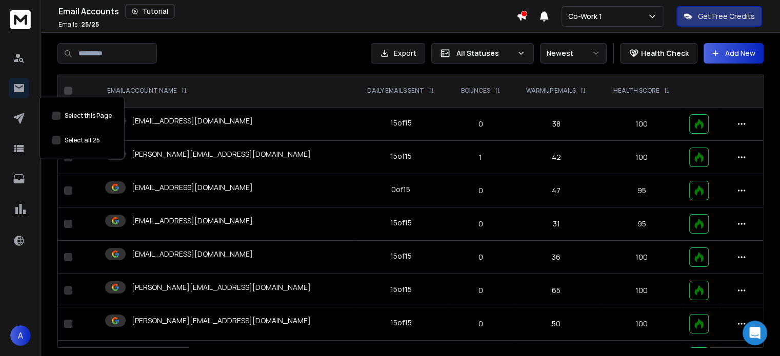
click at [66, 92] on button "Select this Page" at bounding box center [68, 91] width 8 height 8
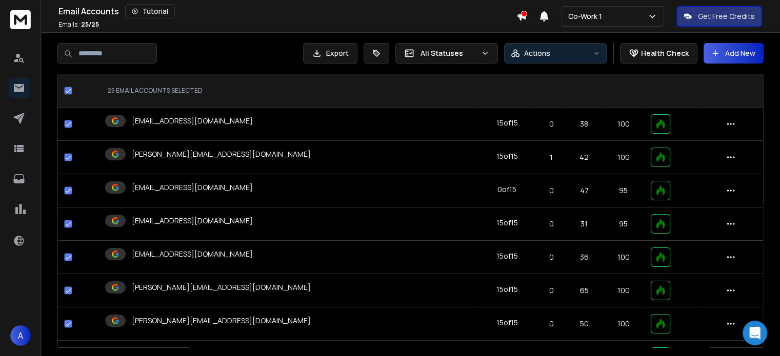
click at [564, 56] on div "Actions" at bounding box center [549, 53] width 78 height 10
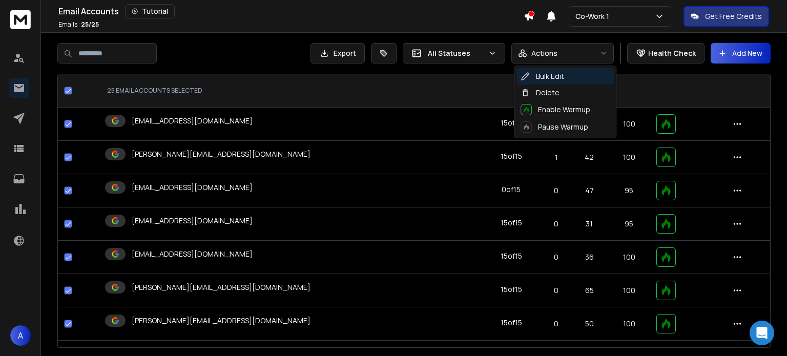
click at [543, 79] on div "Bulk Edit" at bounding box center [543, 76] width 44 height 10
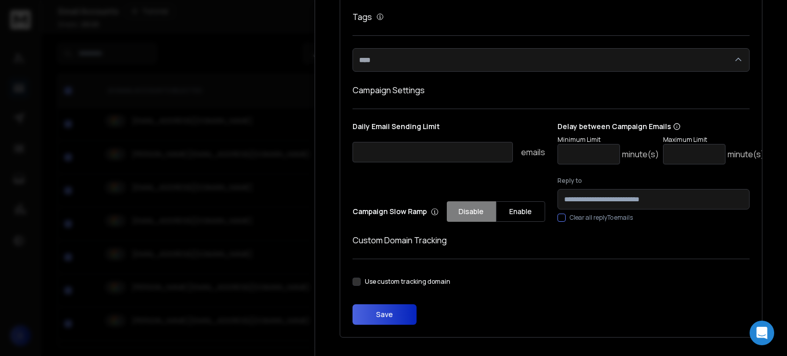
scroll to position [256, 0]
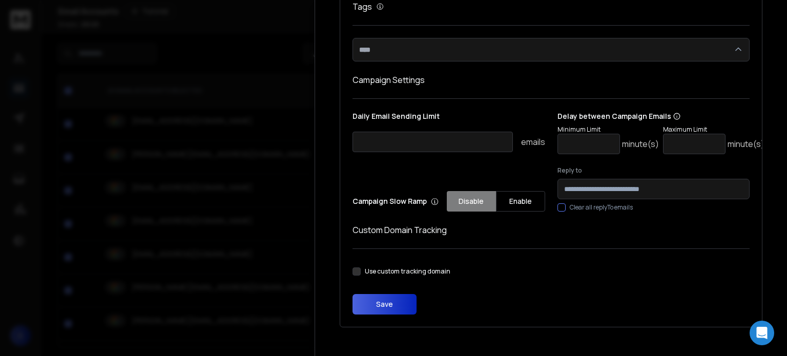
click at [433, 139] on input "number" at bounding box center [433, 142] width 160 height 20
click at [301, 119] on div at bounding box center [393, 178] width 787 height 356
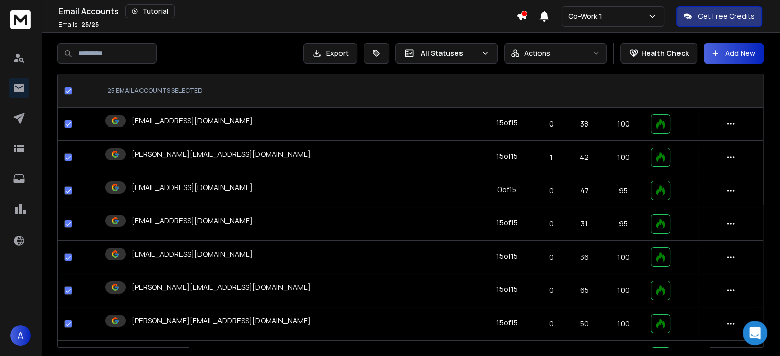
click at [169, 121] on p "sayem@upskilldesigns.pro" at bounding box center [192, 121] width 121 height 10
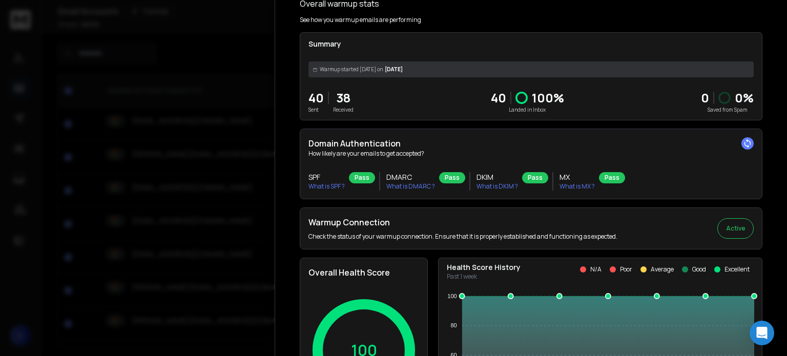
scroll to position [0, 0]
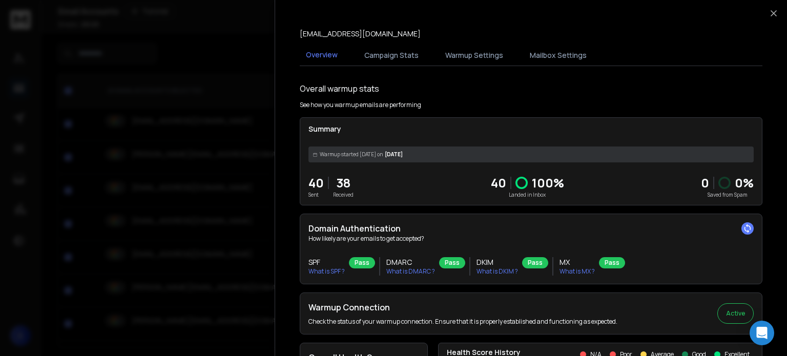
click at [546, 49] on button "Mailbox Settings" at bounding box center [558, 55] width 69 height 23
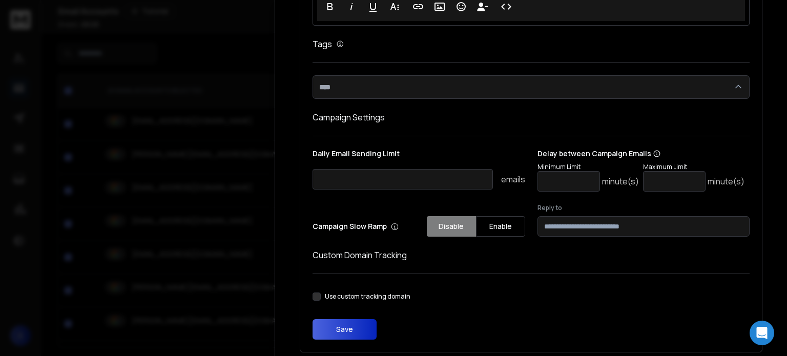
scroll to position [239, 0]
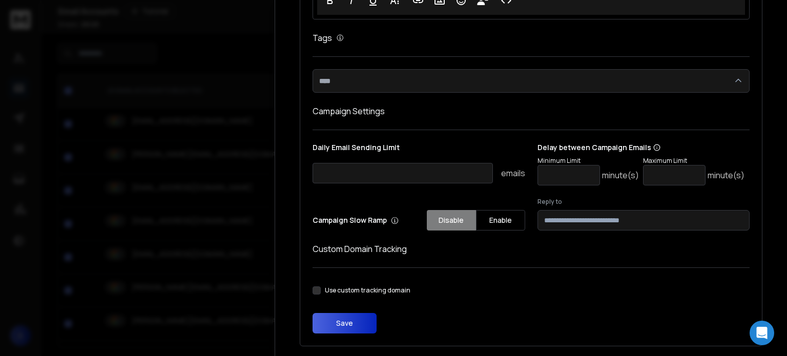
click at [280, 80] on div "Multi Select Table Sheet sayem@upskilldesigns.pro Overview Campaign Stats Warmu…" at bounding box center [531, 178] width 512 height 356
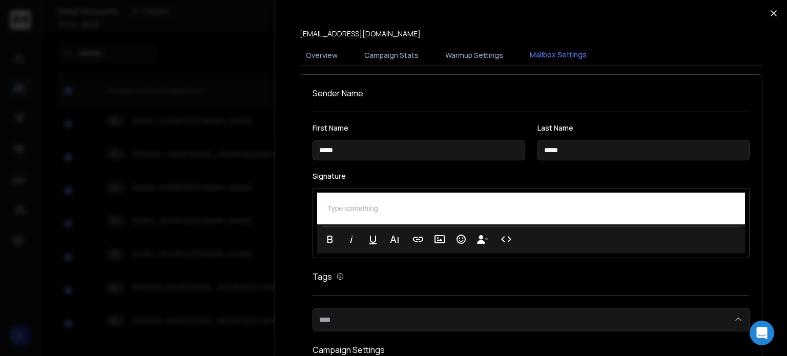
click at [771, 12] on icon "button" at bounding box center [773, 13] width 5 height 5
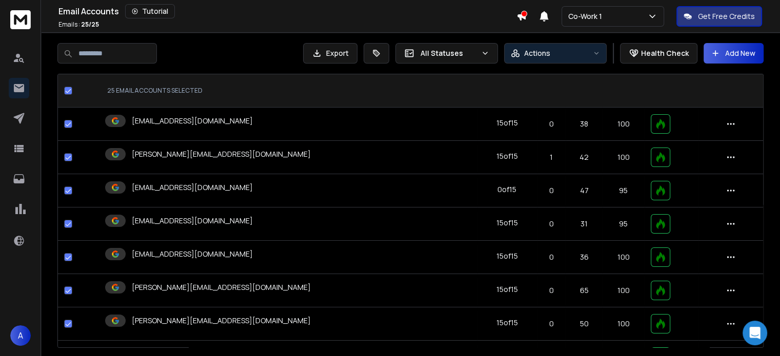
click at [557, 55] on div "Actions" at bounding box center [549, 53] width 78 height 10
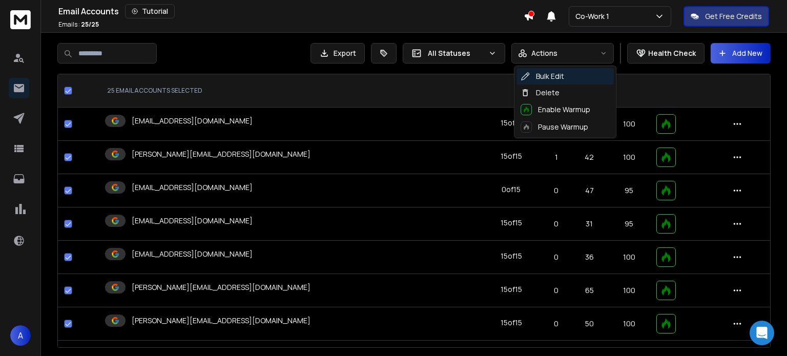
click at [553, 79] on div "Bulk Edit" at bounding box center [543, 76] width 44 height 10
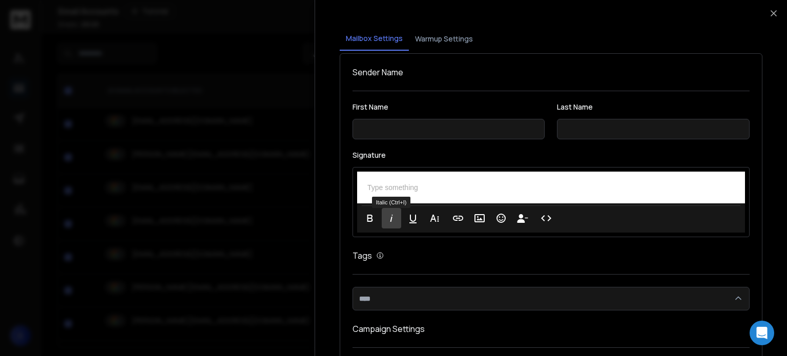
scroll to position [256, 0]
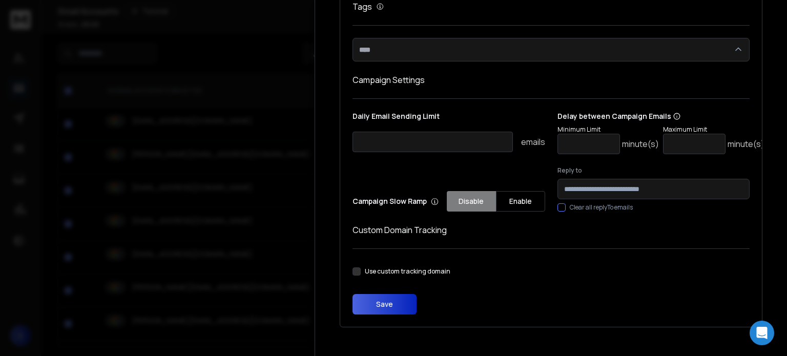
click at [381, 137] on input "number" at bounding box center [433, 142] width 160 height 20
type input "**"
click at [575, 138] on input "number" at bounding box center [589, 144] width 63 height 20
click at [692, 140] on input "number" at bounding box center [694, 144] width 63 height 20
type input "*"
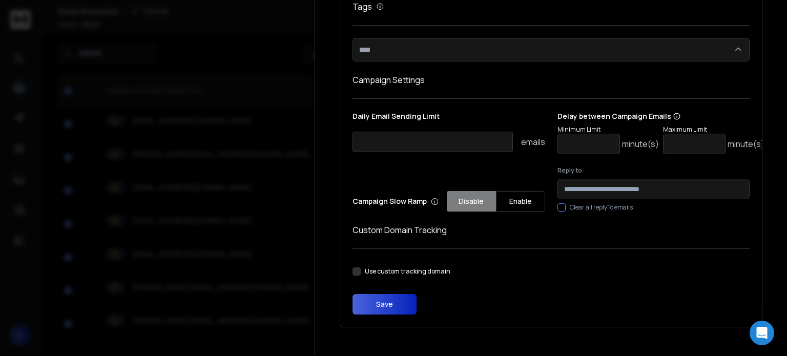
type input "**"
click at [385, 296] on button "Save" at bounding box center [385, 304] width 64 height 20
click at [572, 135] on input "*" at bounding box center [589, 144] width 63 height 20
type input "**"
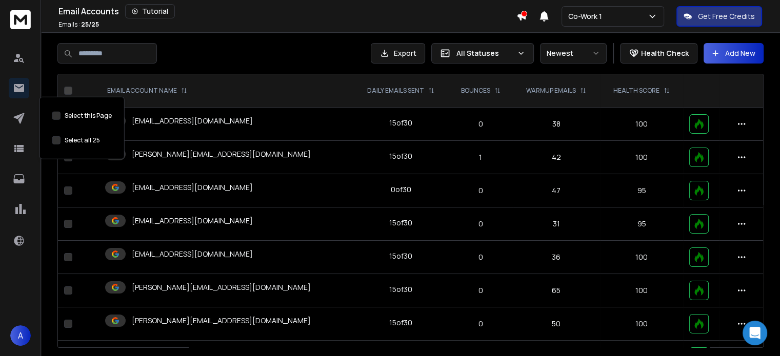
click at [69, 92] on button "Select this Page" at bounding box center [68, 91] width 8 height 8
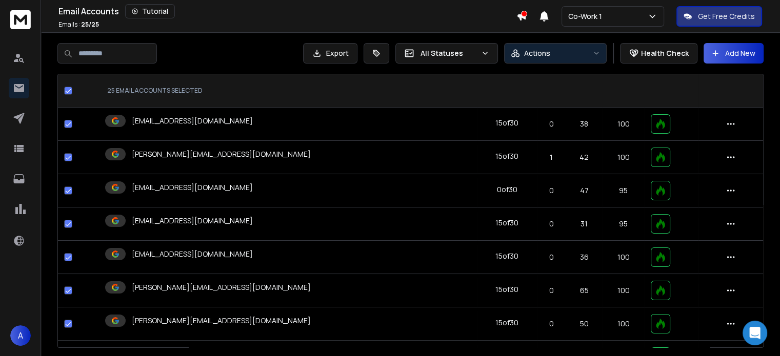
click at [550, 55] on p "Actions" at bounding box center [537, 53] width 26 height 10
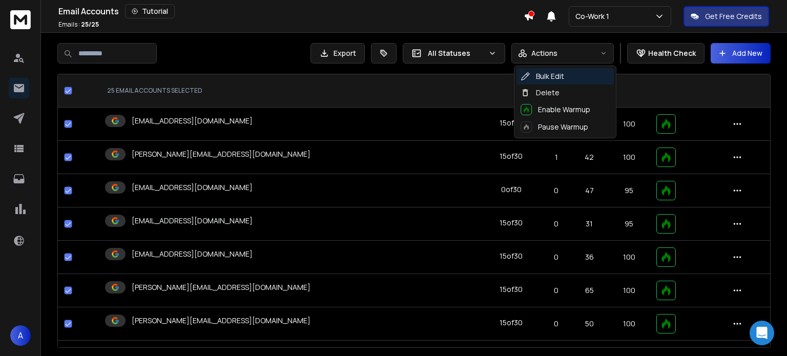
click at [549, 77] on div "Bulk Edit" at bounding box center [543, 76] width 44 height 10
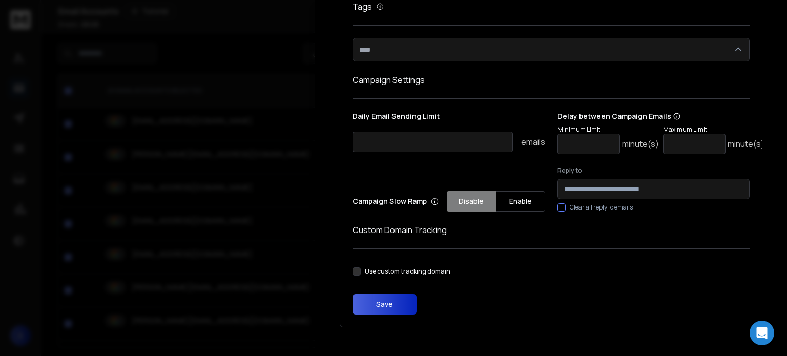
click at [408, 132] on input "number" at bounding box center [433, 142] width 160 height 20
type input "**"
click at [577, 136] on input "number" at bounding box center [589, 144] width 63 height 20
click at [691, 139] on input "number" at bounding box center [694, 144] width 63 height 20
type input "*"
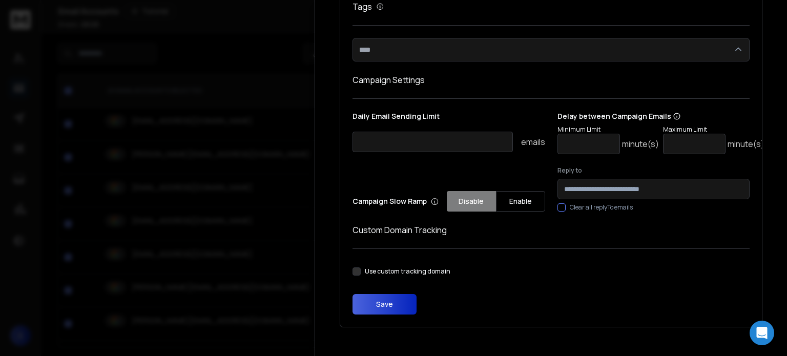
type input "**"
click at [574, 142] on input "*" at bounding box center [589, 144] width 63 height 20
type input "**"
click at [522, 157] on div "Daily Email Sending Limit ** emails Delay between Campaign Emails Minimum Limit…" at bounding box center [551, 161] width 397 height 100
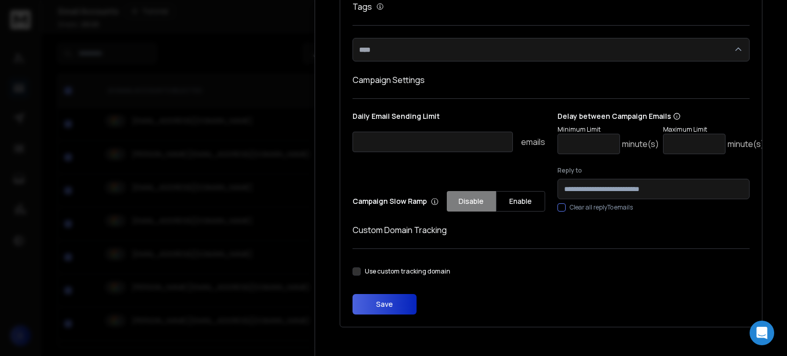
click at [394, 297] on button "Save" at bounding box center [385, 304] width 64 height 20
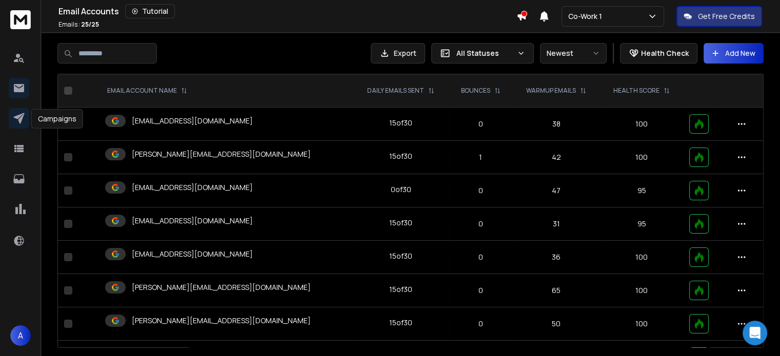
click at [18, 116] on icon at bounding box center [18, 118] width 11 height 11
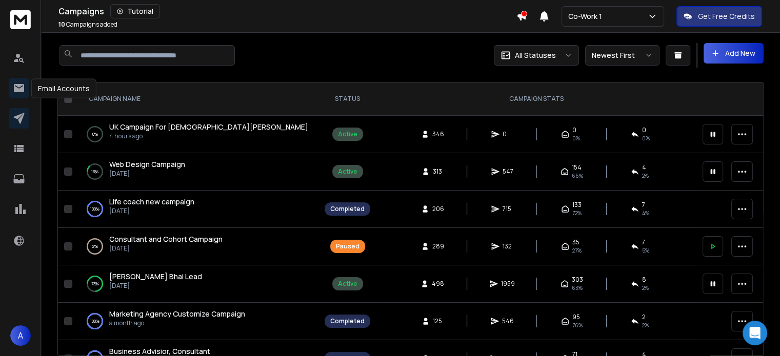
click at [15, 90] on icon at bounding box center [19, 88] width 10 height 8
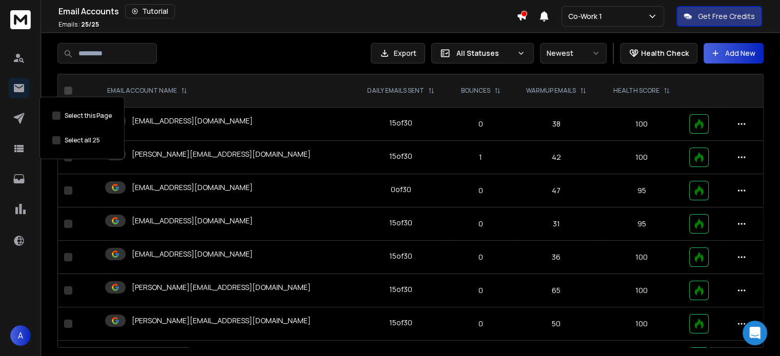
click at [70, 91] on button "Select this Page" at bounding box center [68, 91] width 8 height 8
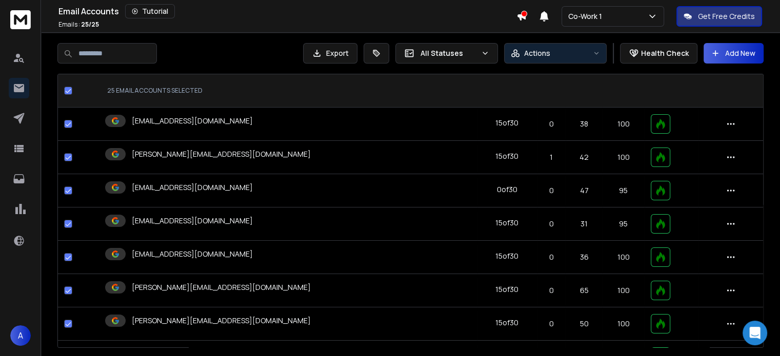
click at [560, 58] on button "Actions" at bounding box center [555, 53] width 102 height 20
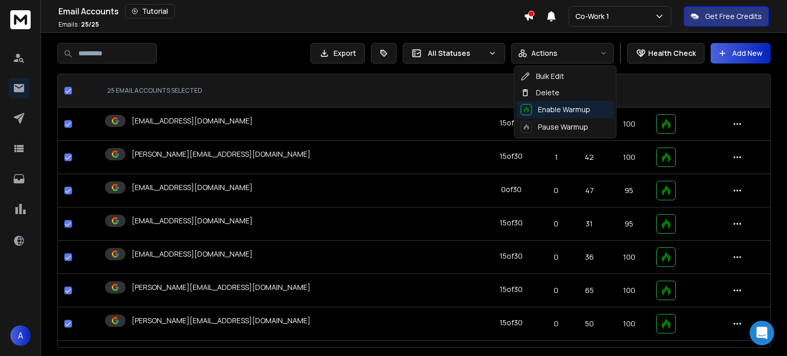
click at [156, 118] on p "sayem@upskilldesigns.pro" at bounding box center [192, 121] width 121 height 10
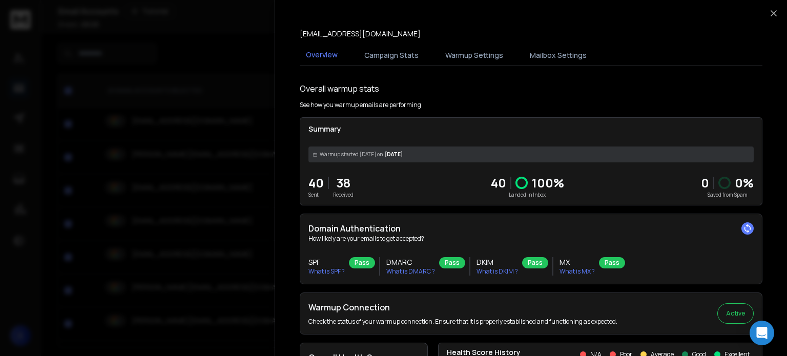
click at [467, 54] on button "Warmup Settings" at bounding box center [474, 55] width 70 height 23
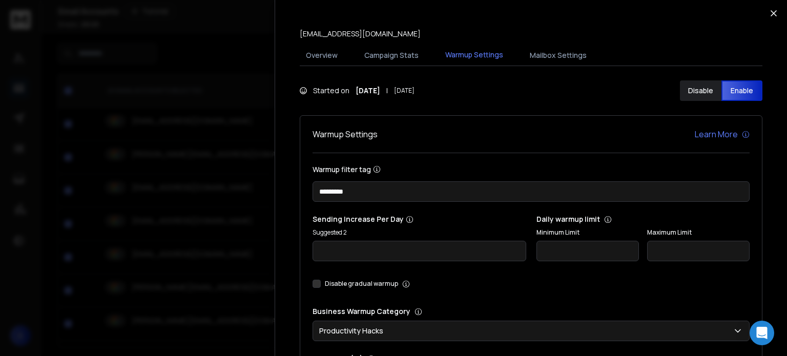
click at [773, 13] on icon "button" at bounding box center [774, 13] width 10 height 10
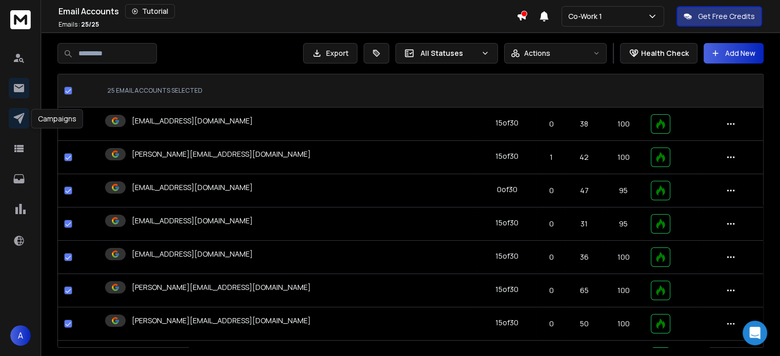
click at [18, 119] on icon at bounding box center [18, 118] width 11 height 11
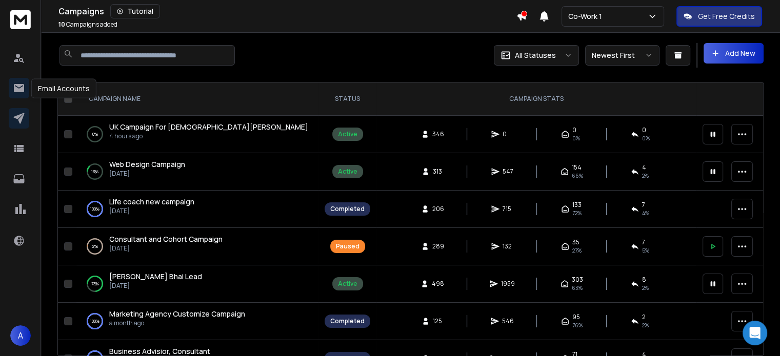
click at [20, 90] on icon at bounding box center [19, 88] width 10 height 8
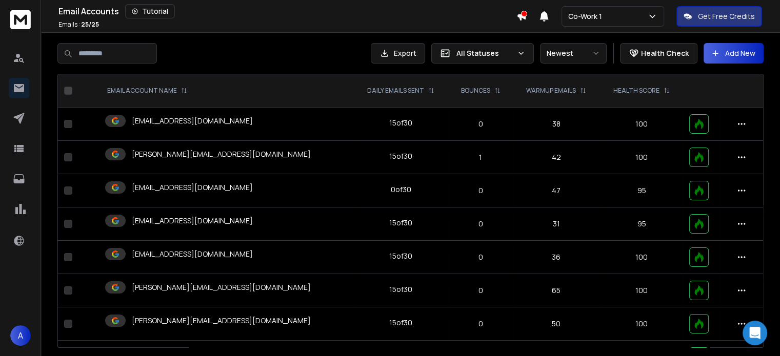
click at [523, 124] on td "38" at bounding box center [555, 124] width 87 height 33
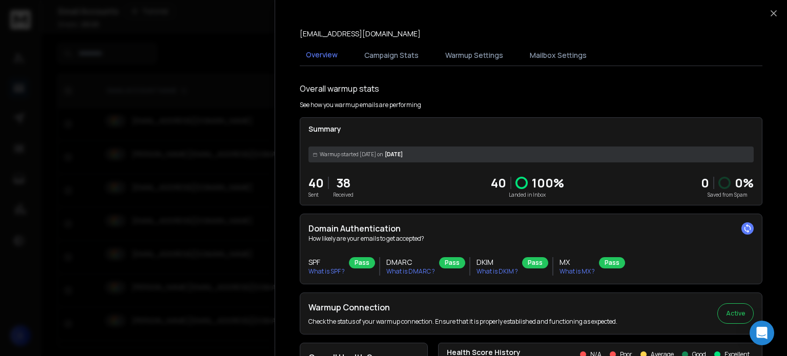
click at [382, 53] on button "Campaign Stats" at bounding box center [391, 55] width 67 height 23
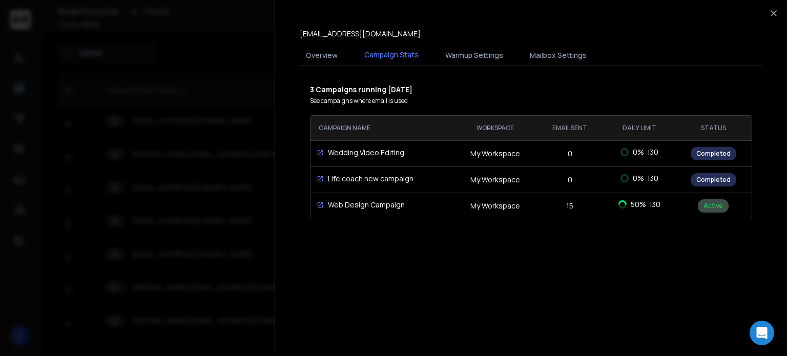
click at [484, 49] on button "Warmup Settings" at bounding box center [474, 55] width 70 height 23
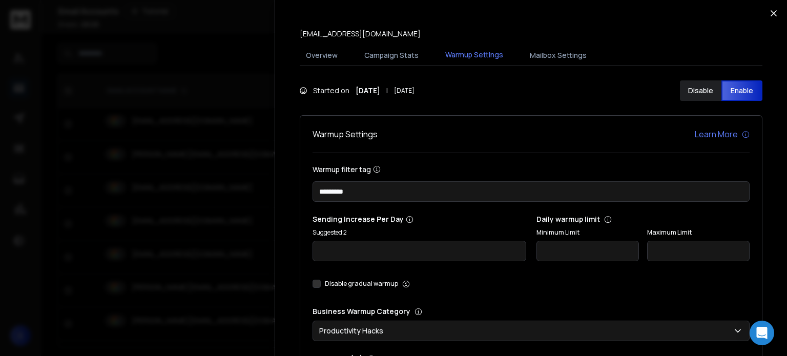
click at [772, 11] on icon "button" at bounding box center [774, 13] width 10 height 10
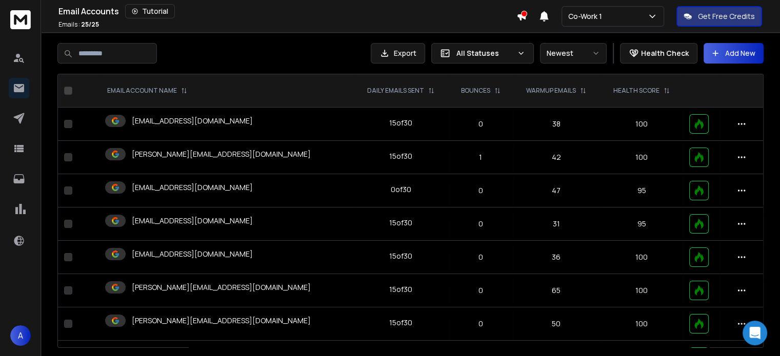
click at [21, 26] on icon at bounding box center [20, 19] width 20 height 19
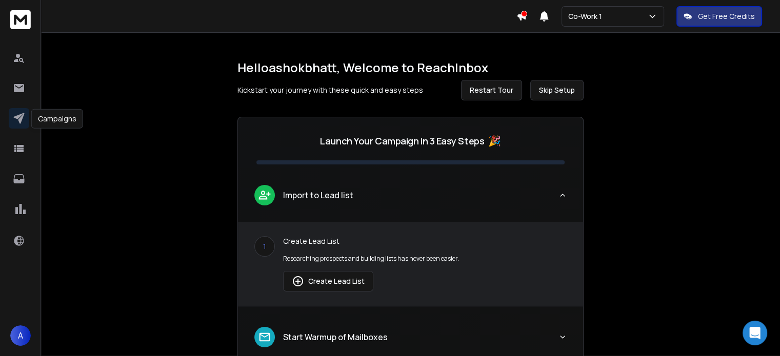
click at [18, 116] on icon at bounding box center [18, 118] width 11 height 11
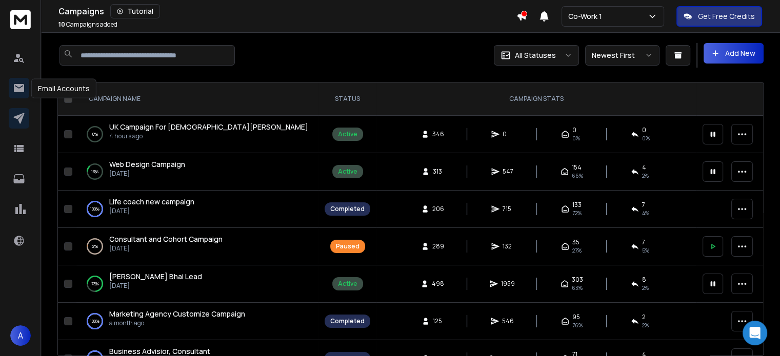
click at [17, 90] on icon at bounding box center [19, 88] width 10 height 8
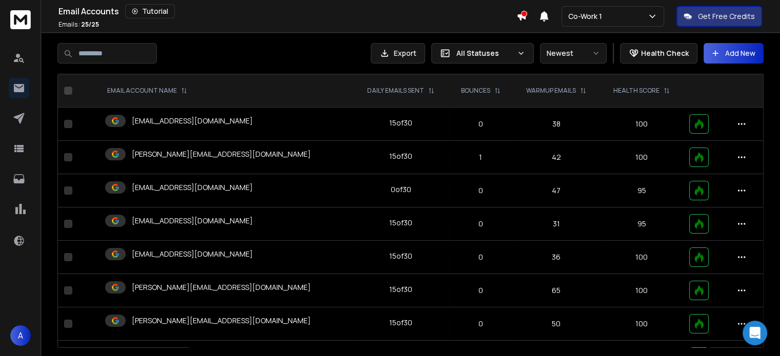
click at [68, 192] on button "button" at bounding box center [68, 191] width 8 height 8
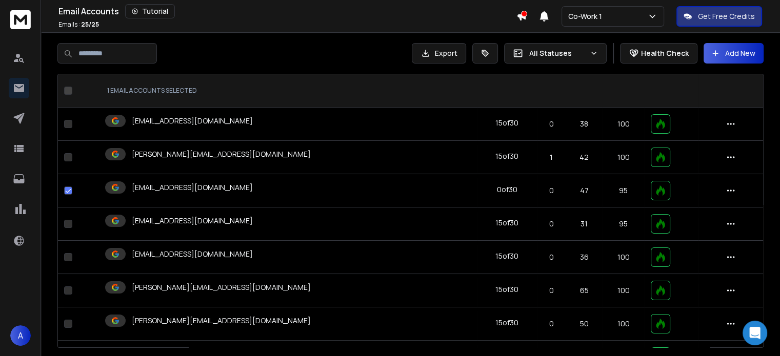
scroll to position [119, 0]
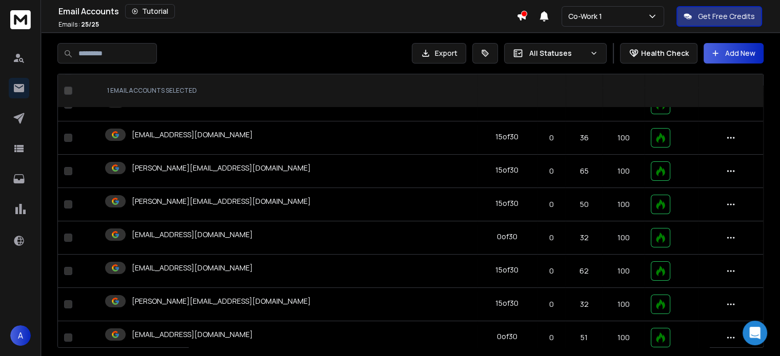
click at [69, 237] on button "button" at bounding box center [68, 238] width 8 height 8
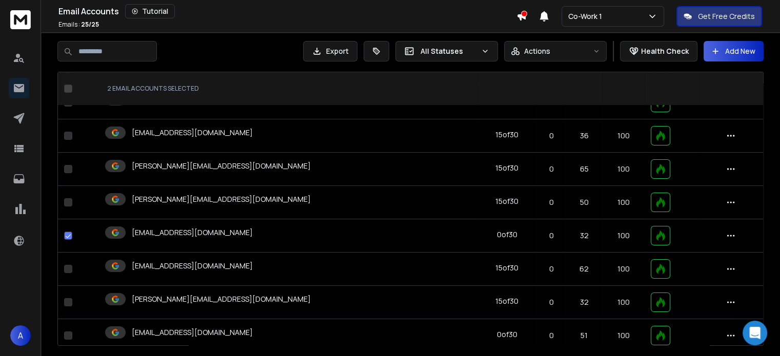
scroll to position [239, 0]
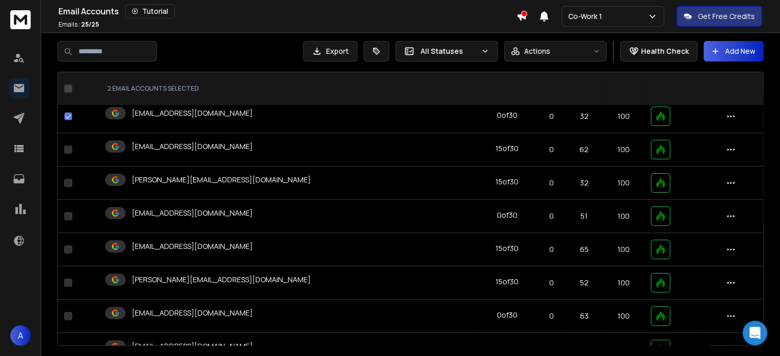
click at [67, 213] on button "button" at bounding box center [68, 216] width 8 height 8
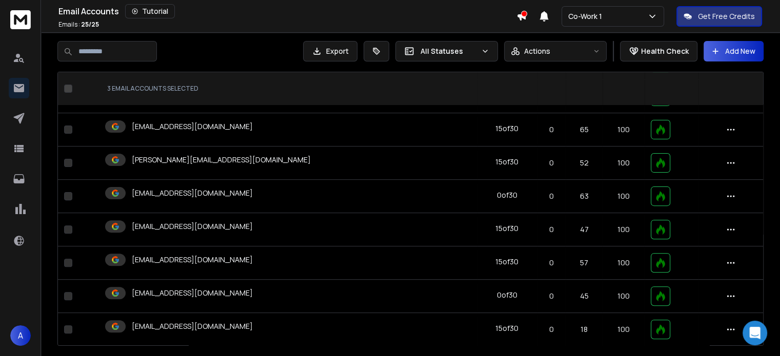
click at [69, 195] on button "button" at bounding box center [68, 196] width 8 height 8
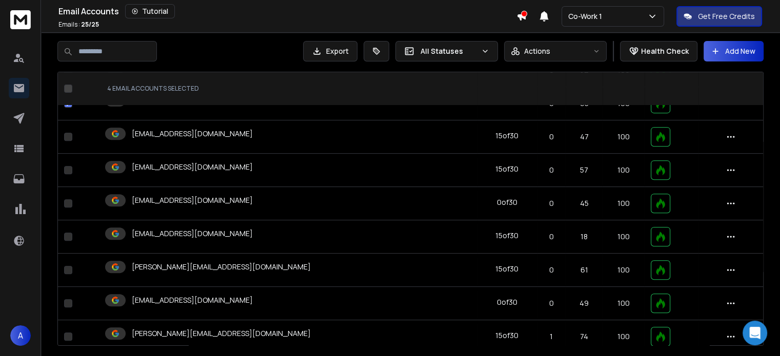
scroll to position [478, 0]
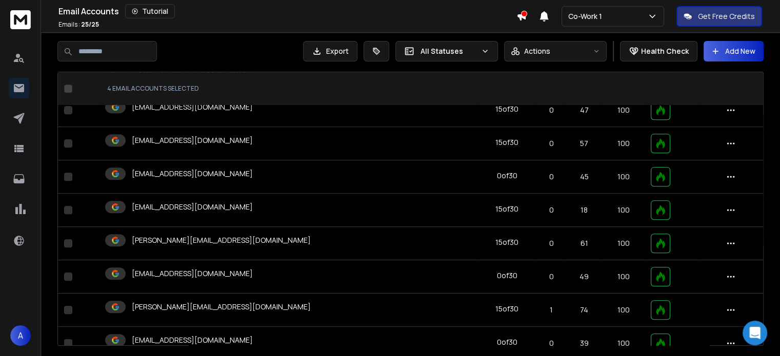
click at [66, 174] on button "button" at bounding box center [68, 177] width 8 height 8
click at [70, 273] on button "button" at bounding box center [68, 277] width 8 height 8
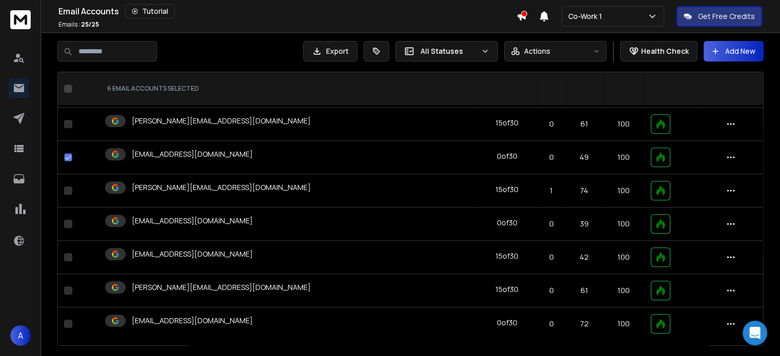
click at [67, 220] on button "button" at bounding box center [68, 224] width 8 height 8
click at [71, 323] on button "button" at bounding box center [68, 324] width 8 height 8
click at [18, 119] on icon at bounding box center [18, 118] width 11 height 11
